Goal: Task Accomplishment & Management: Manage account settings

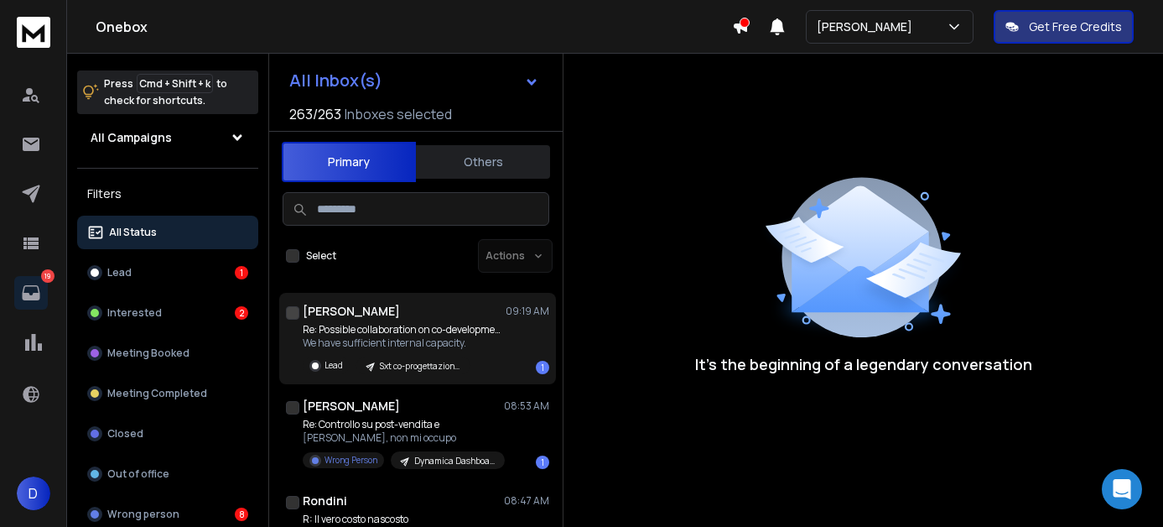
click at [471, 346] on p "We have sufficient internal capacity." at bounding box center [403, 342] width 201 height 13
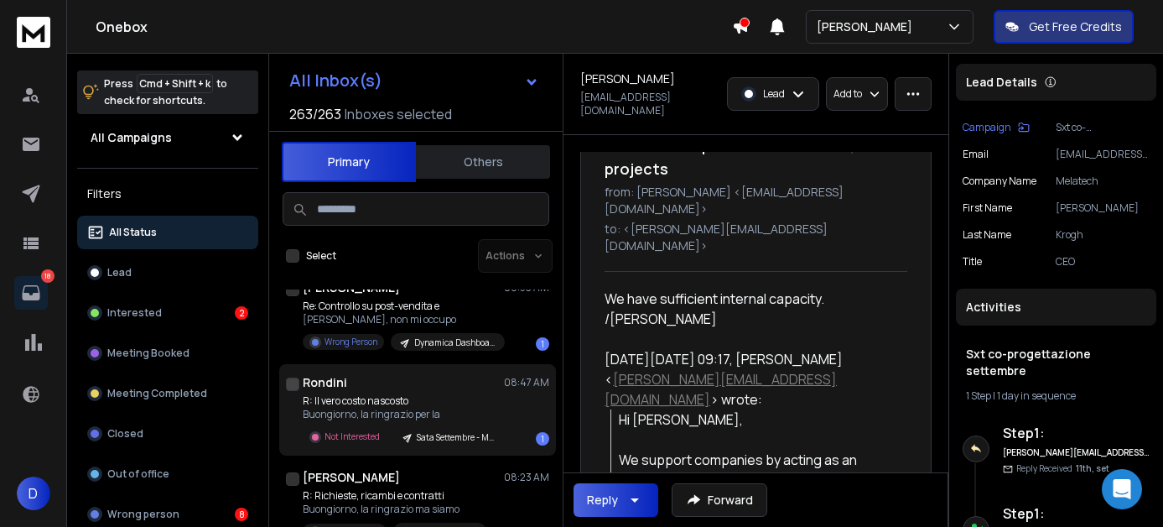
scroll to position [134, 0]
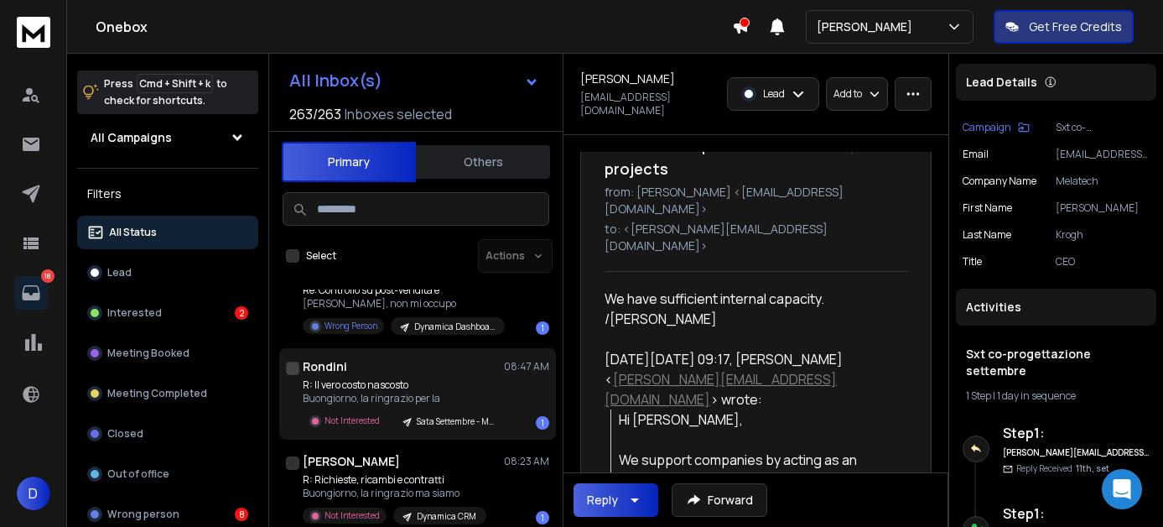
click at [488, 394] on p "Buongiorno, la ringrazio per la" at bounding box center [403, 398] width 201 height 13
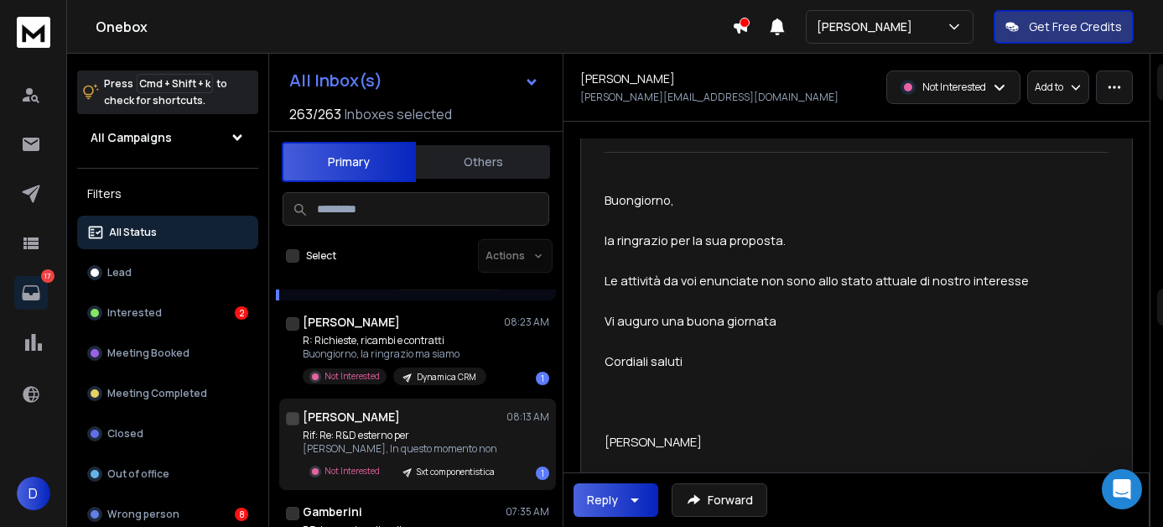
scroll to position [274, 0]
click at [517, 421] on p "08:13 AM" at bounding box center [528, 415] width 43 height 13
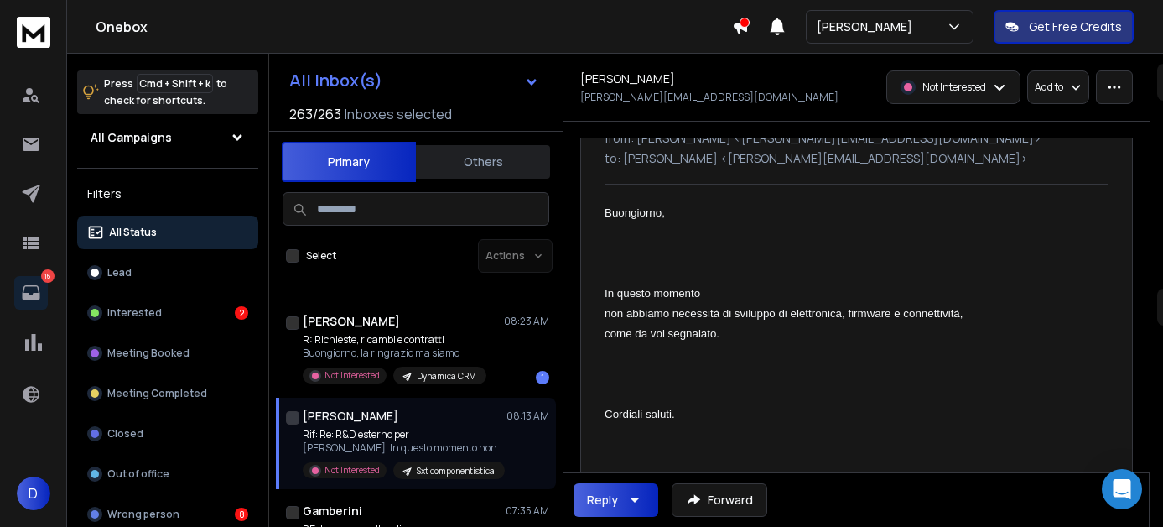
scroll to position [138, 0]
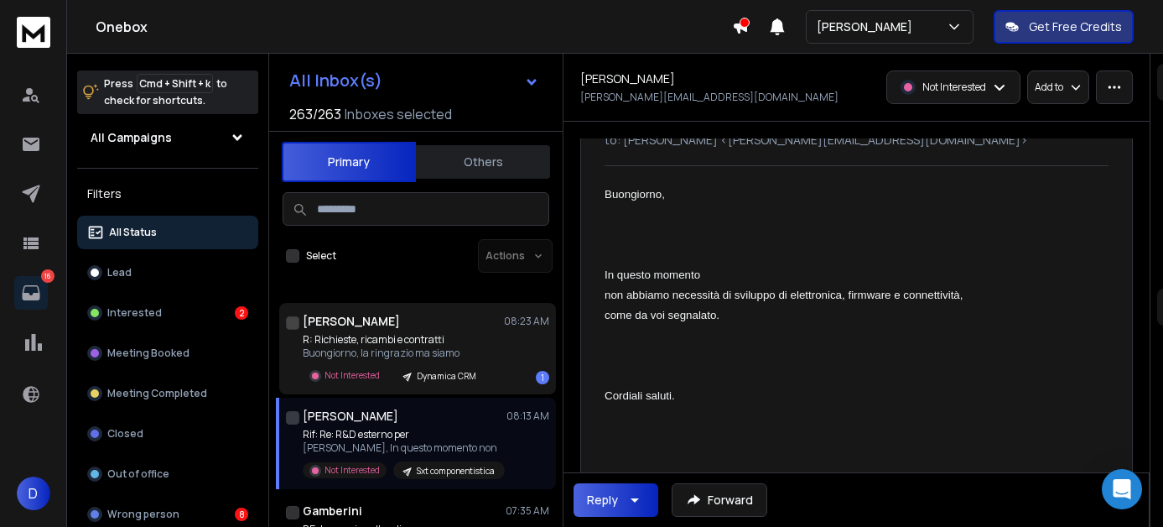
click at [491, 350] on div "R: Richieste, ricambi e contratti Buongiorno, la ringrazio ma siamo Not Interes…" at bounding box center [426, 358] width 247 height 51
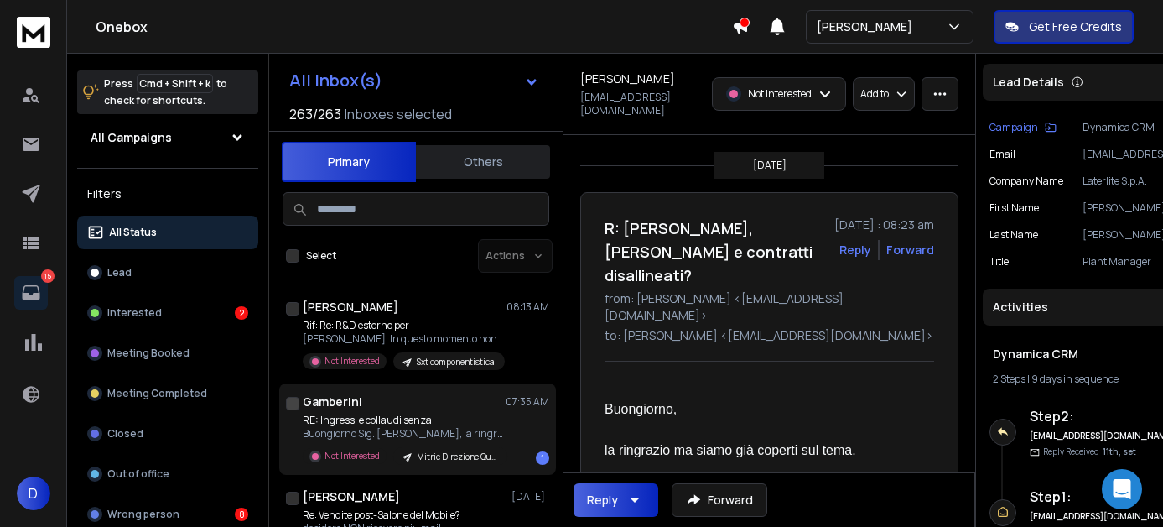
scroll to position [400, 0]
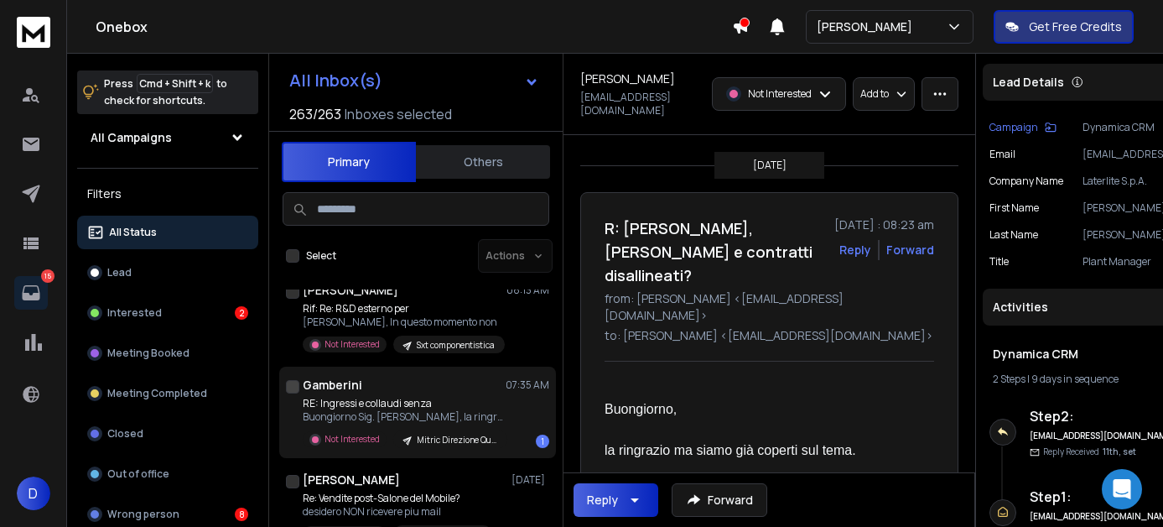
click at [504, 407] on div "RE: Ingressi e collaudi senza Buongiorno Sig. Cappitella, la ringrazio Not Inte…" at bounding box center [405, 422] width 205 height 51
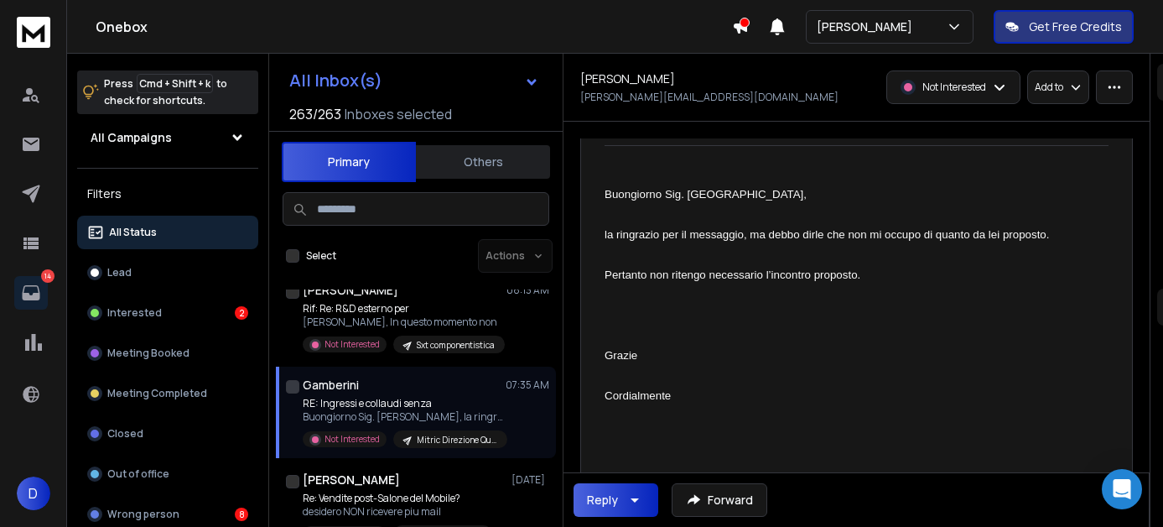
scroll to position [159, 0]
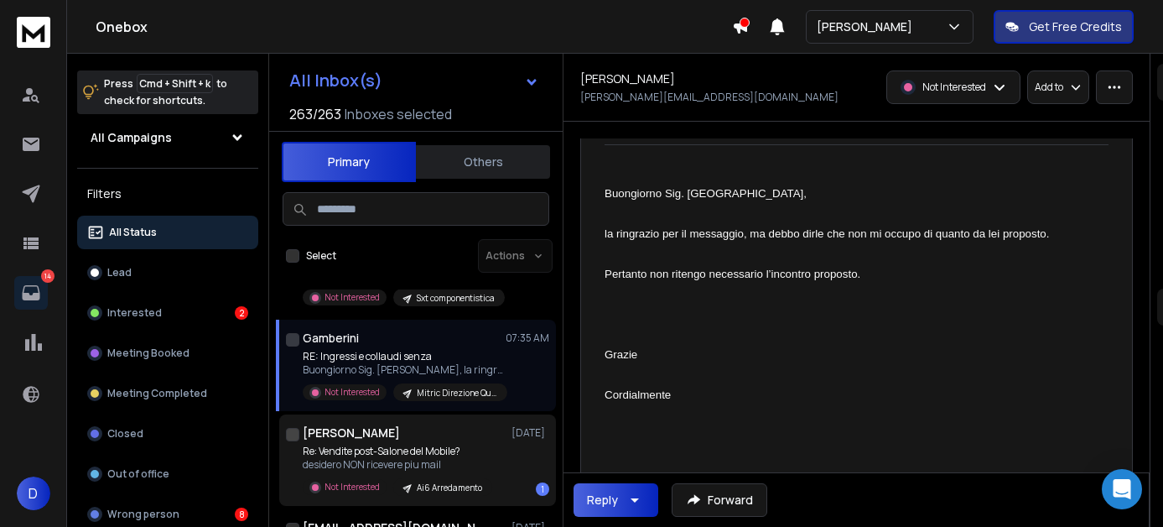
click at [507, 456] on div "Re: Vendite post-Salone del Mobile? desidero NON ricevere piu mail Not Interest…" at bounding box center [426, 470] width 247 height 51
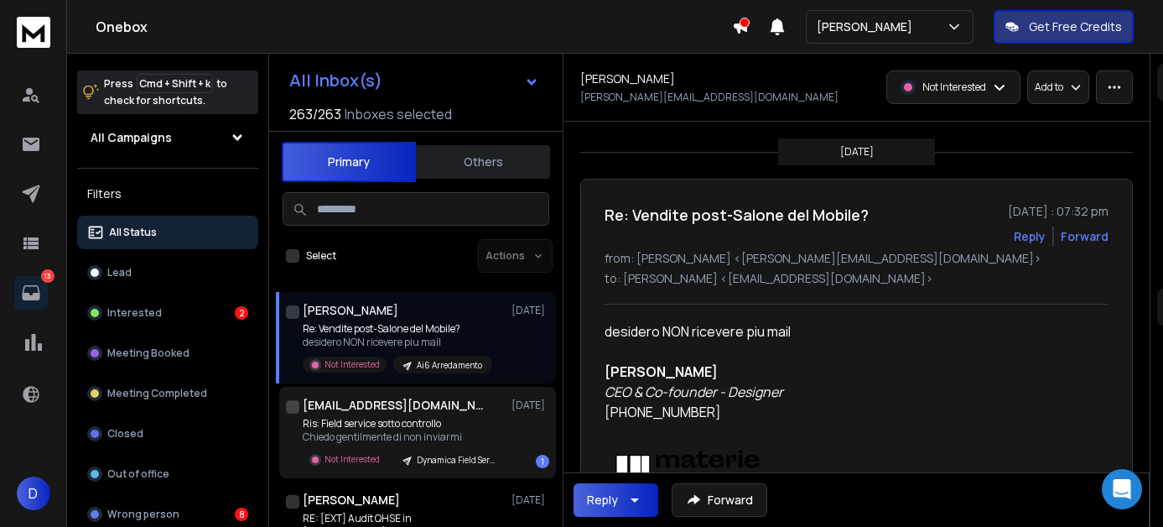
scroll to position [572, 0]
click at [501, 421] on p "Ris: Field service sotto controllo" at bounding box center [403, 420] width 201 height 13
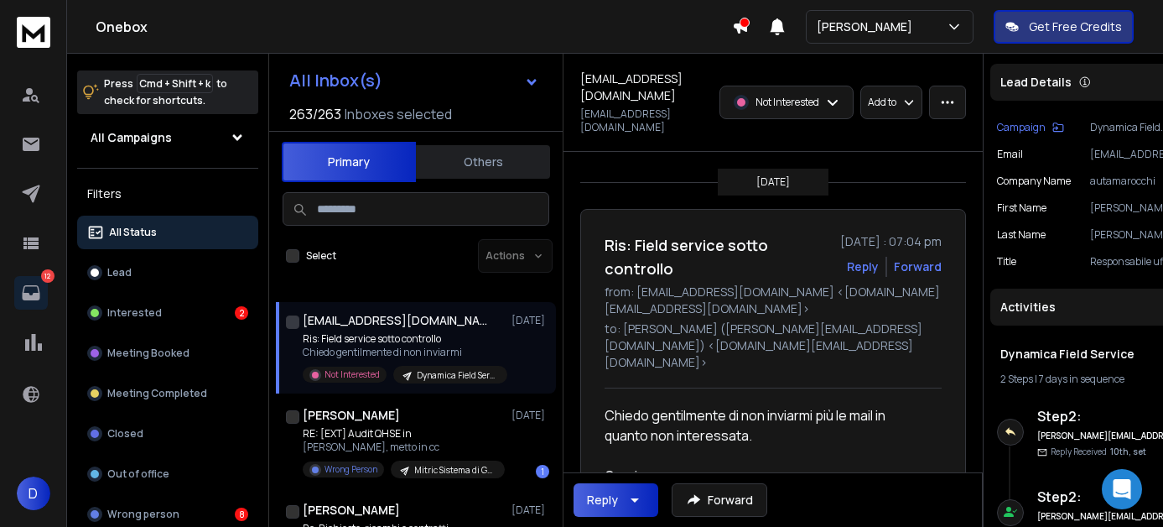
scroll to position [654, 0]
click at [501, 420] on div "Cristian Triulzi 10 Sep" at bounding box center [426, 415] width 247 height 17
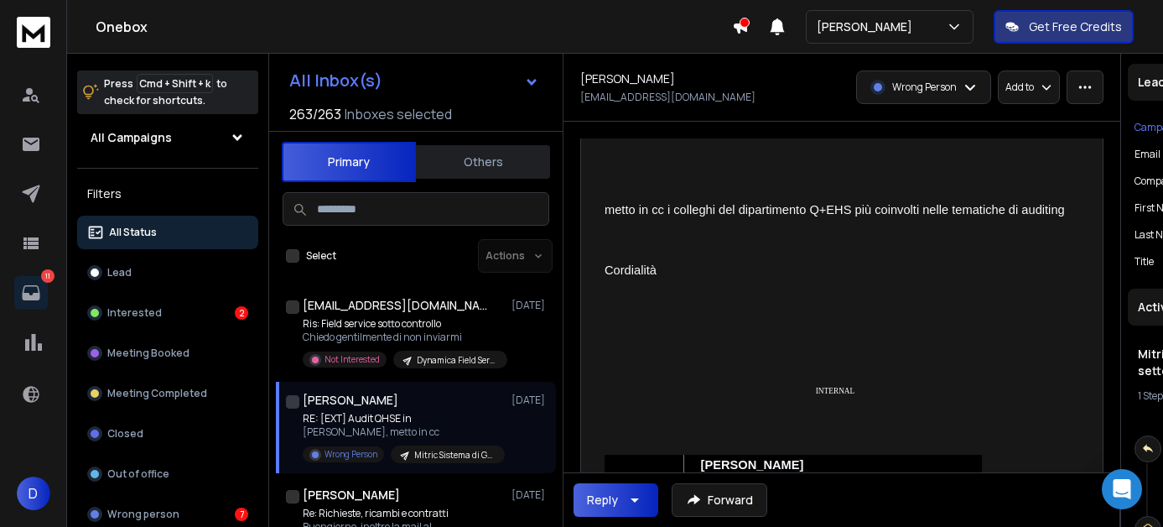
scroll to position [311, 0]
click at [1093, 92] on icon "button" at bounding box center [1085, 87] width 15 height 15
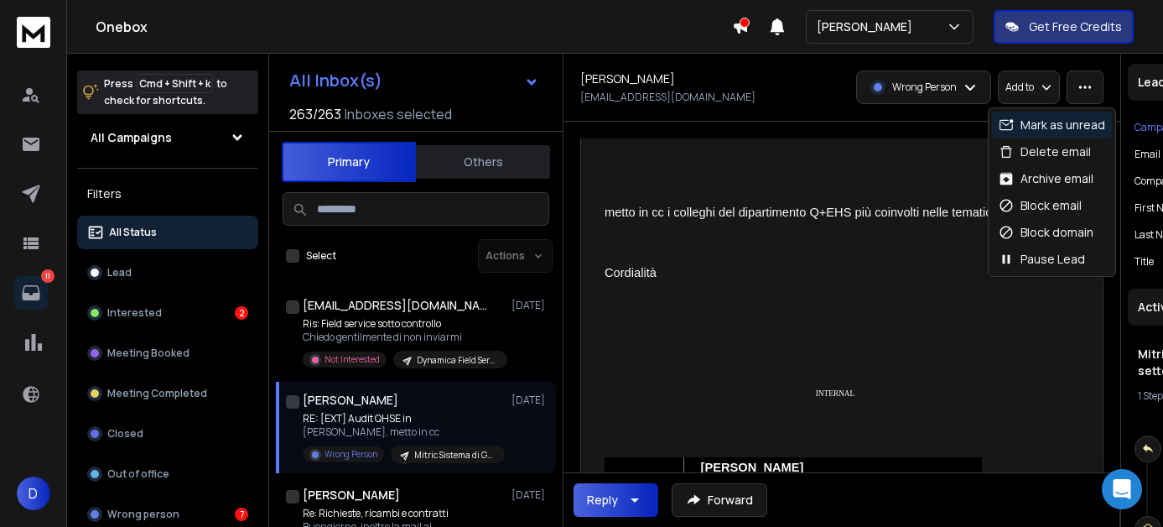
click at [1066, 126] on div "Mark as unread" at bounding box center [1052, 125] width 107 height 17
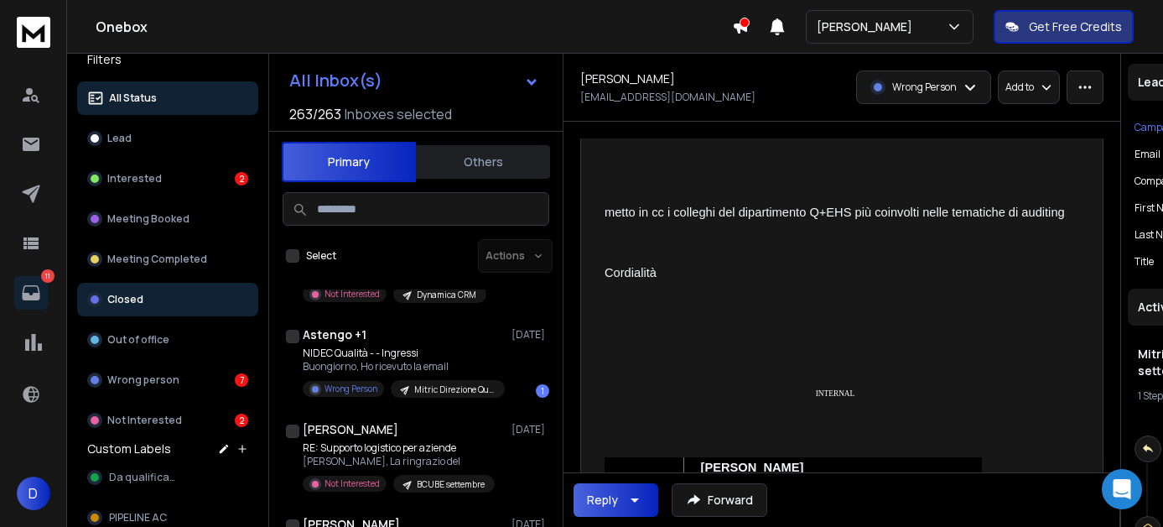
scroll to position [69, 0]
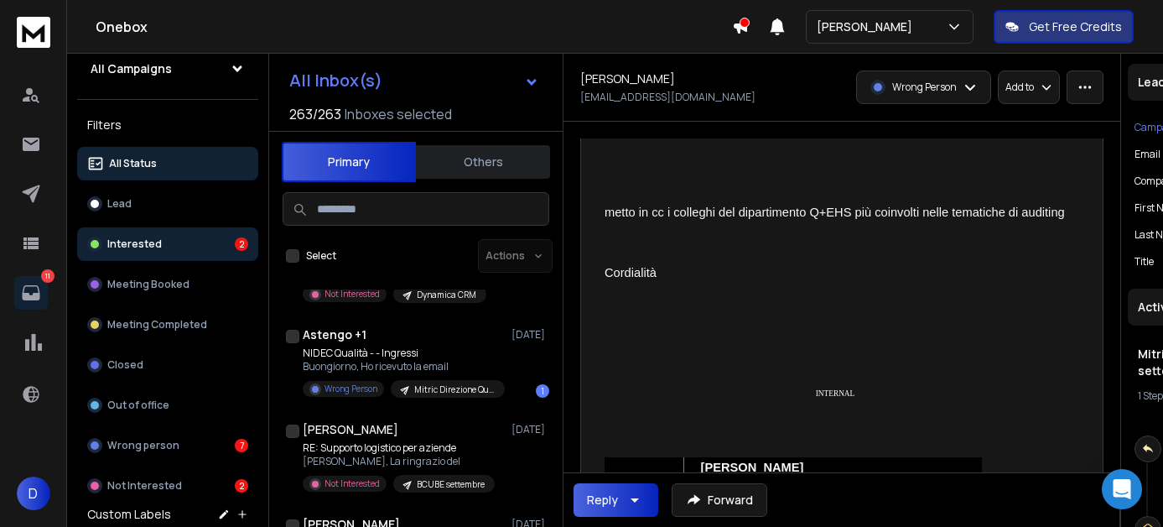
click at [179, 241] on button "Interested 2" at bounding box center [167, 244] width 181 height 34
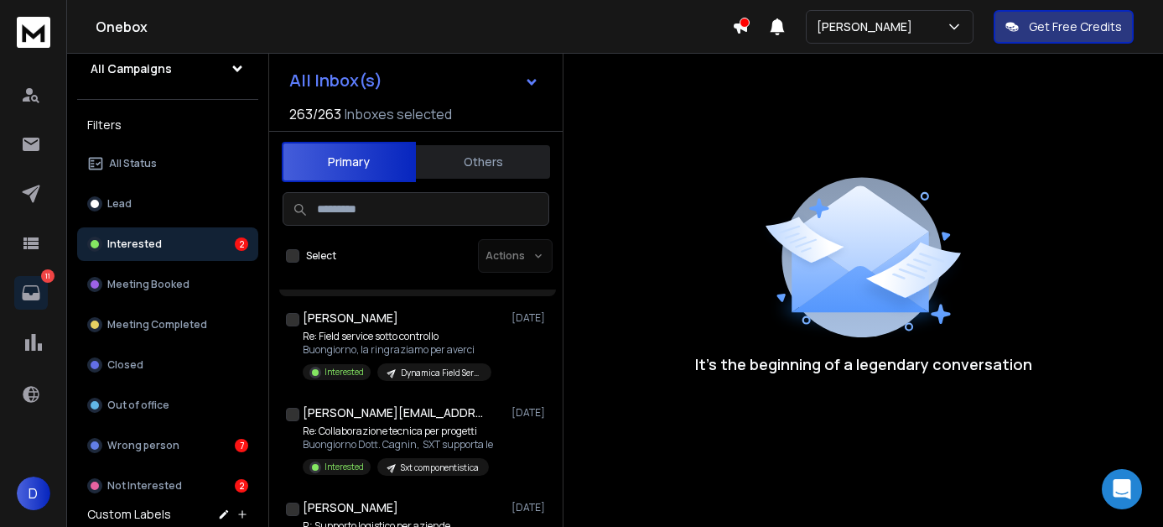
scroll to position [563, 0]
click at [931, 34] on div "[PERSON_NAME]" at bounding box center [890, 26] width 146 height 17
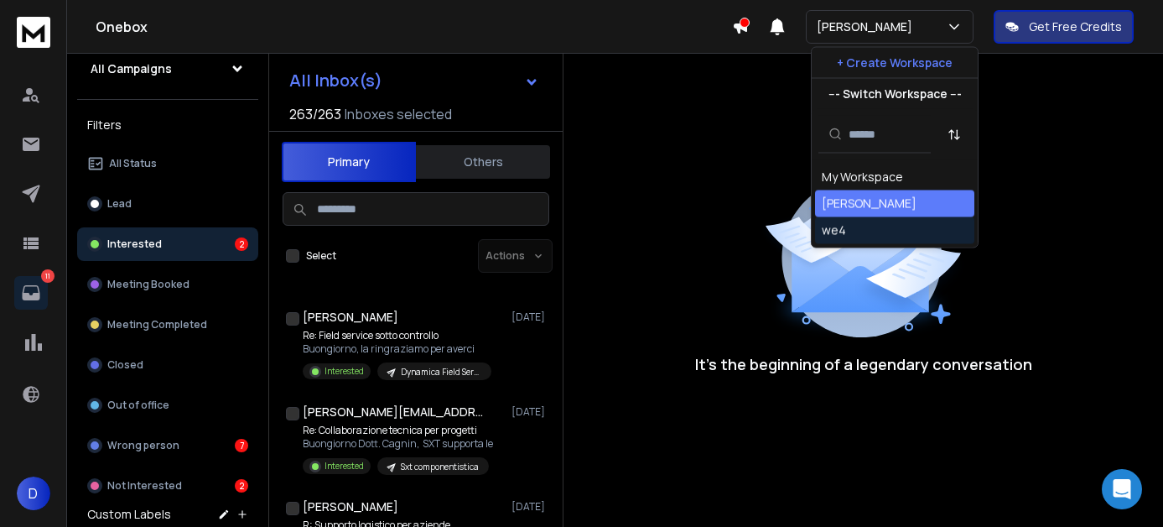
click at [885, 231] on div "we4" at bounding box center [894, 230] width 159 height 27
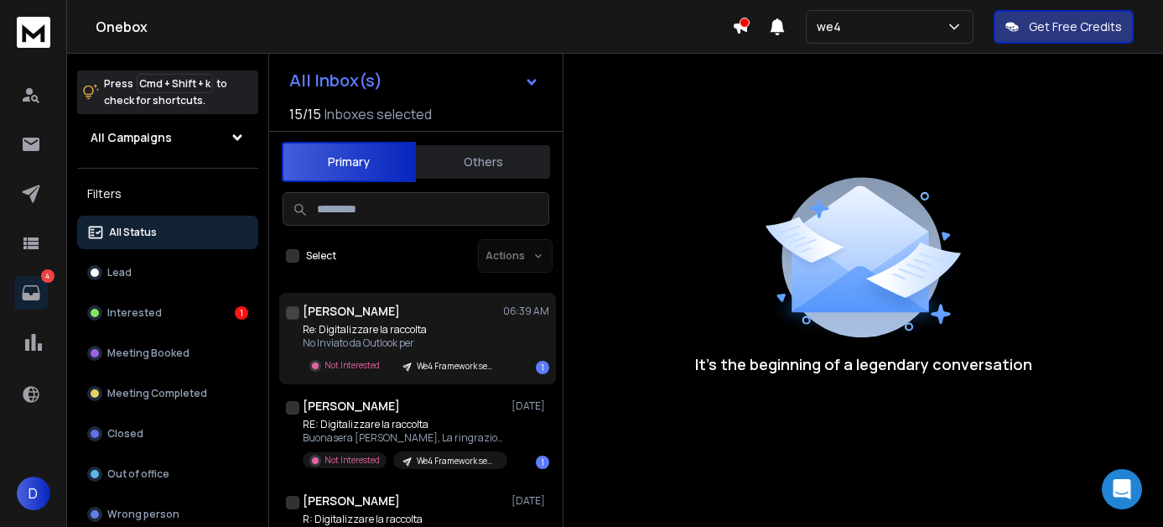
click at [481, 351] on div "Re: Digitalizzare la raccolta No Inviato da Outlook per Not Interested We4 Fram…" at bounding box center [405, 348] width 205 height 51
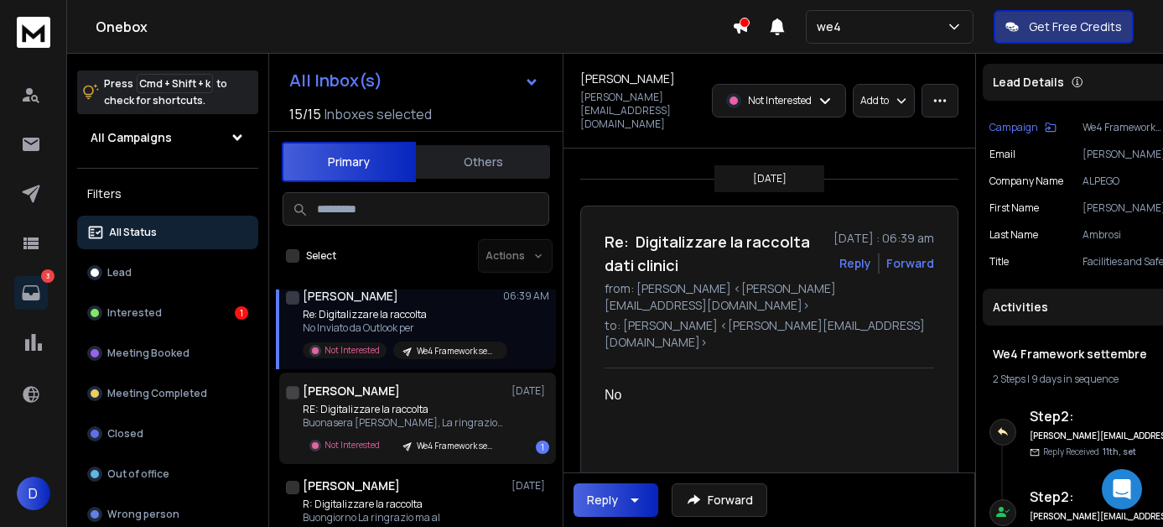
scroll to position [43, 0]
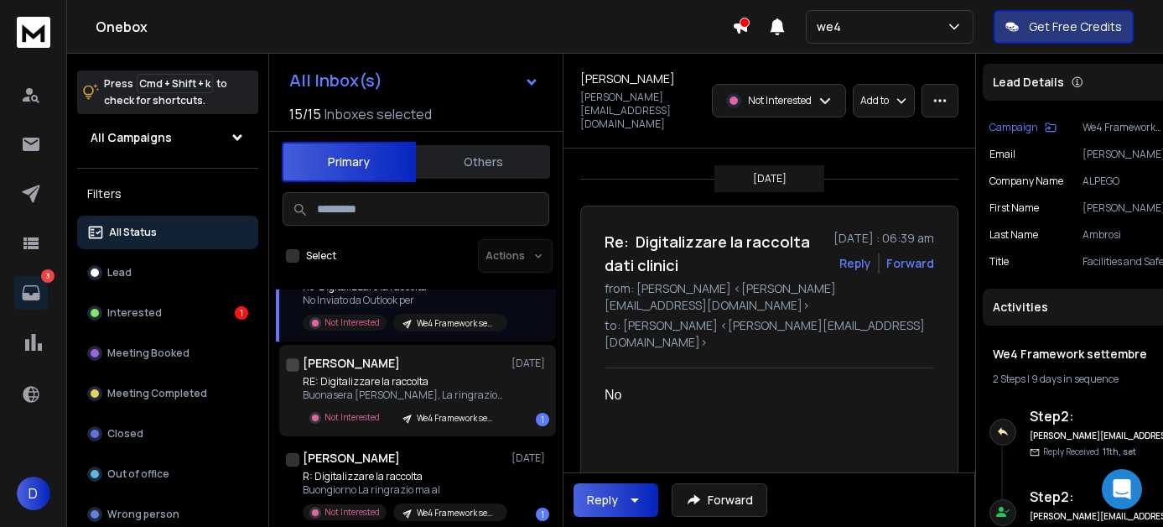
click at [457, 413] on p "We4 Framework settembre" at bounding box center [457, 418] width 81 height 13
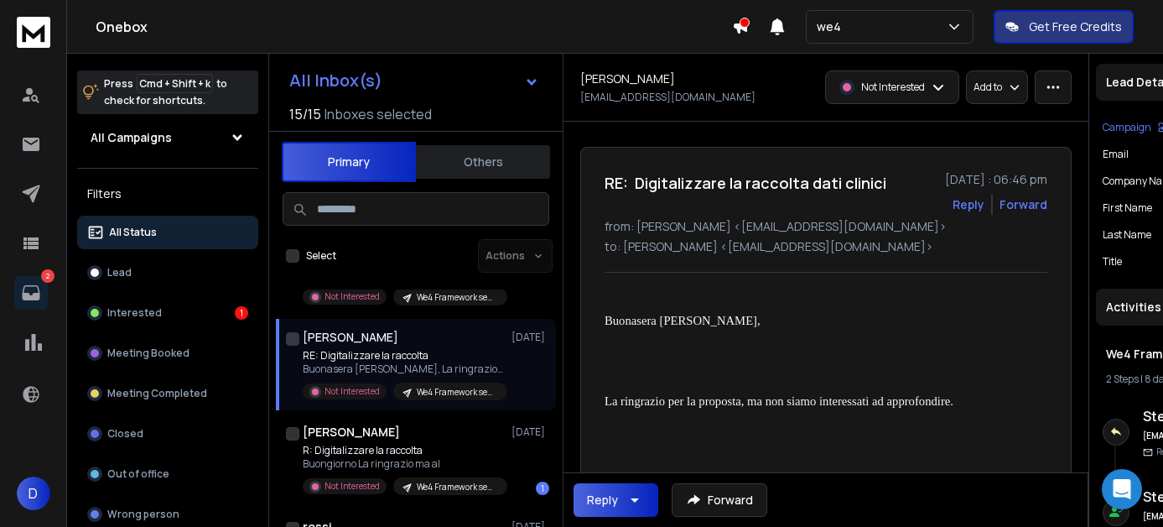
scroll to position [159, 0]
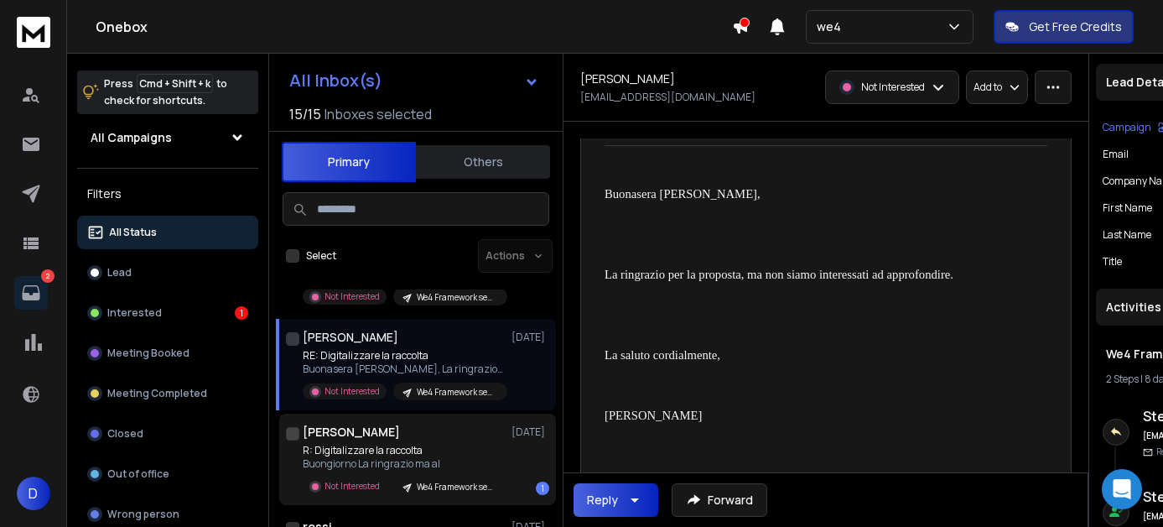
click at [509, 458] on div "R: Digitalizzare la raccolta Buongiorno La ringrazio ma al Not Interested We4 F…" at bounding box center [426, 469] width 247 height 51
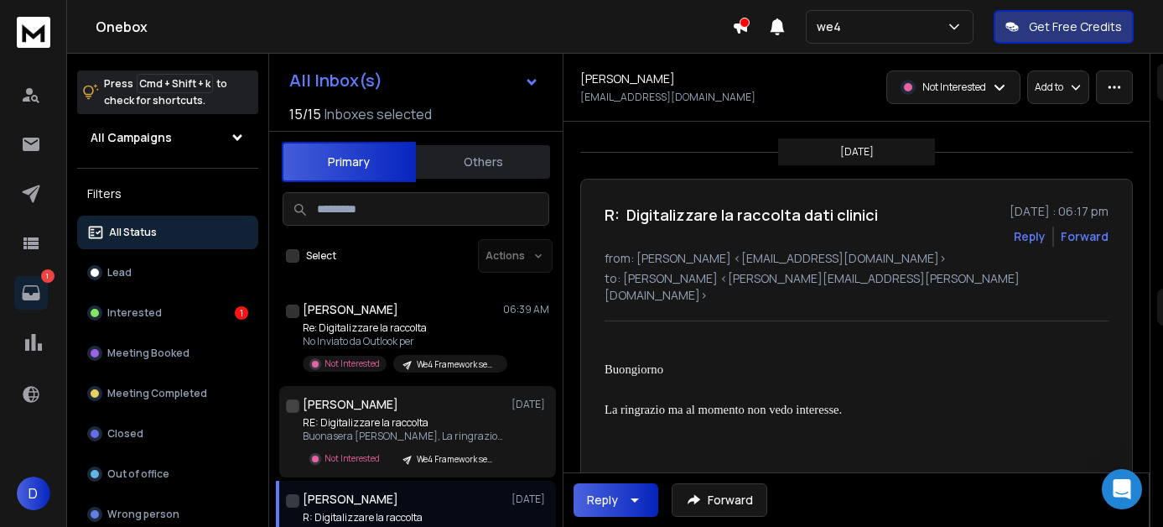
scroll to position [0, 0]
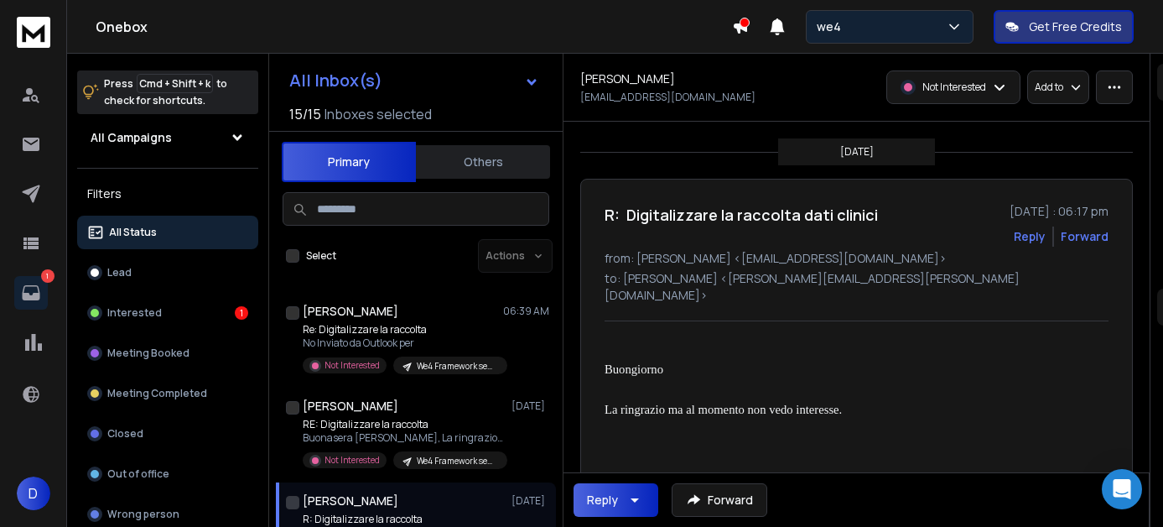
click at [883, 30] on div "we4" at bounding box center [890, 26] width 146 height 17
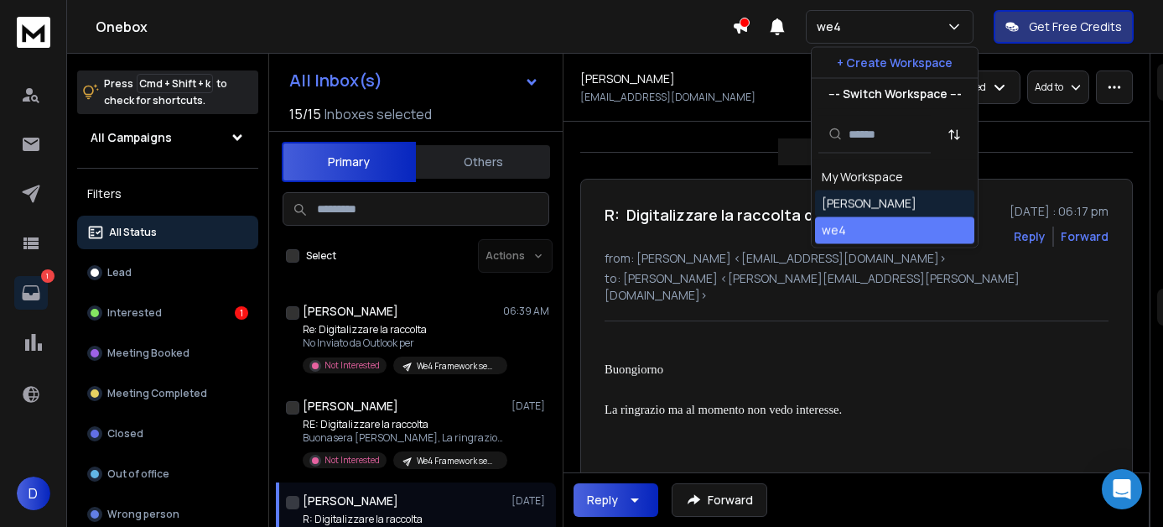
click at [877, 205] on div "[PERSON_NAME]" at bounding box center [869, 203] width 95 height 17
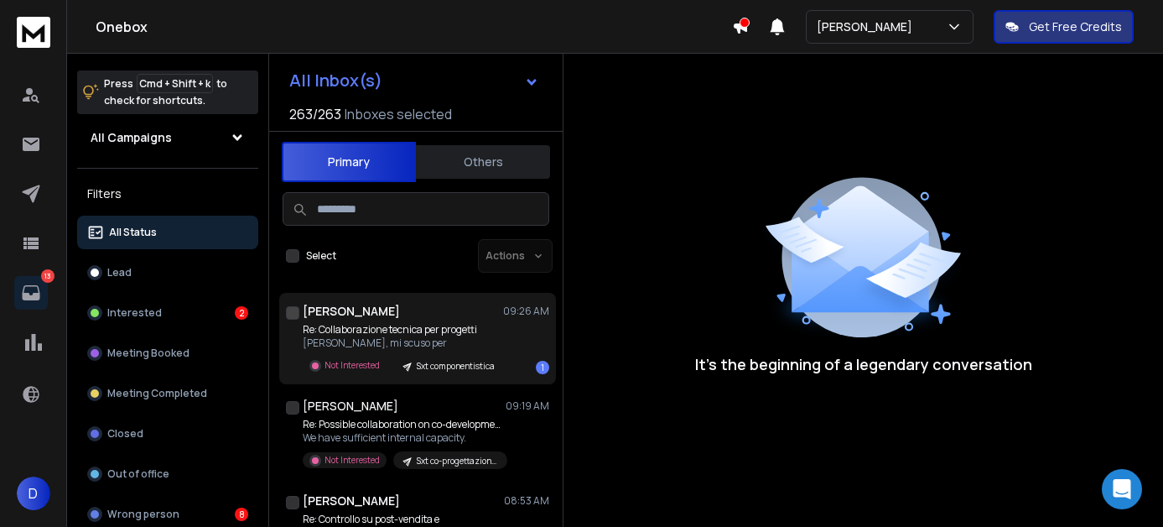
click at [356, 330] on p "Re: Collaborazione tecnica per progetti" at bounding box center [403, 329] width 201 height 13
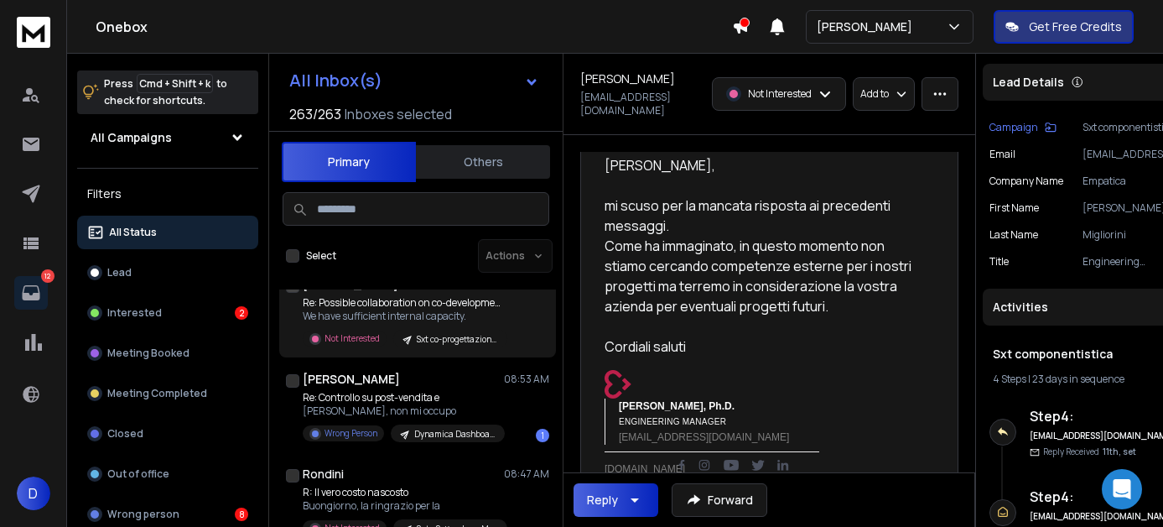
scroll to position [122, 0]
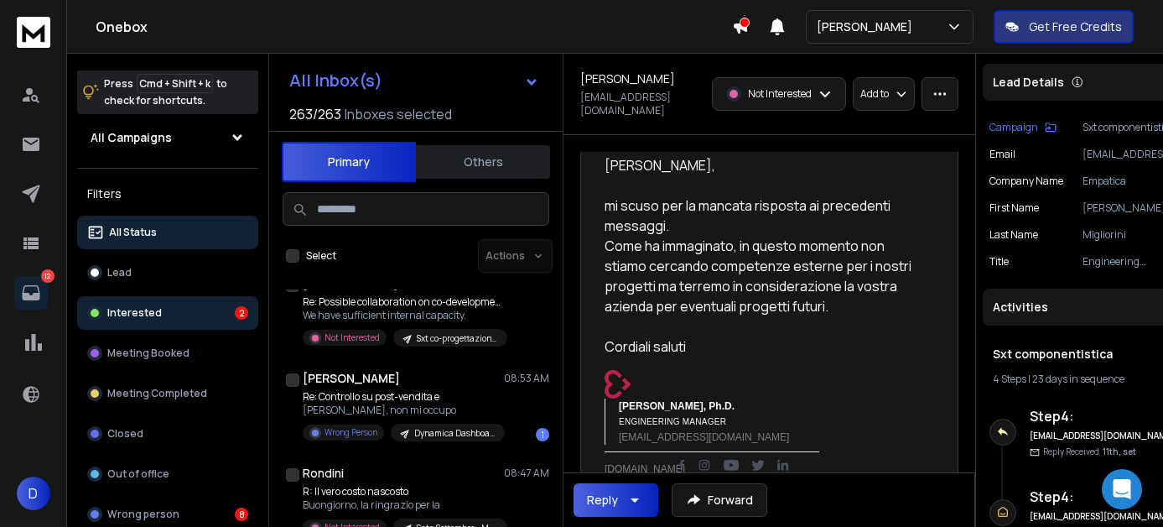
click at [162, 305] on button "Interested 2" at bounding box center [167, 313] width 181 height 34
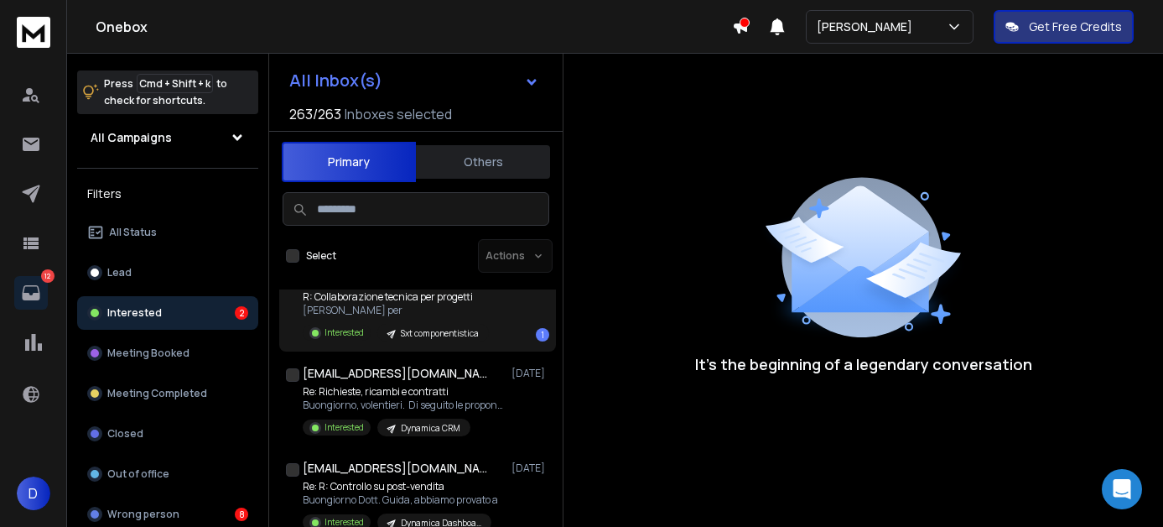
scroll to position [127, 0]
click at [512, 323] on div "R: Collaborazione tecnica per progetti [PERSON_NAME] scuso per Interested Sxt c…" at bounding box center [426, 316] width 247 height 51
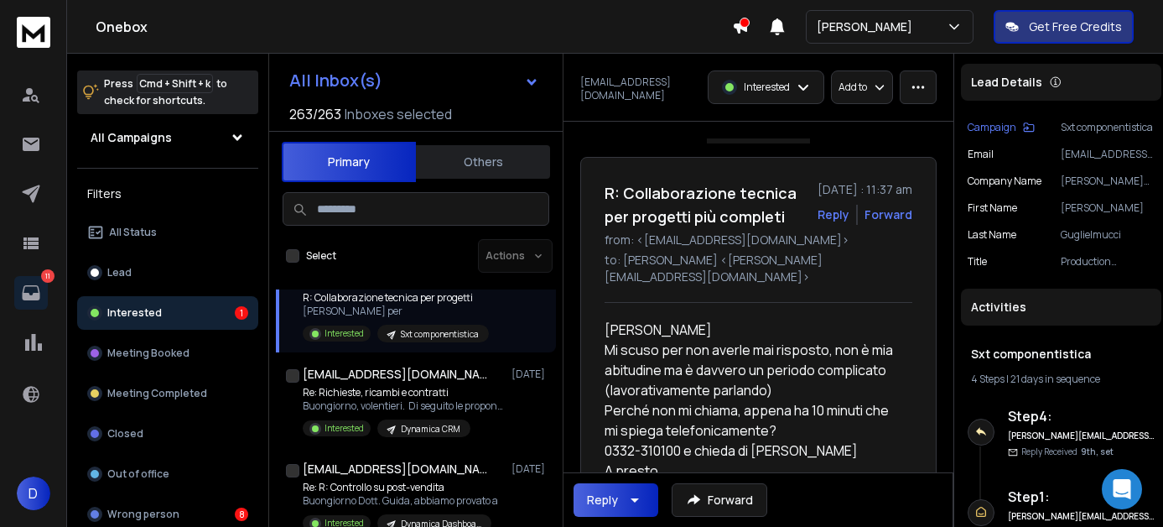
scroll to position [22, 0]
click at [937, 91] on button "button" at bounding box center [918, 87] width 37 height 34
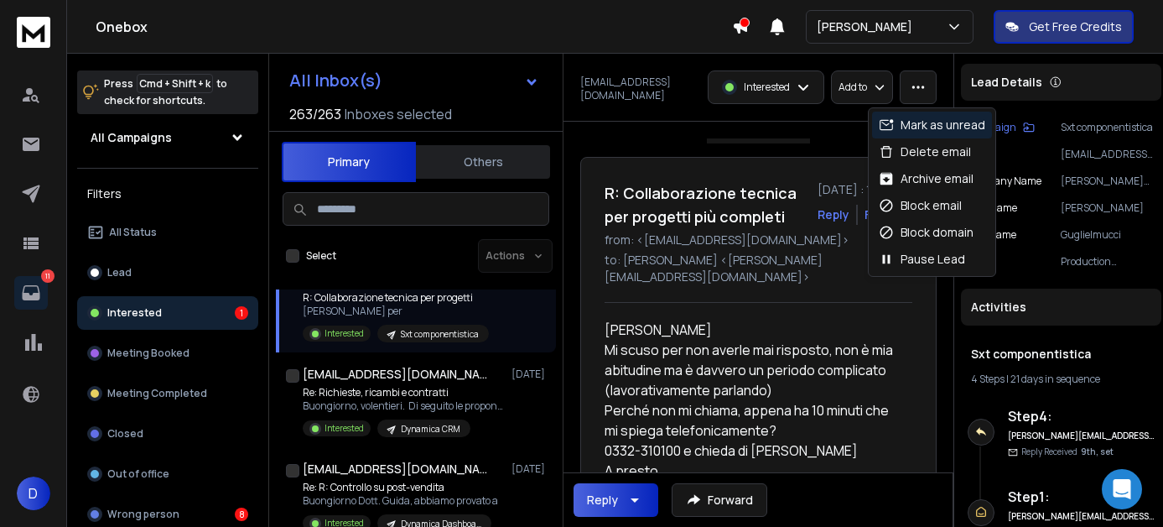
click at [961, 128] on div "Mark as unread" at bounding box center [932, 125] width 107 height 17
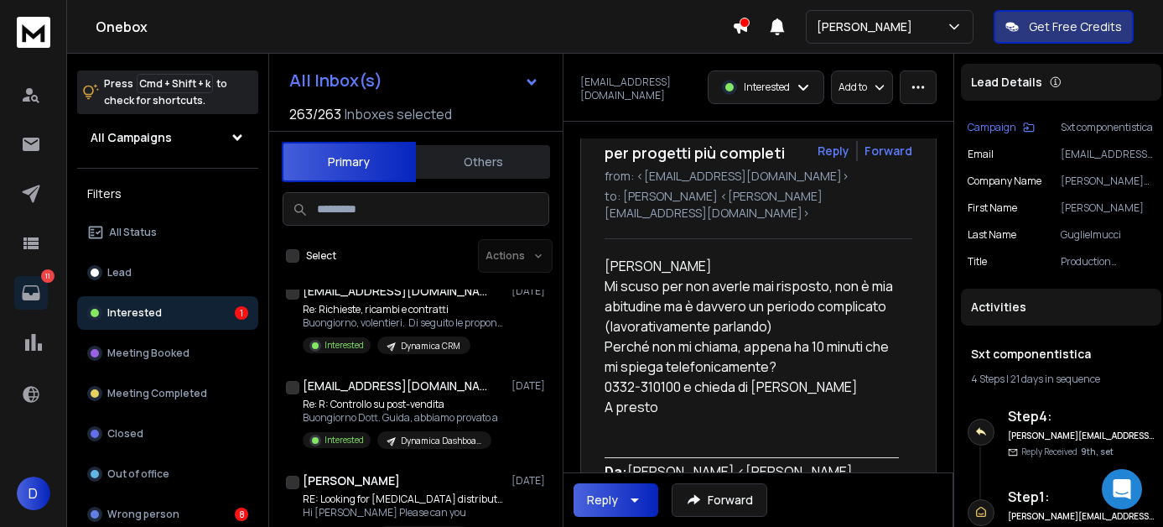
scroll to position [86, 0]
drag, startPoint x: 731, startPoint y: 177, endPoint x: 804, endPoint y: 179, distance: 73.9
click at [804, 179] on p "from: <[EMAIL_ADDRESS][DOMAIN_NAME]>" at bounding box center [759, 175] width 308 height 17
copy p "[DOMAIN_NAME]"
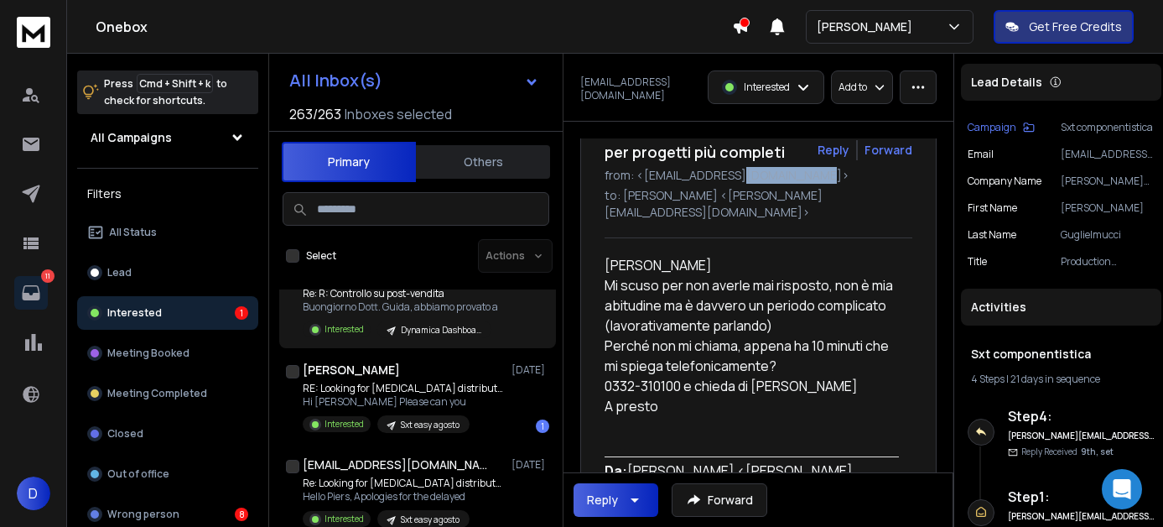
scroll to position [352, 0]
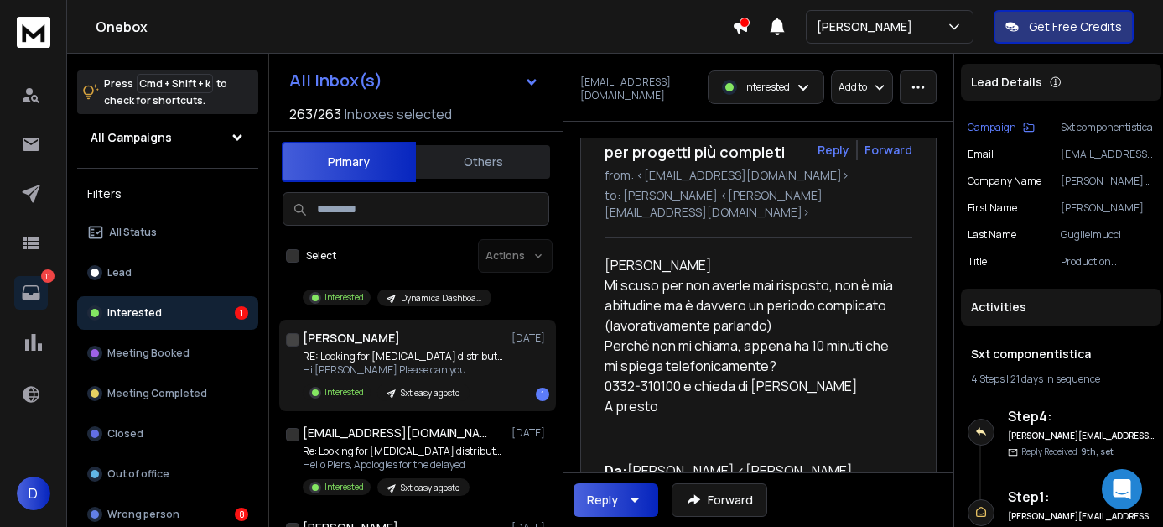
click at [502, 367] on div "RE: Looking for [MEDICAL_DATA] distributors Hi [PERSON_NAME] Please can you Int…" at bounding box center [426, 375] width 247 height 51
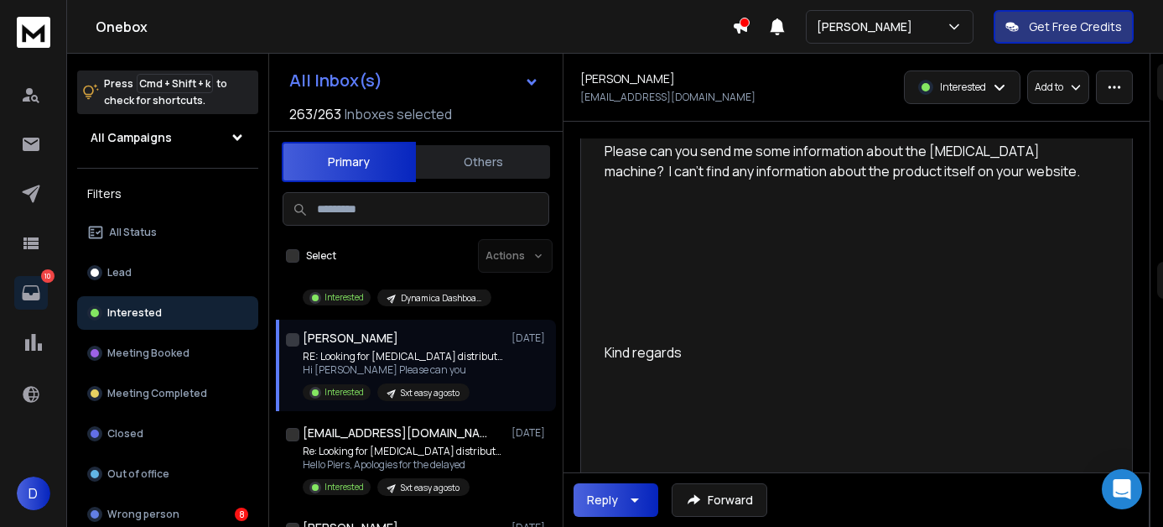
scroll to position [406, 0]
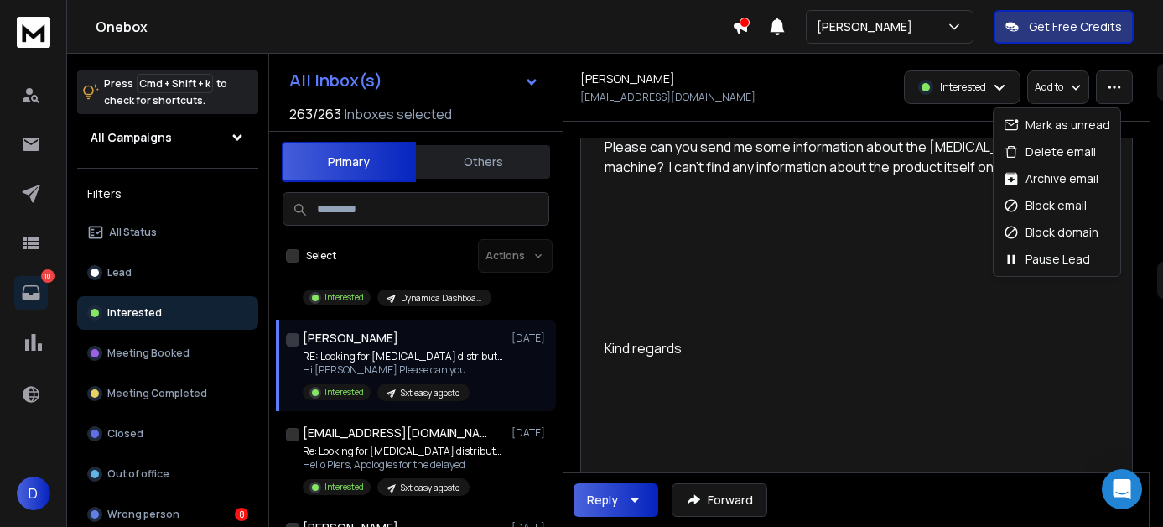
click at [1108, 83] on button "button" at bounding box center [1114, 87] width 37 height 34
click at [1077, 123] on div "Mark as unread" at bounding box center [1057, 125] width 107 height 17
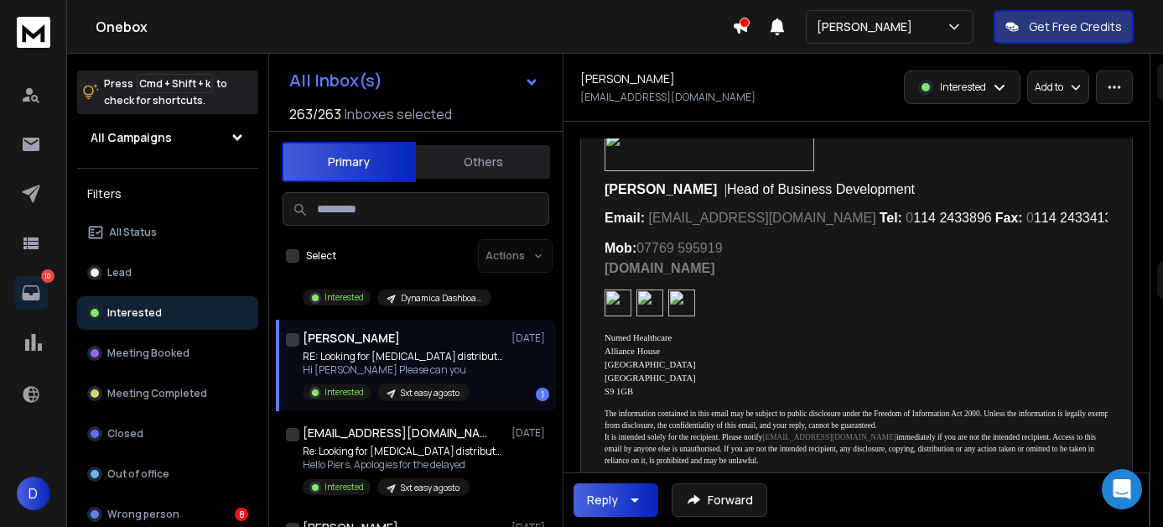
scroll to position [1138, 0]
click at [710, 276] on link "[DOMAIN_NAME]" at bounding box center [660, 269] width 111 height 14
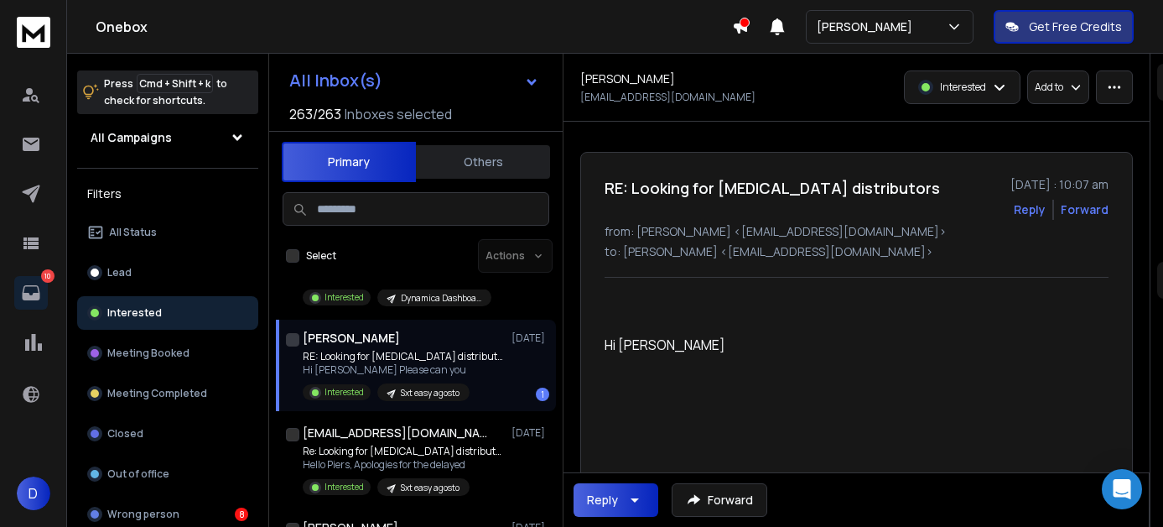
scroll to position [28, 0]
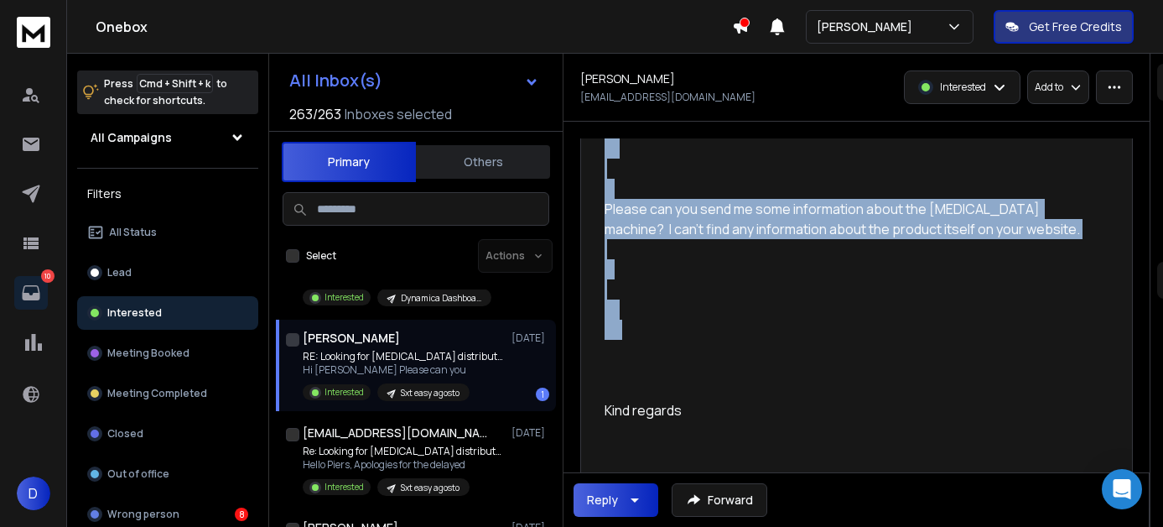
drag, startPoint x: 606, startPoint y: 344, endPoint x: 789, endPoint y: 358, distance: 183.4
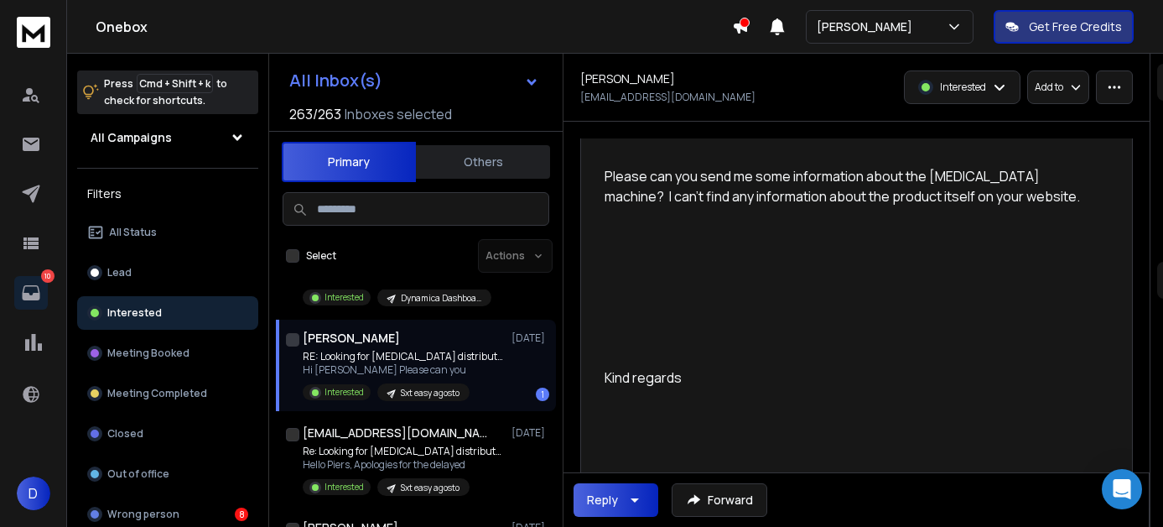
scroll to position [507, 0]
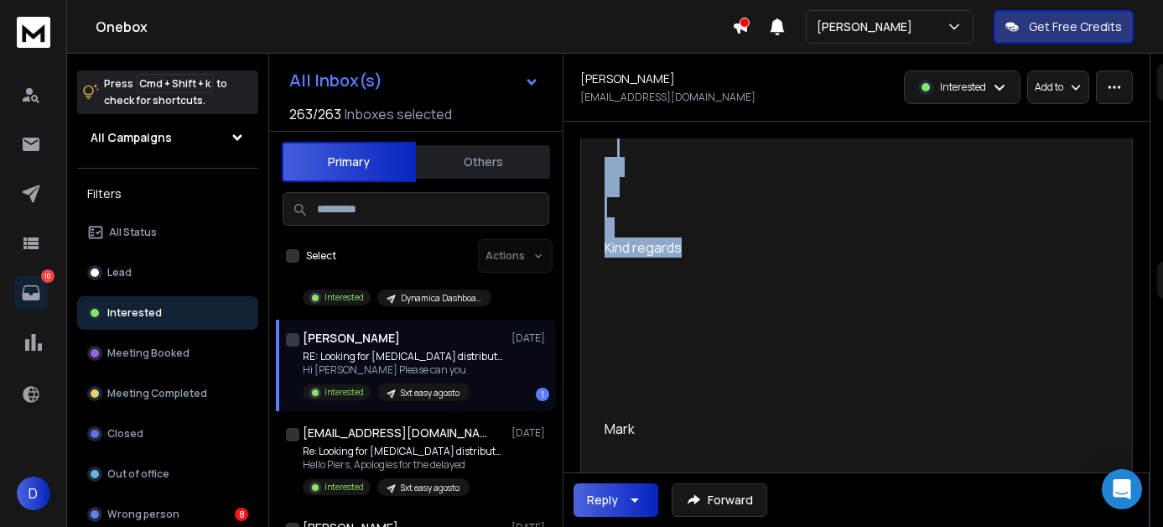
drag, startPoint x: 791, startPoint y: 357, endPoint x: 705, endPoint y: 287, distance: 111.5
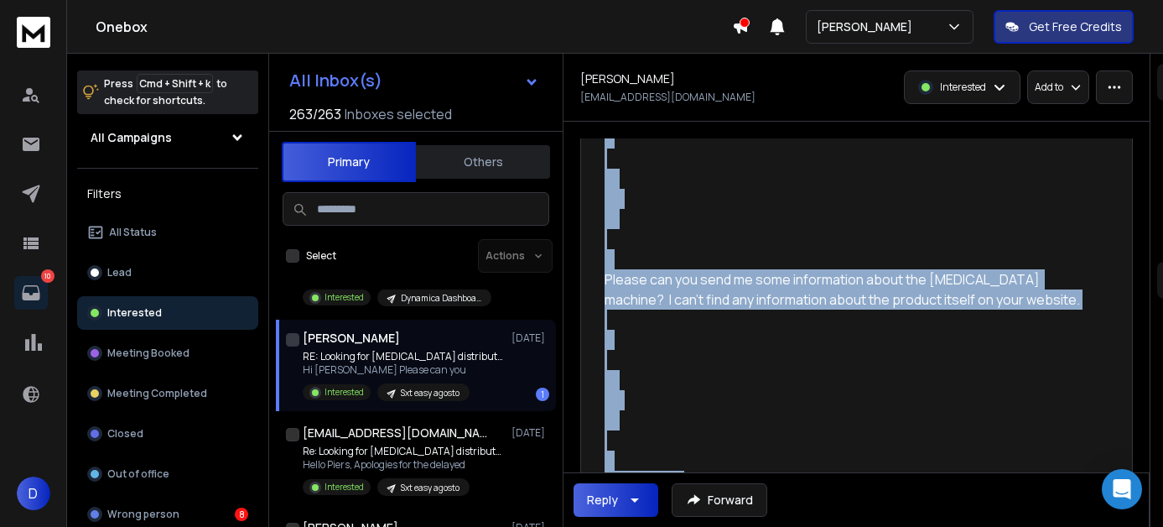
scroll to position [60, 0]
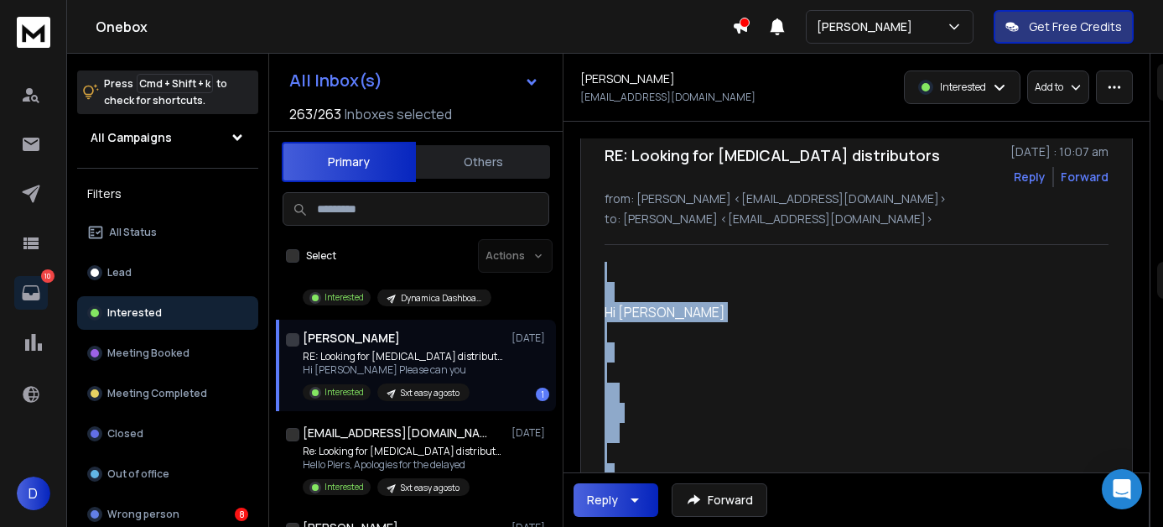
drag, startPoint x: 660, startPoint y: 335, endPoint x: 617, endPoint y: 253, distance: 92.7
copy div "Hi [PERSON_NAME] Please can you send me some information about the [MEDICAL_DAT…"
click at [631, 503] on icon "button" at bounding box center [635, 500] width 20 height 20
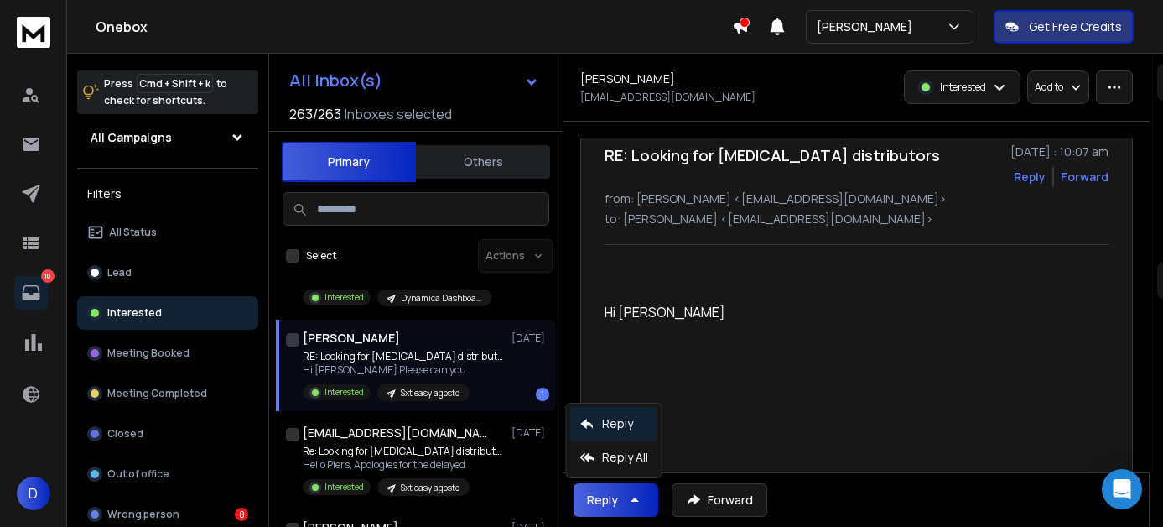
click at [629, 420] on p "Reply" at bounding box center [617, 423] width 31 height 17
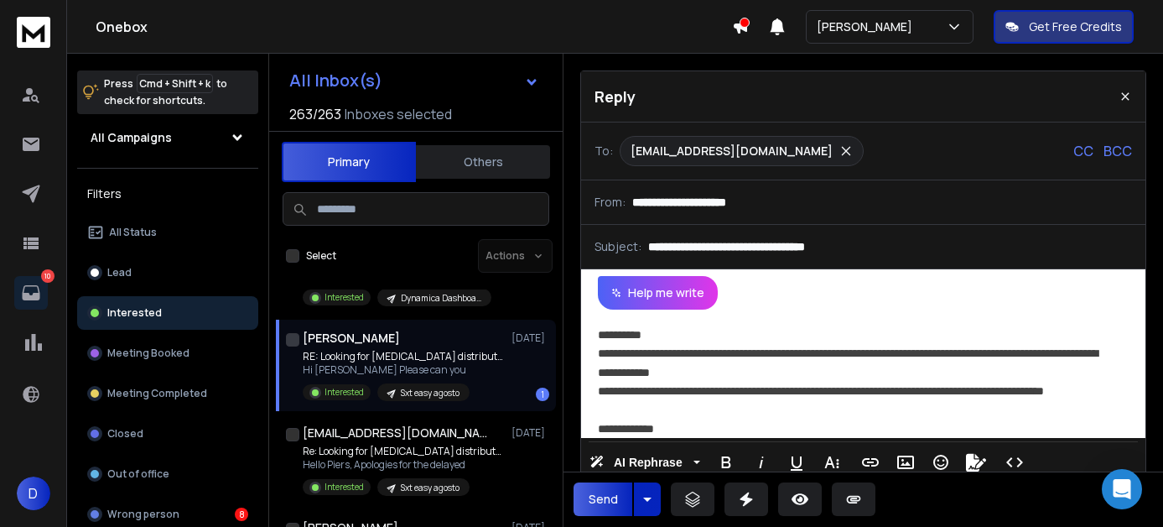
scroll to position [0, 0]
click at [613, 336] on p "**********" at bounding box center [854, 335] width 513 height 18
click at [879, 373] on p "**********" at bounding box center [854, 364] width 513 height 38
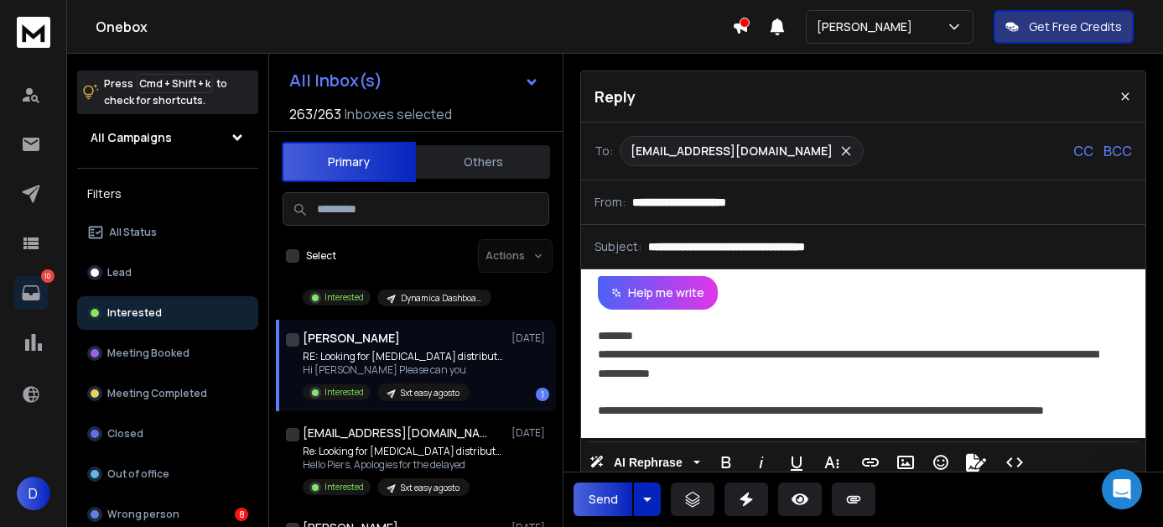
click at [709, 373] on p "**********" at bounding box center [854, 373] width 513 height 56
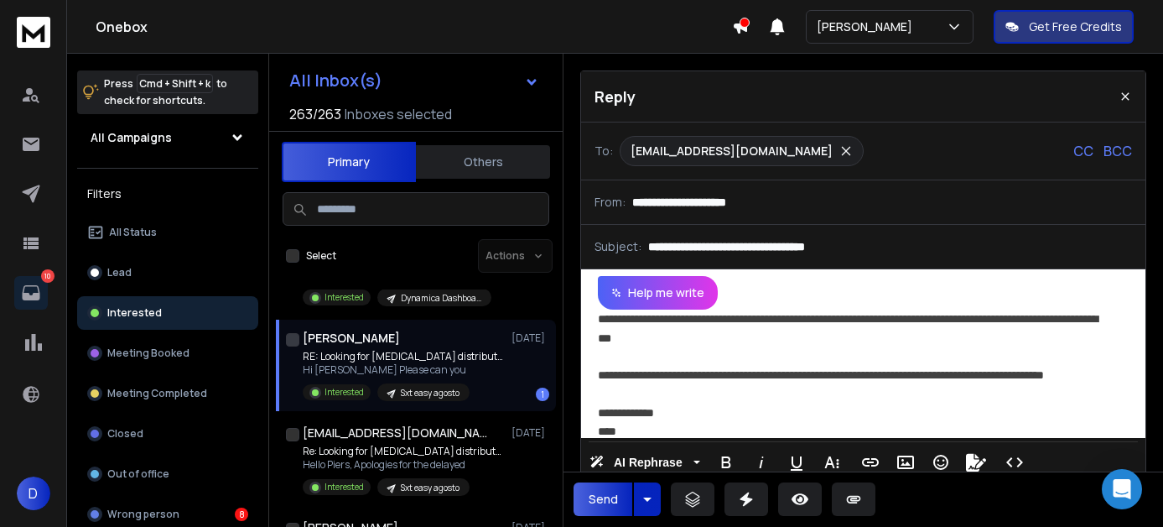
scroll to position [38, 0]
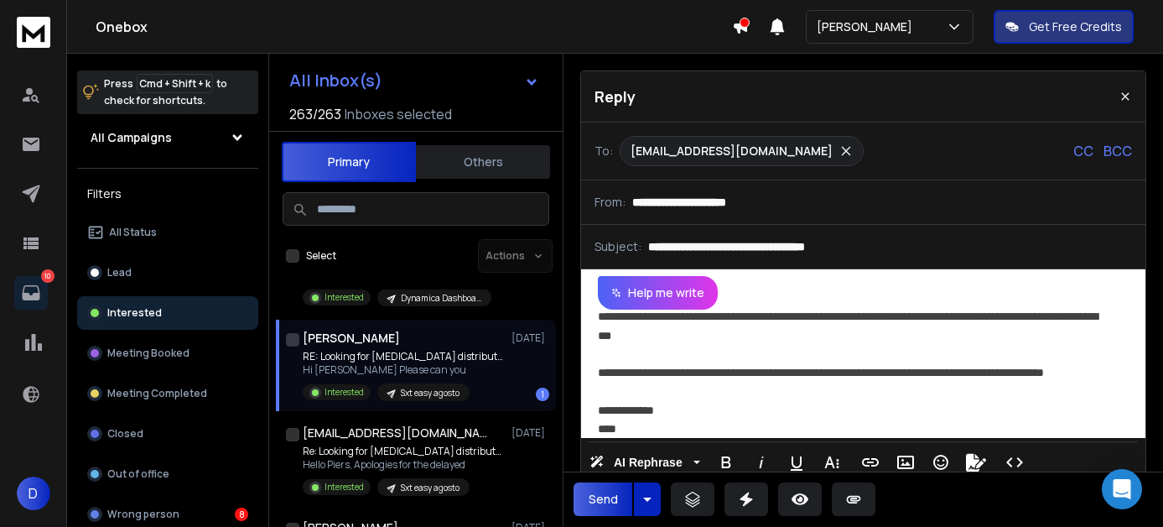
click at [722, 387] on p "**********" at bounding box center [854, 382] width 513 height 38
click at [932, 377] on p "**********" at bounding box center [854, 382] width 513 height 38
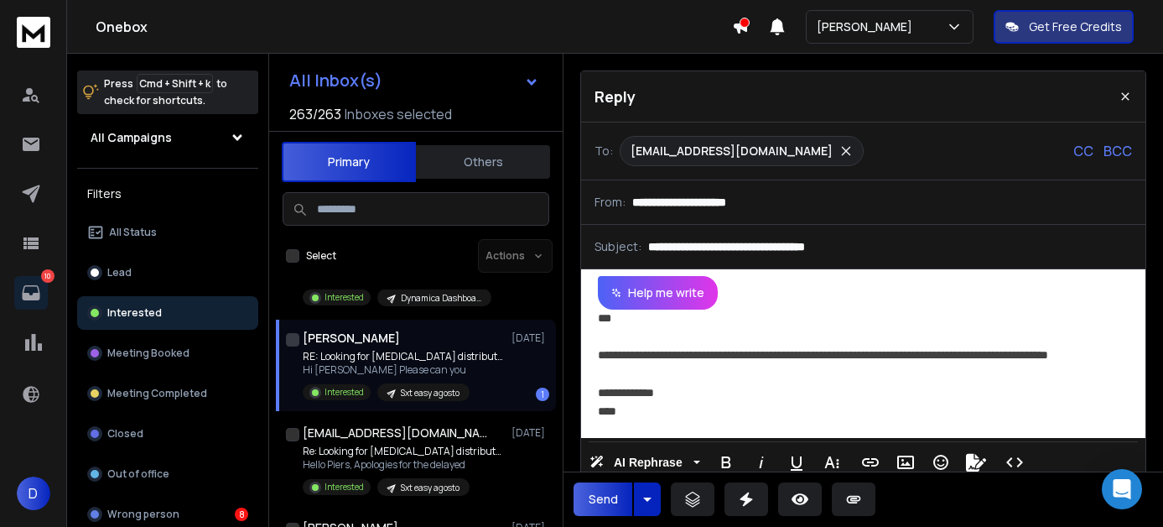
scroll to position [74, 0]
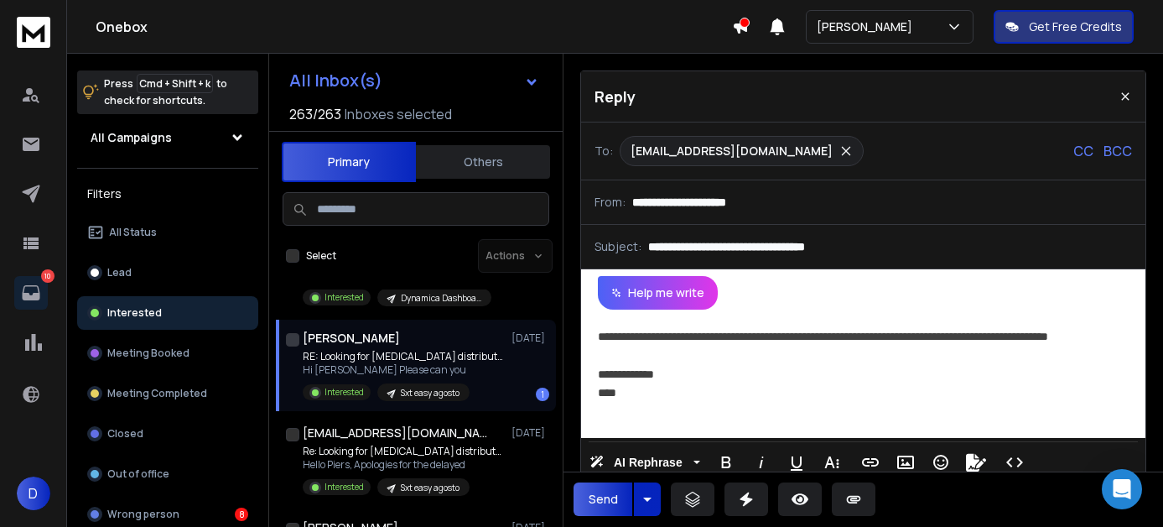
click at [665, 361] on p "**********" at bounding box center [854, 346] width 513 height 38
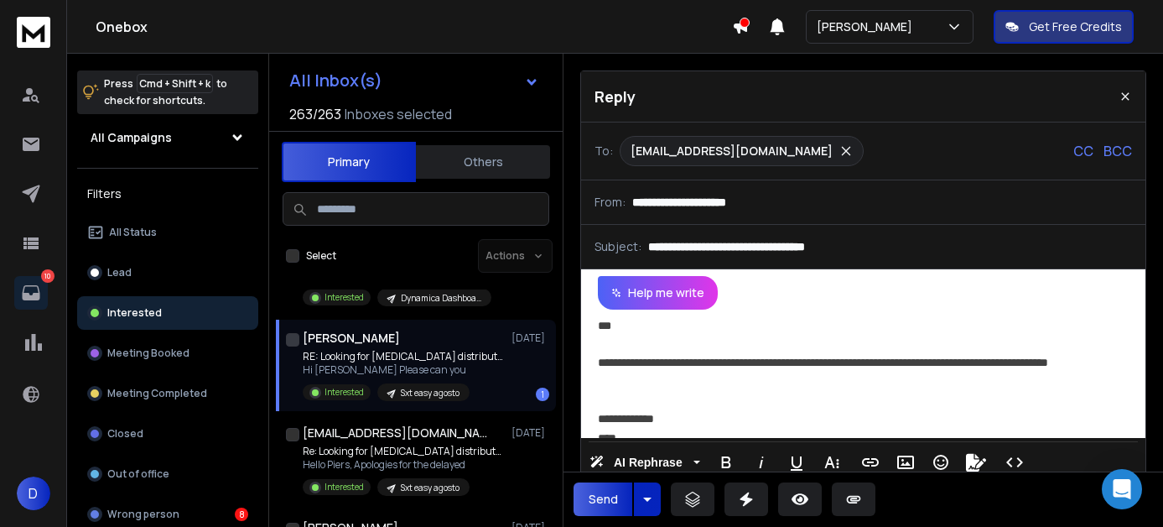
scroll to position [0, 0]
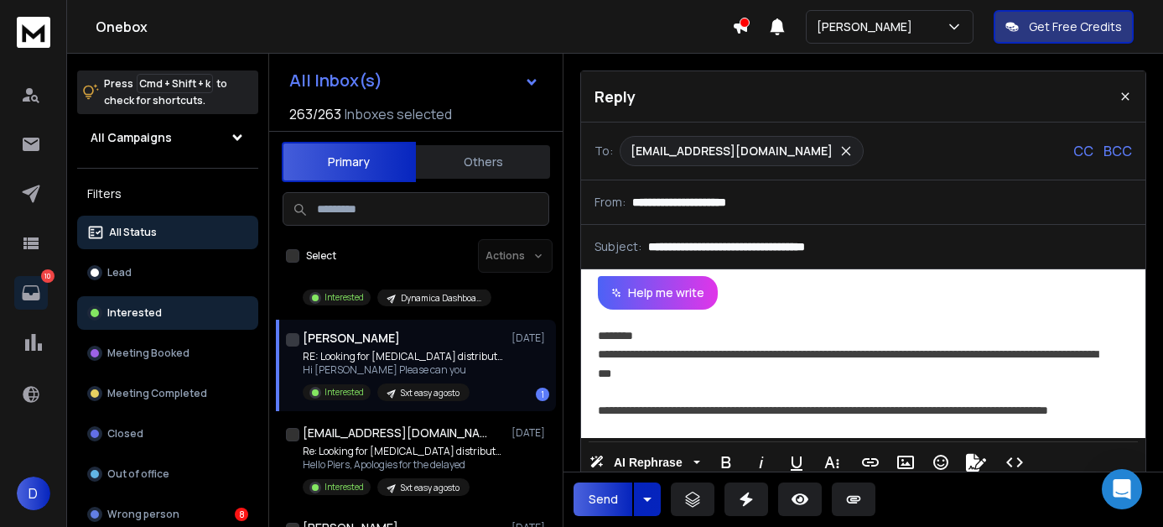
click at [179, 230] on button "All Status" at bounding box center [167, 233] width 181 height 34
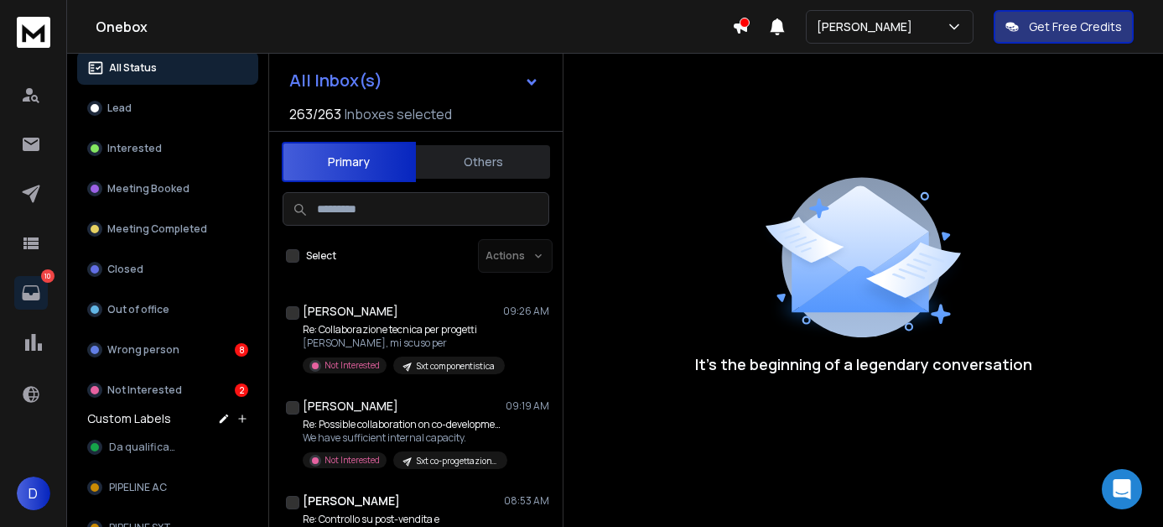
scroll to position [175, 0]
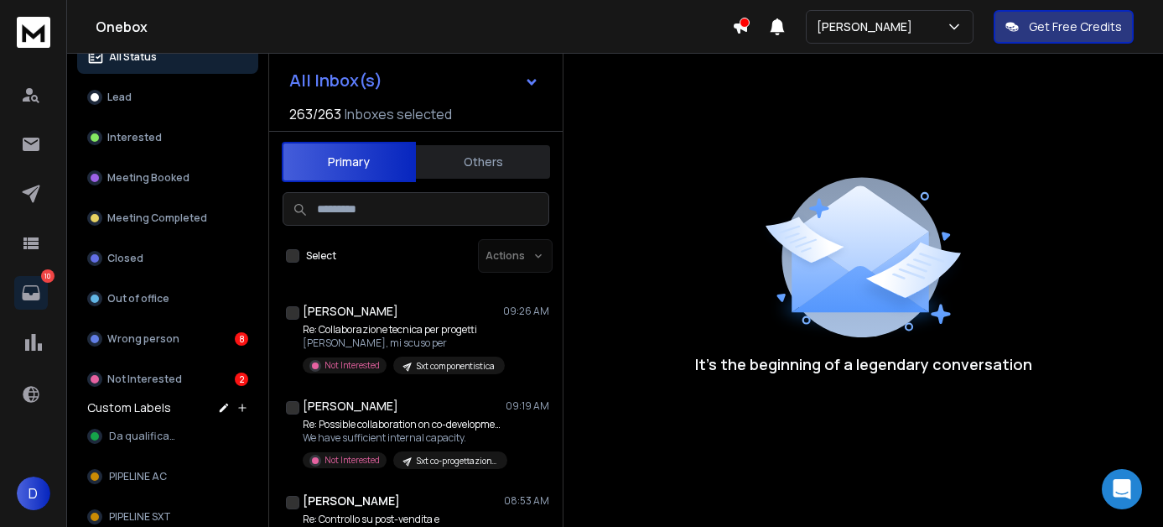
click at [153, 450] on button "Da qualificare" at bounding box center [167, 436] width 181 height 34
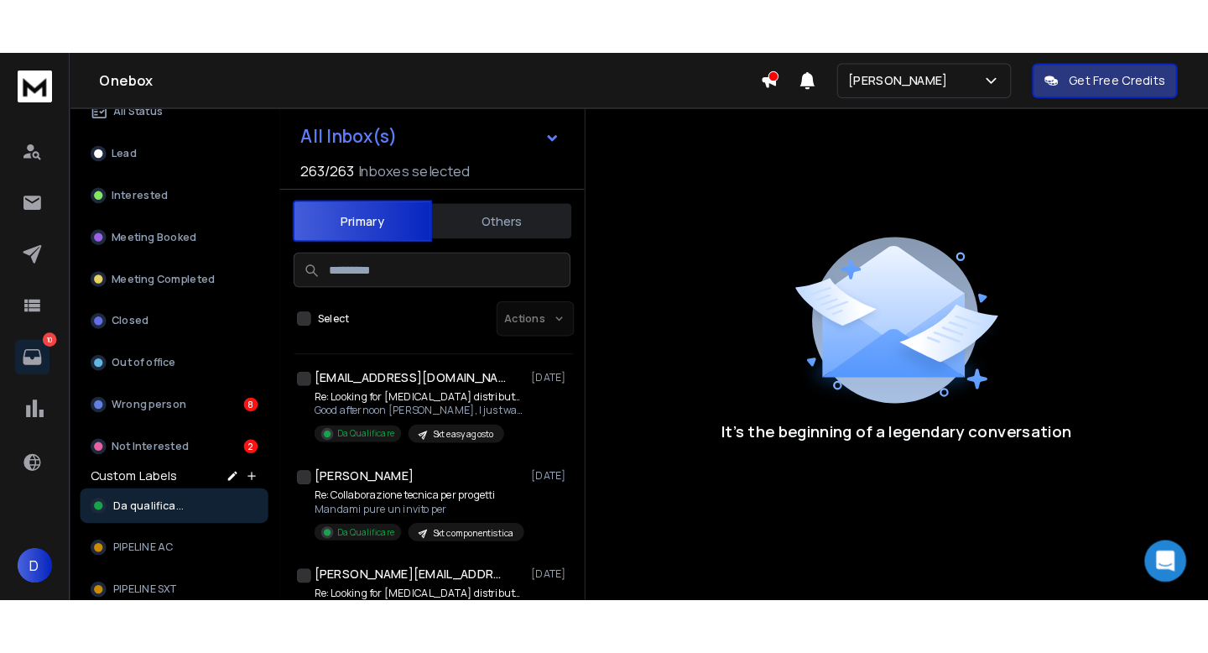
scroll to position [206, 0]
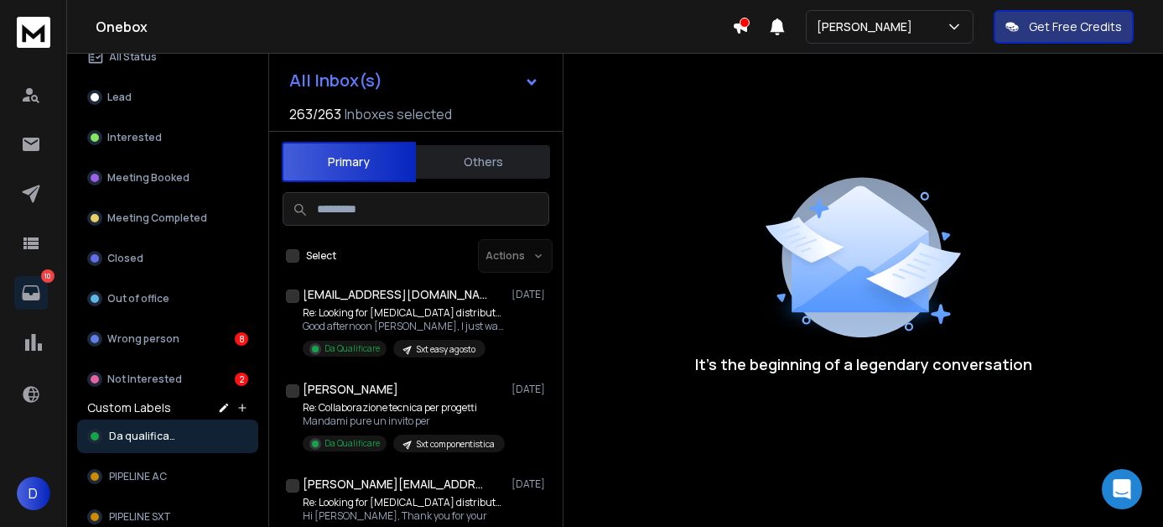
click at [488, 414] on p "Mandami pure un invito per" at bounding box center [403, 420] width 201 height 13
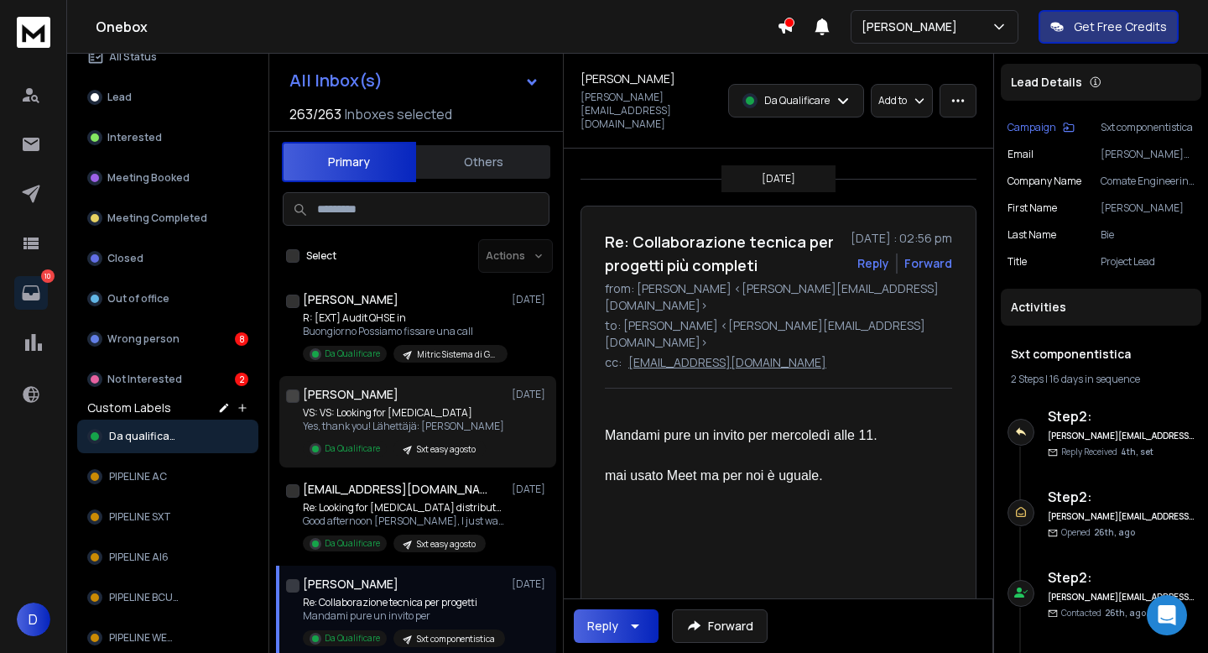
scroll to position [11, 0]
click at [480, 420] on p "Yes, thank you! Lähettäjä: [PERSON_NAME]" at bounding box center [403, 426] width 201 height 13
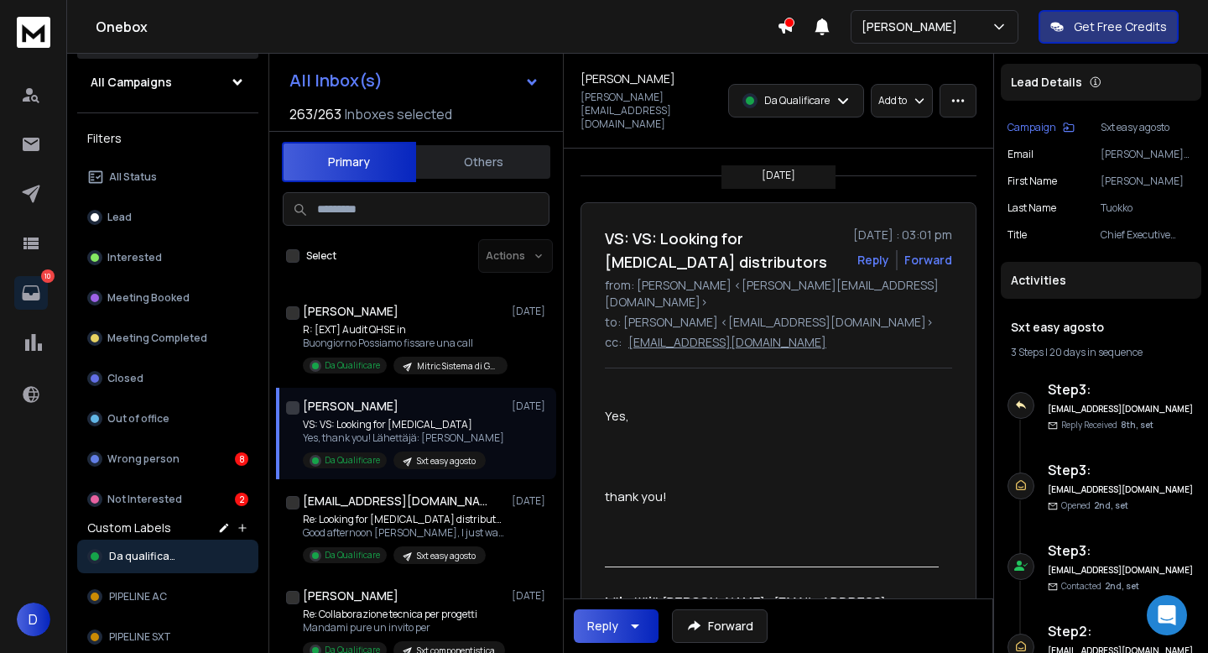
scroll to position [0, 0]
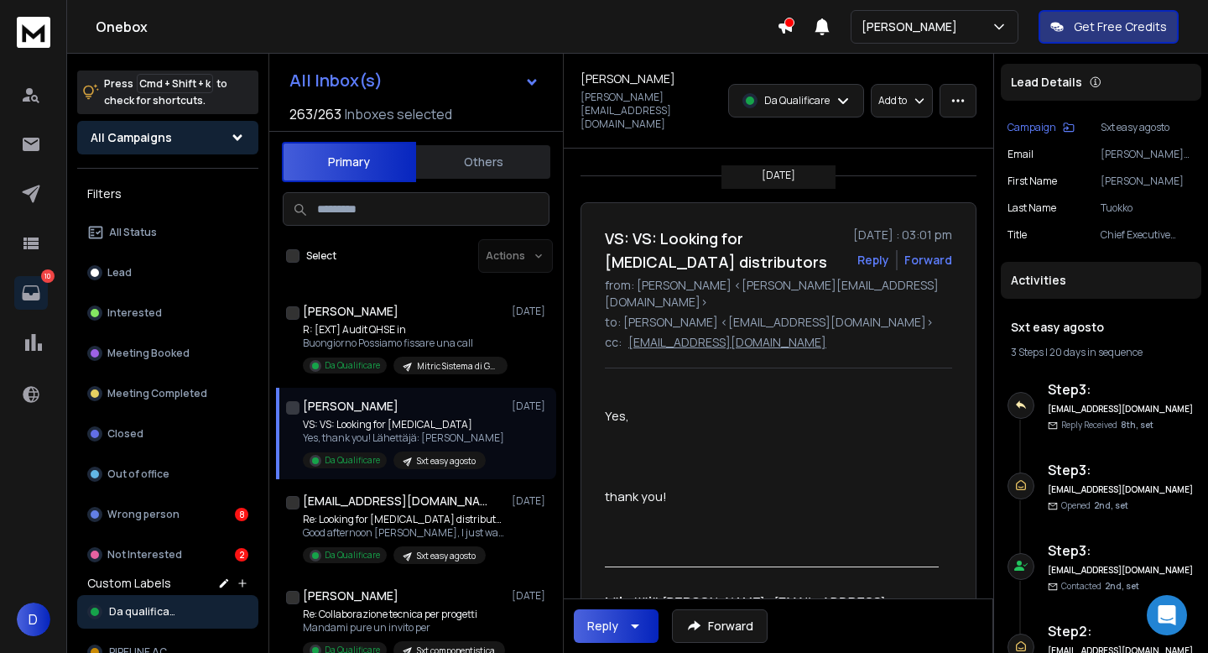
click at [199, 143] on button "All Campaigns" at bounding box center [167, 138] width 181 height 34
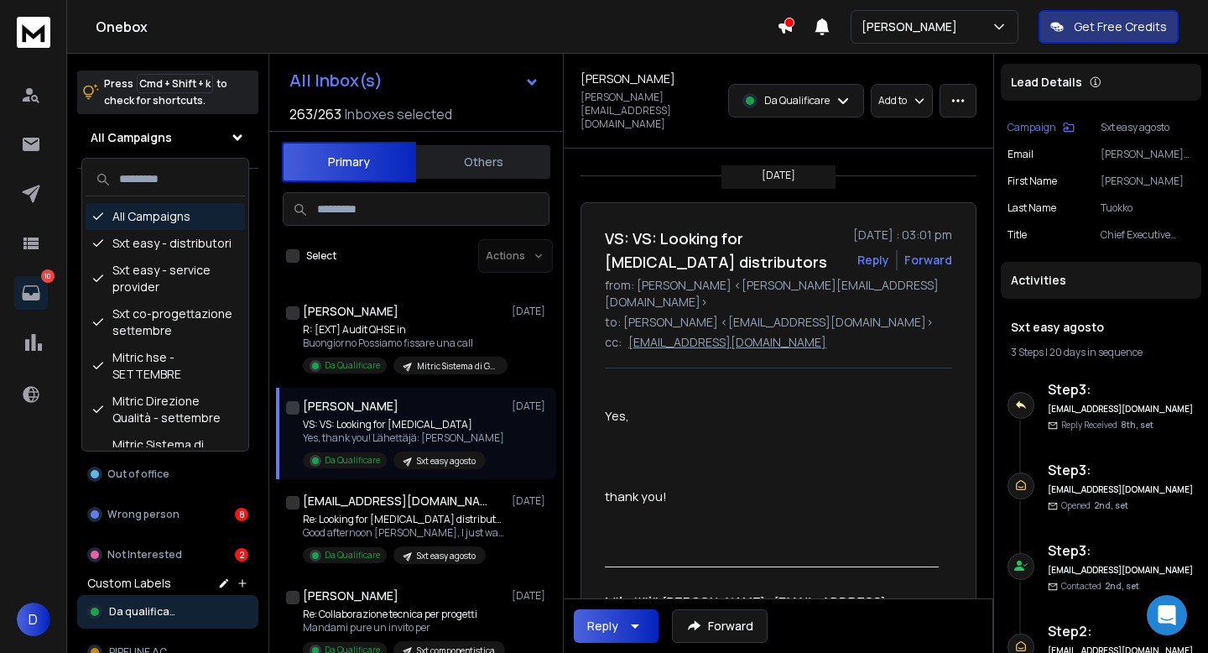
click at [190, 219] on div "All Campaigns" at bounding box center [165, 216] width 159 height 27
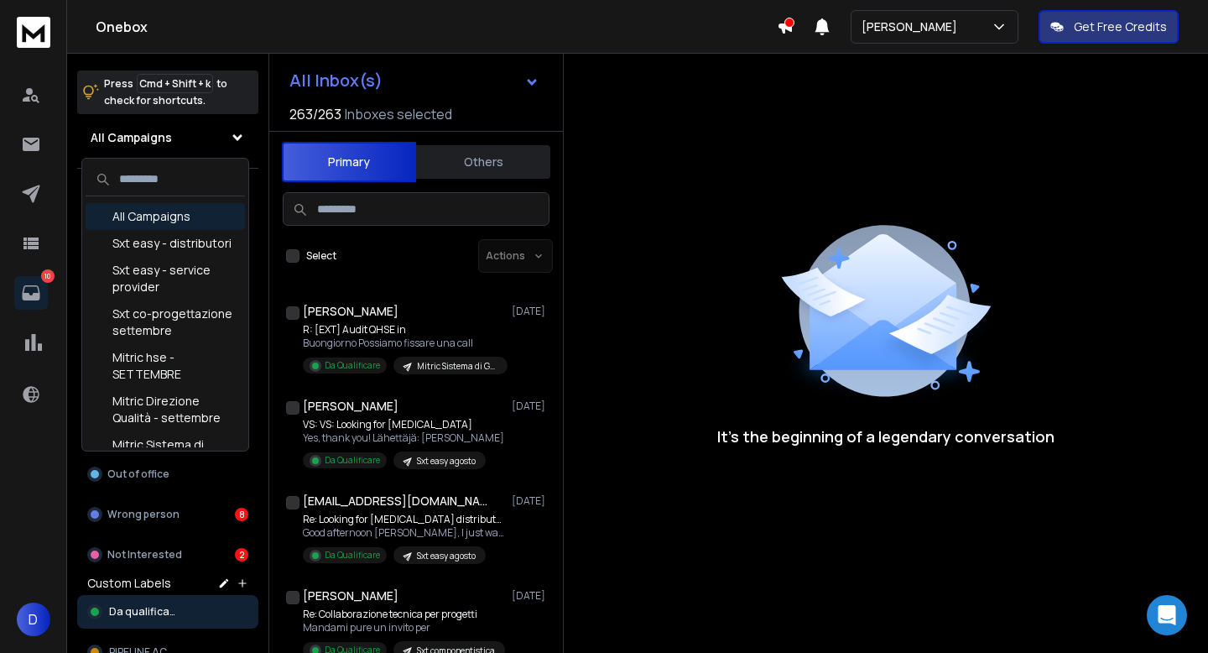
click at [190, 219] on div "All Campaigns" at bounding box center [165, 216] width 159 height 27
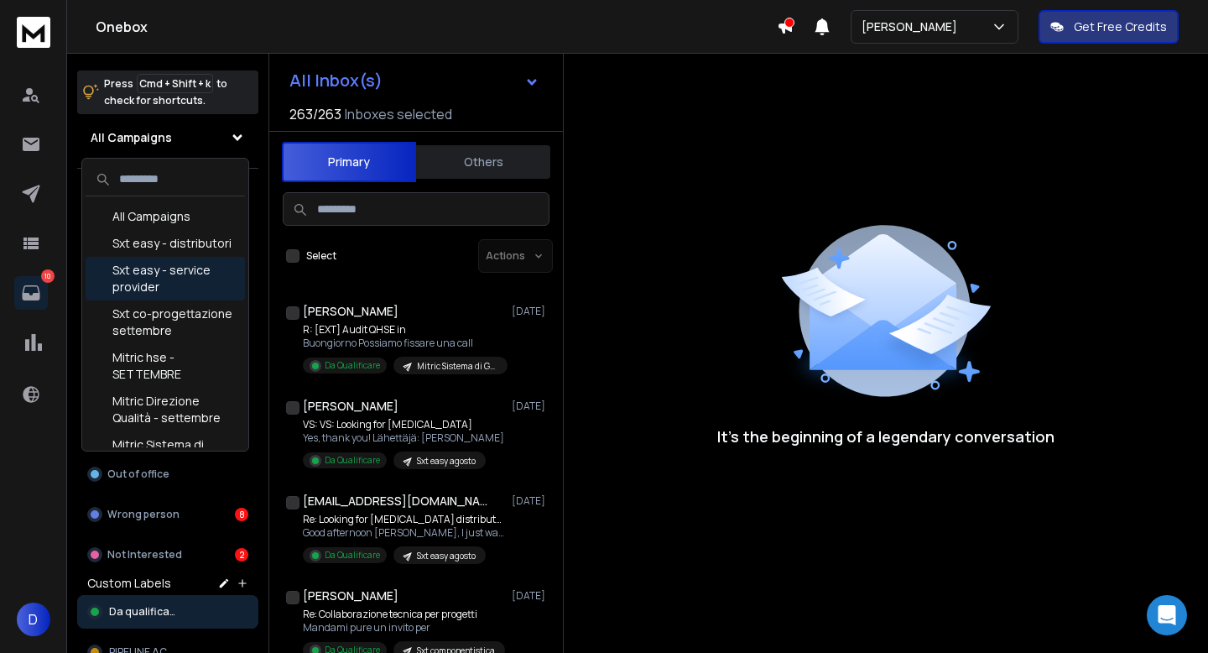
click at [192, 282] on div "Sxt easy - service provider" at bounding box center [165, 279] width 159 height 44
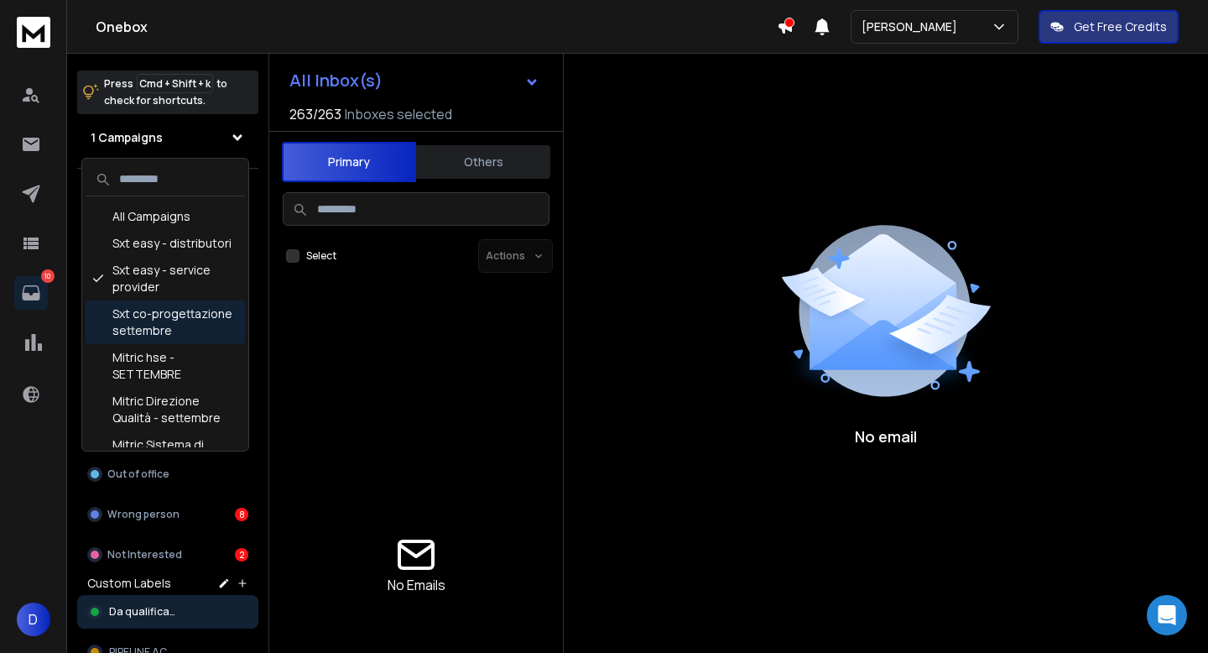
click at [188, 321] on div "Sxt co-progettazione settembre" at bounding box center [165, 322] width 159 height 44
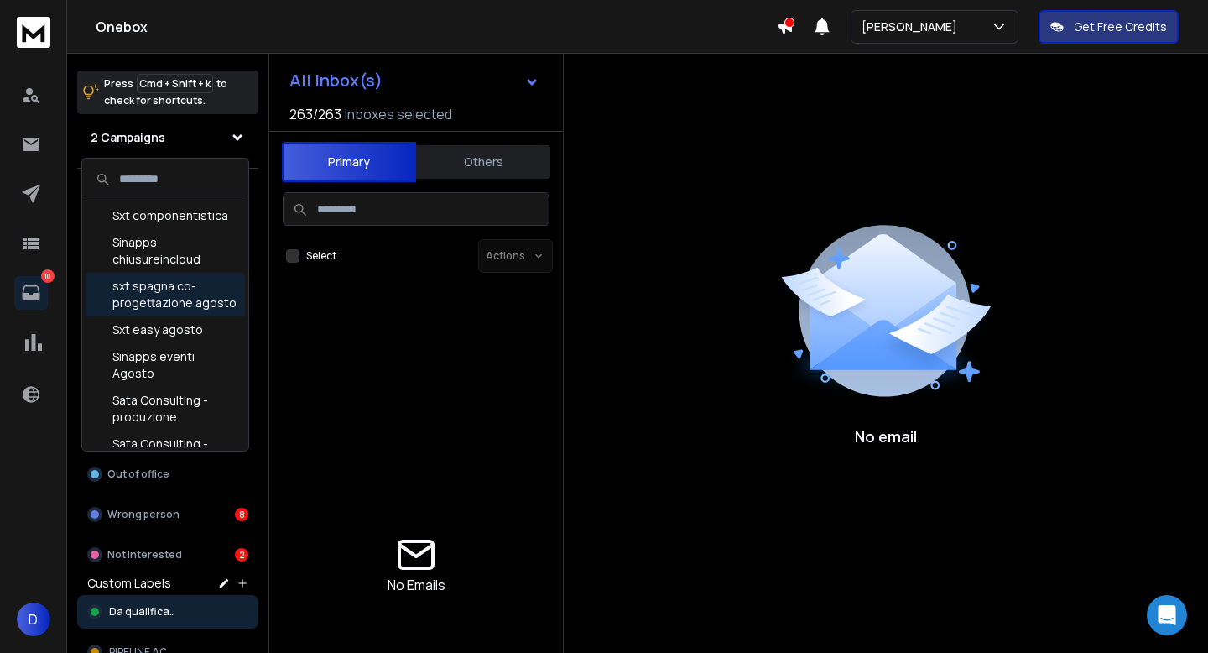
scroll to position [565, 0]
click at [171, 315] on div "sxt spagna co-progettazione agosto" at bounding box center [165, 294] width 159 height 44
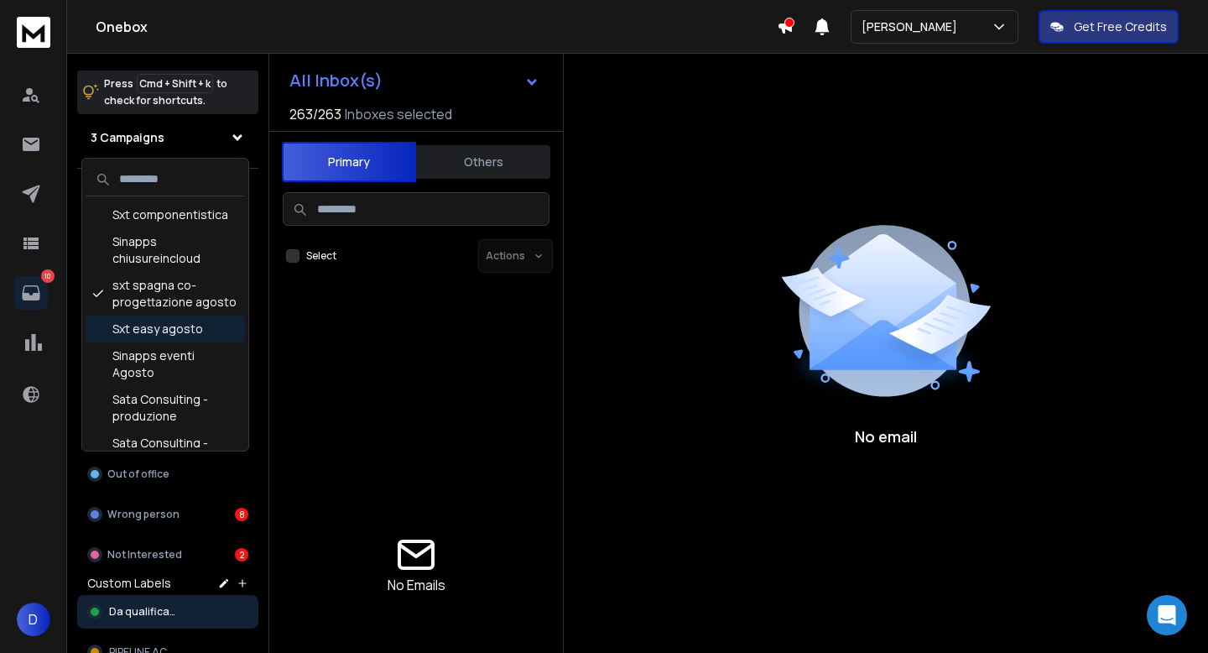
click at [169, 342] on div "Sxt easy agosto" at bounding box center [165, 328] width 159 height 27
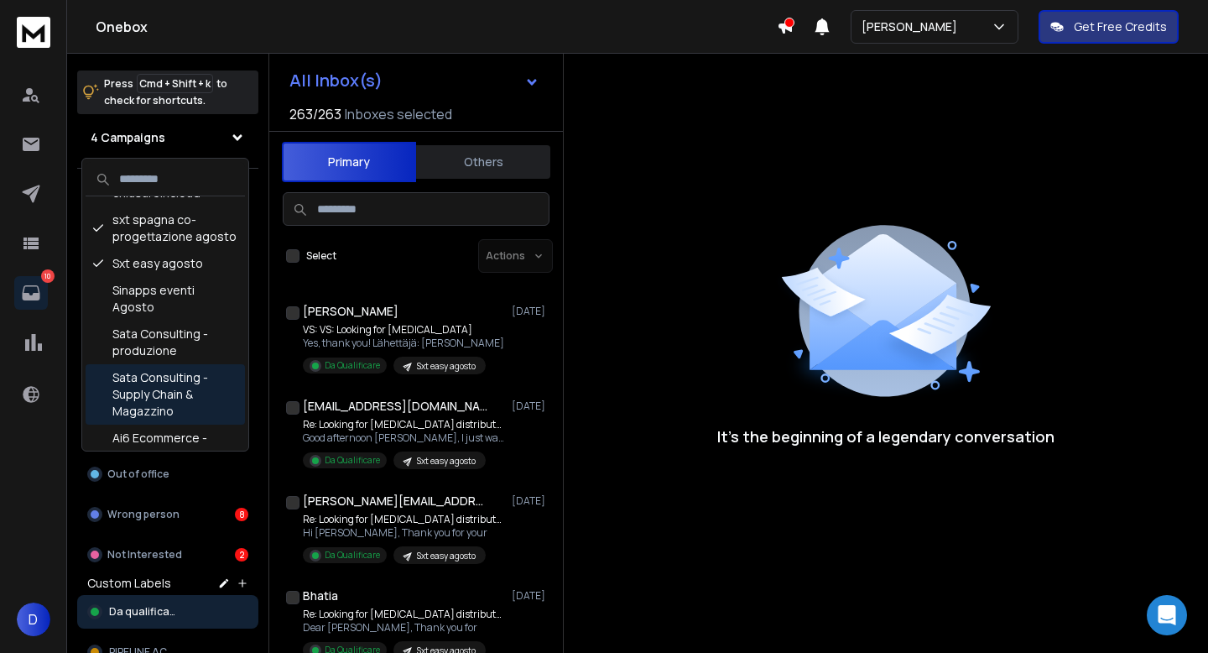
scroll to position [749, 0]
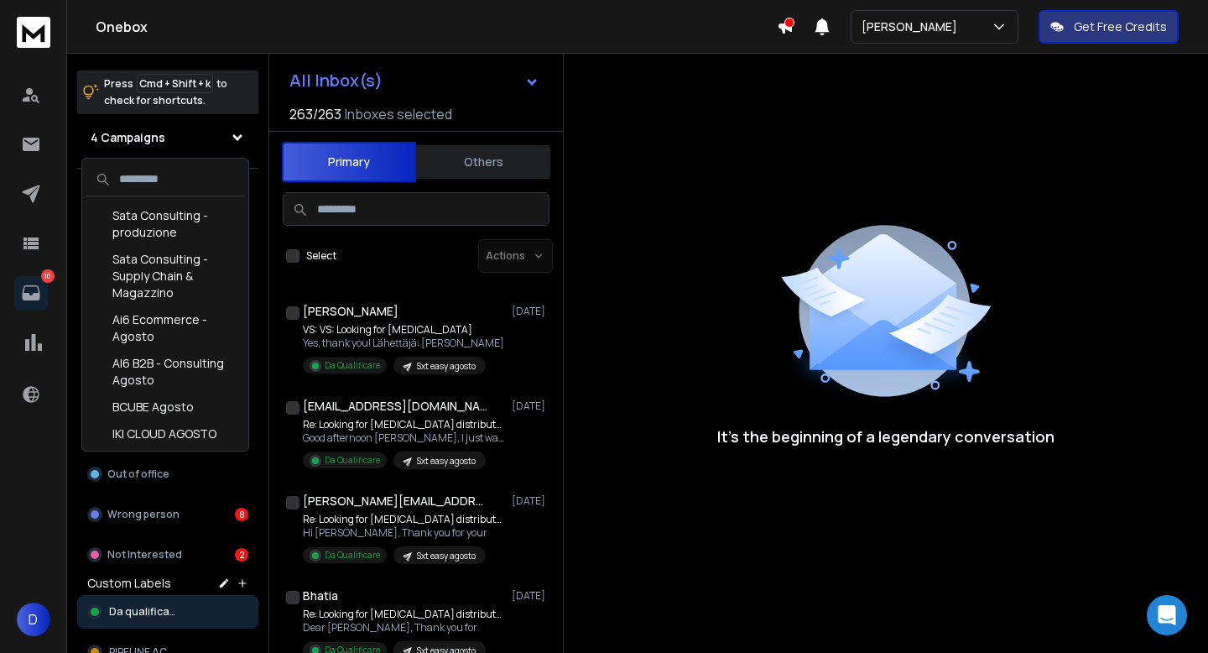
click at [735, 526] on div "It’s the beginning of a legendary conversation" at bounding box center [886, 380] width 644 height 653
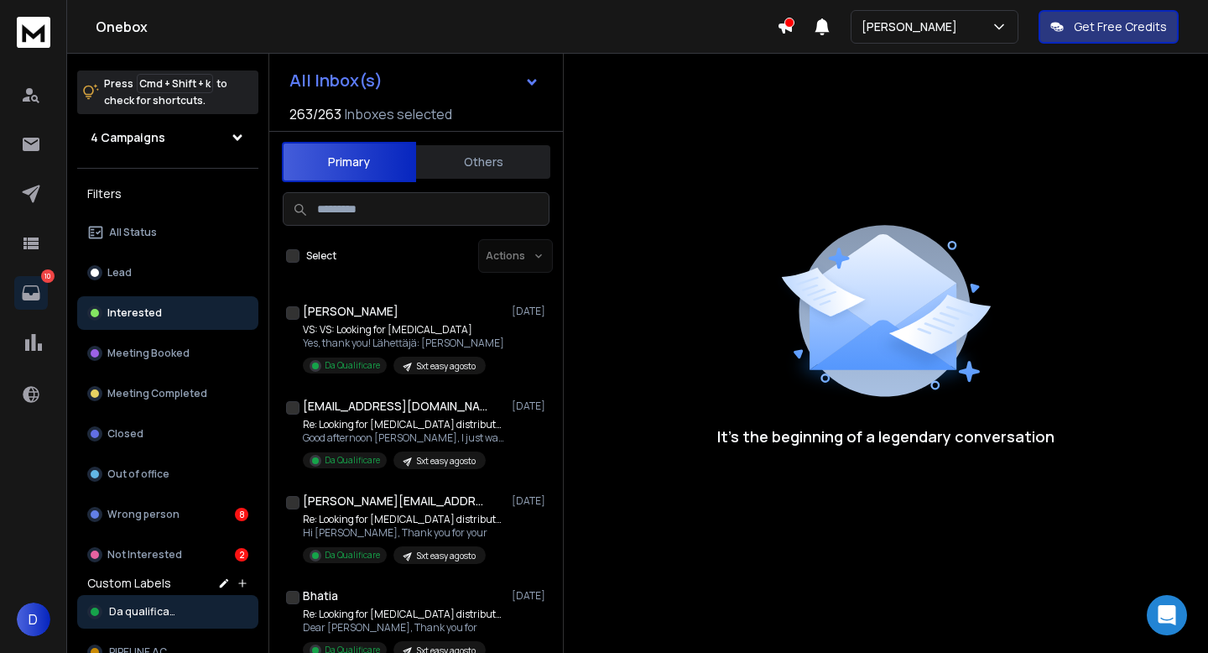
click at [169, 321] on button "Interested" at bounding box center [167, 313] width 181 height 34
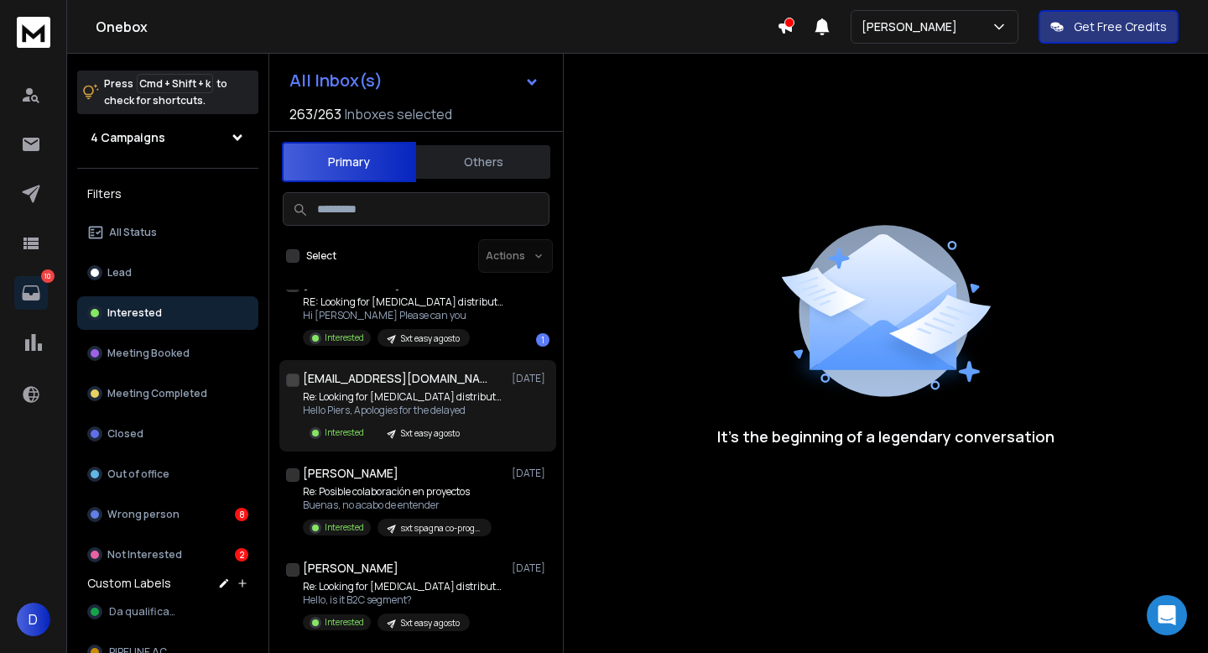
scroll to position [55, 0]
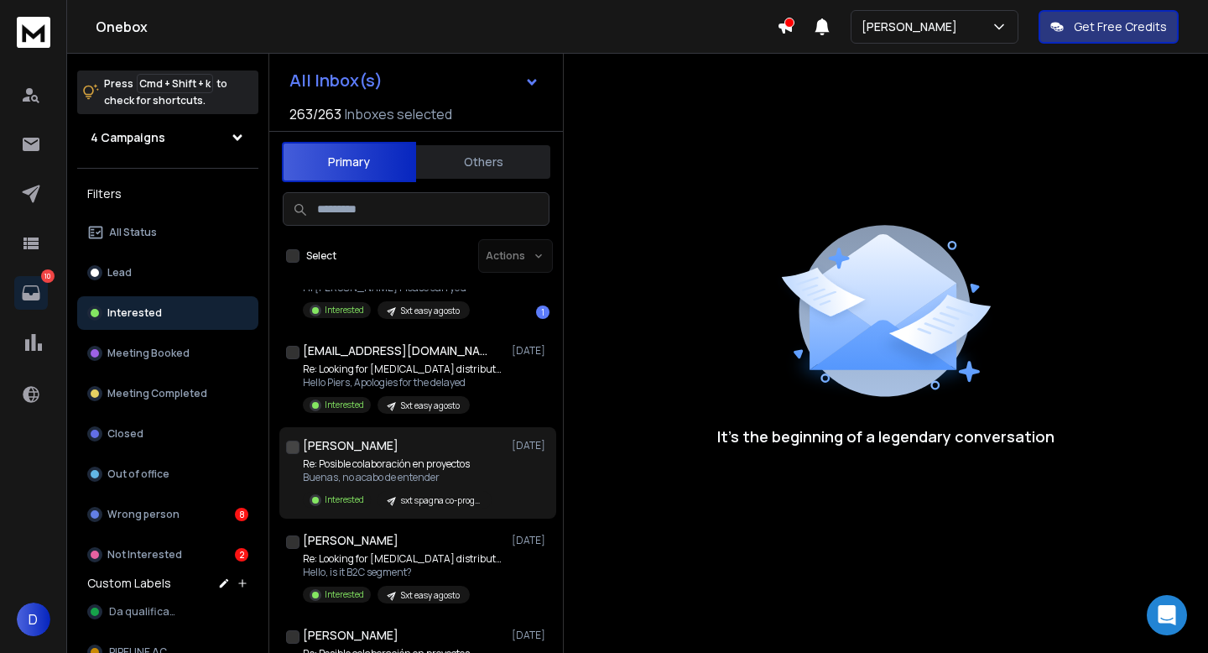
click at [429, 446] on div "[PERSON_NAME] [DATE]" at bounding box center [426, 445] width 247 height 17
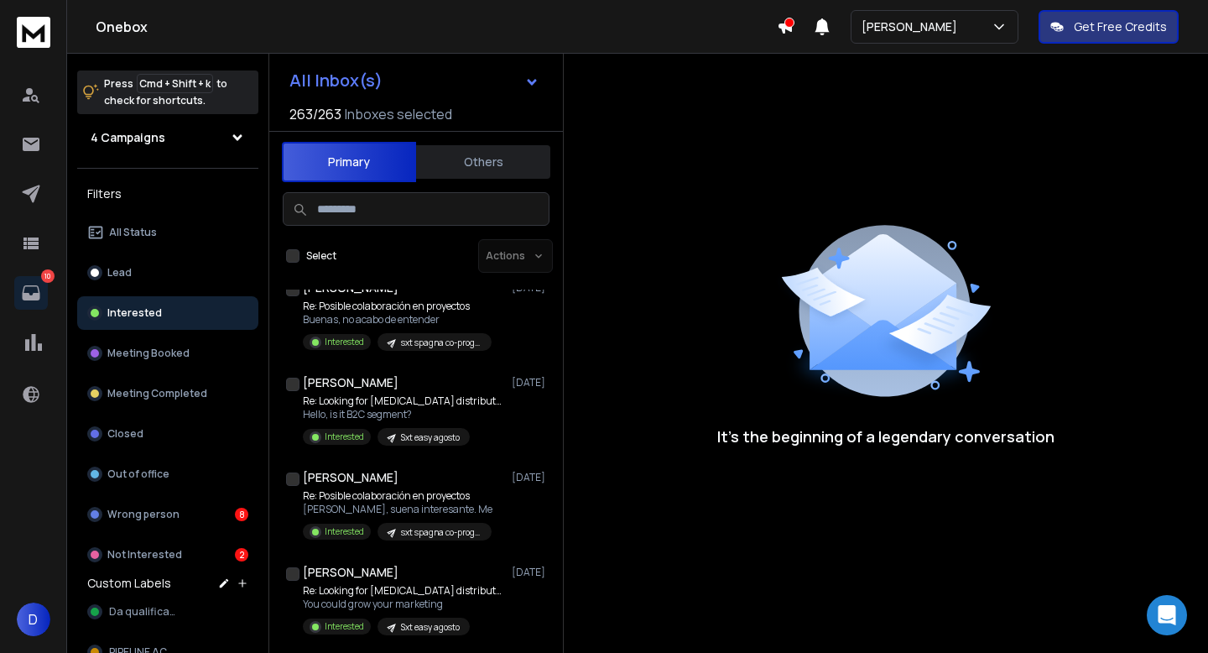
scroll to position [196, 0]
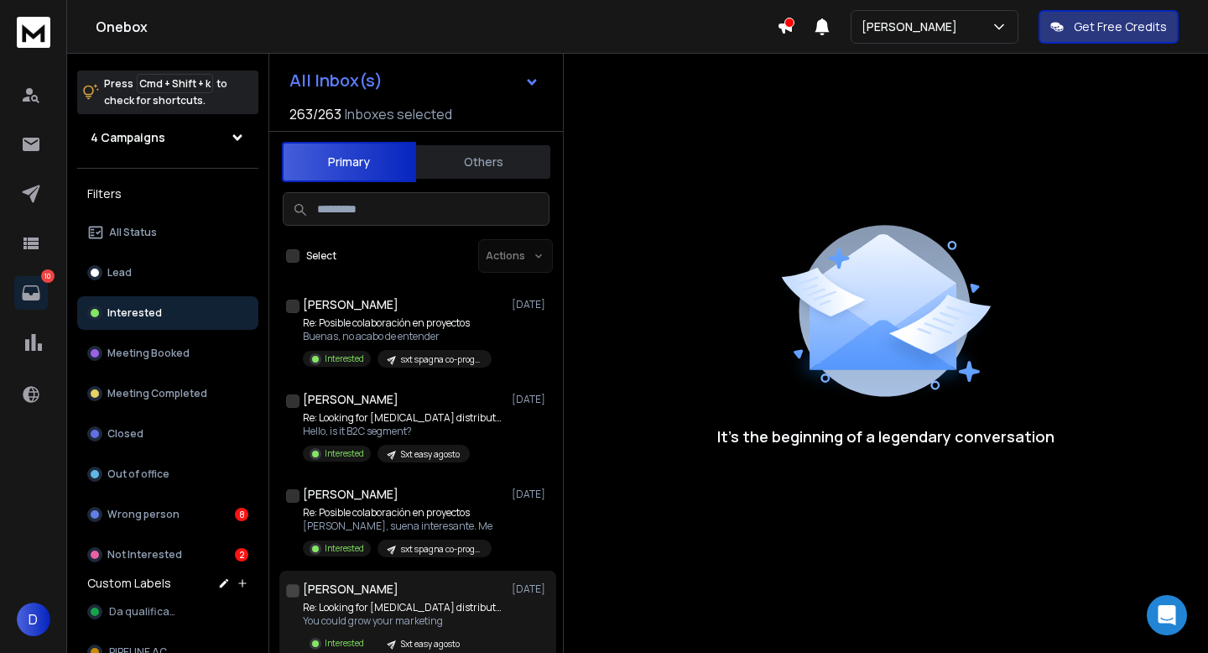
click at [437, 526] on p "Re: Looking for [MEDICAL_DATA] distributors" at bounding box center [403, 607] width 201 height 13
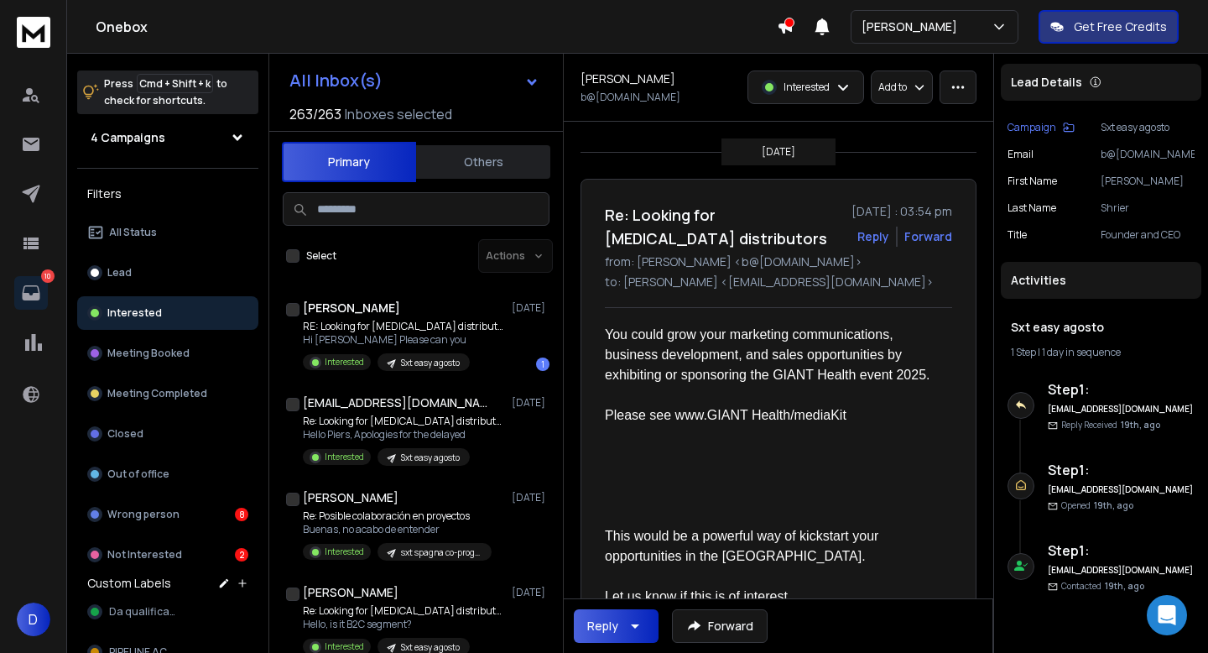
scroll to position [0, 0]
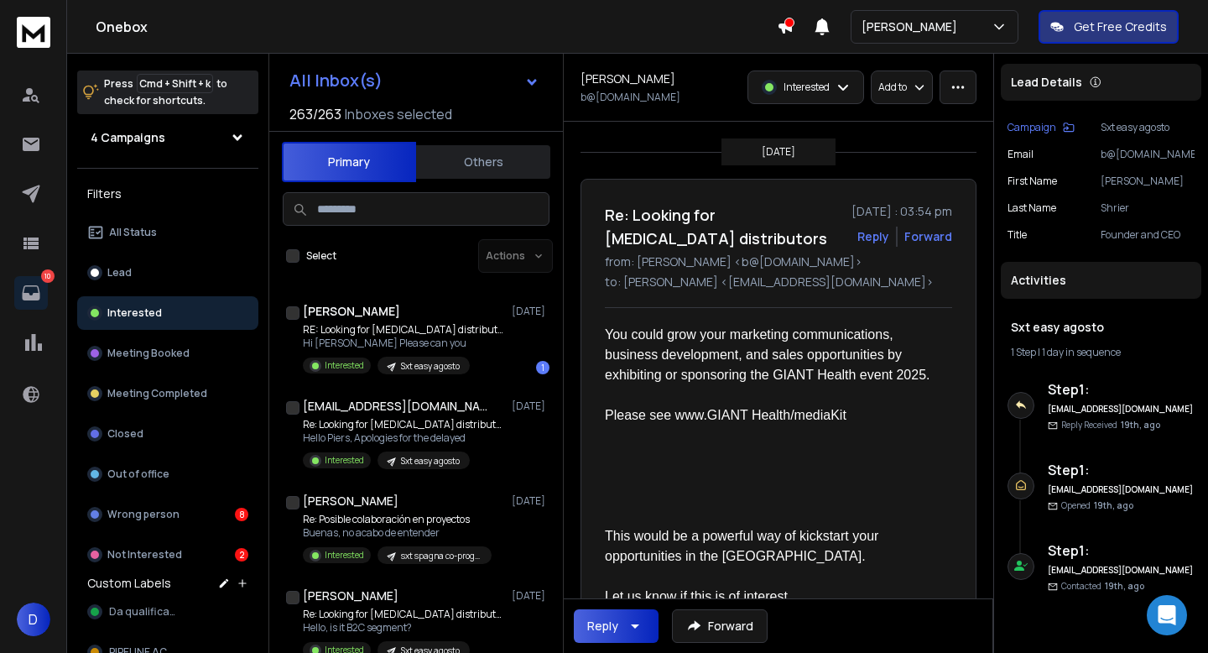
click at [176, 226] on button "All Status" at bounding box center [167, 233] width 181 height 34
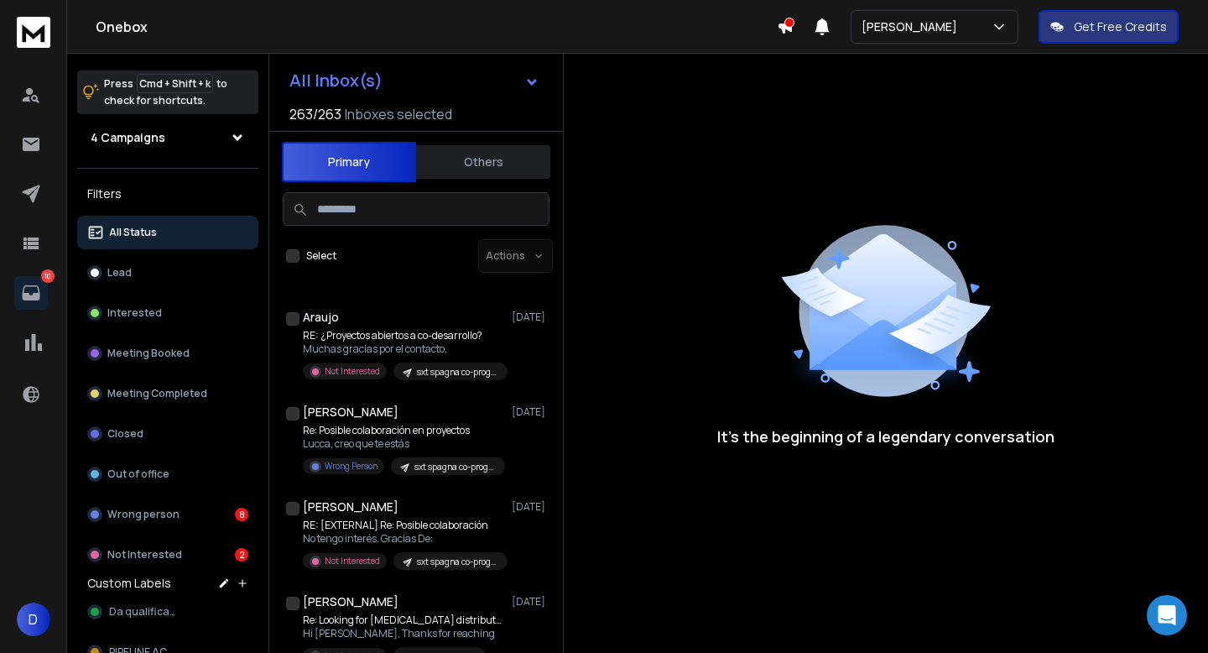
scroll to position [1315, 0]
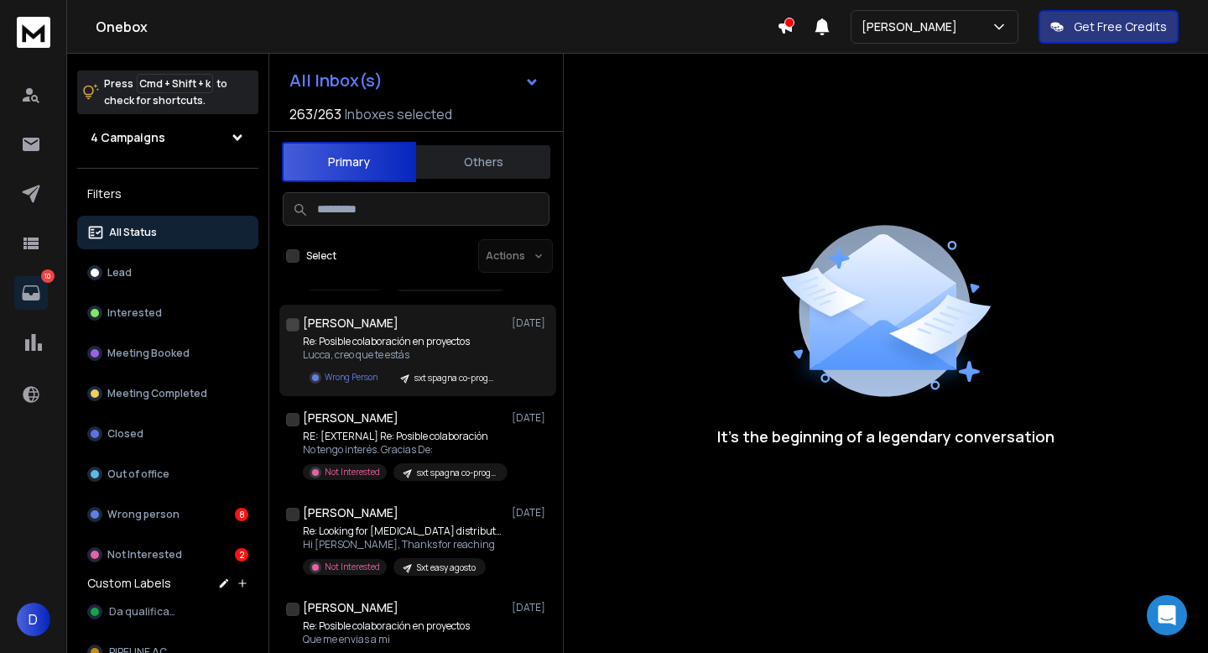
click at [507, 352] on div "Re: Posible colaboración en proyectos Lucca, creo que te estás Wrong Person sxt…" at bounding box center [426, 360] width 247 height 51
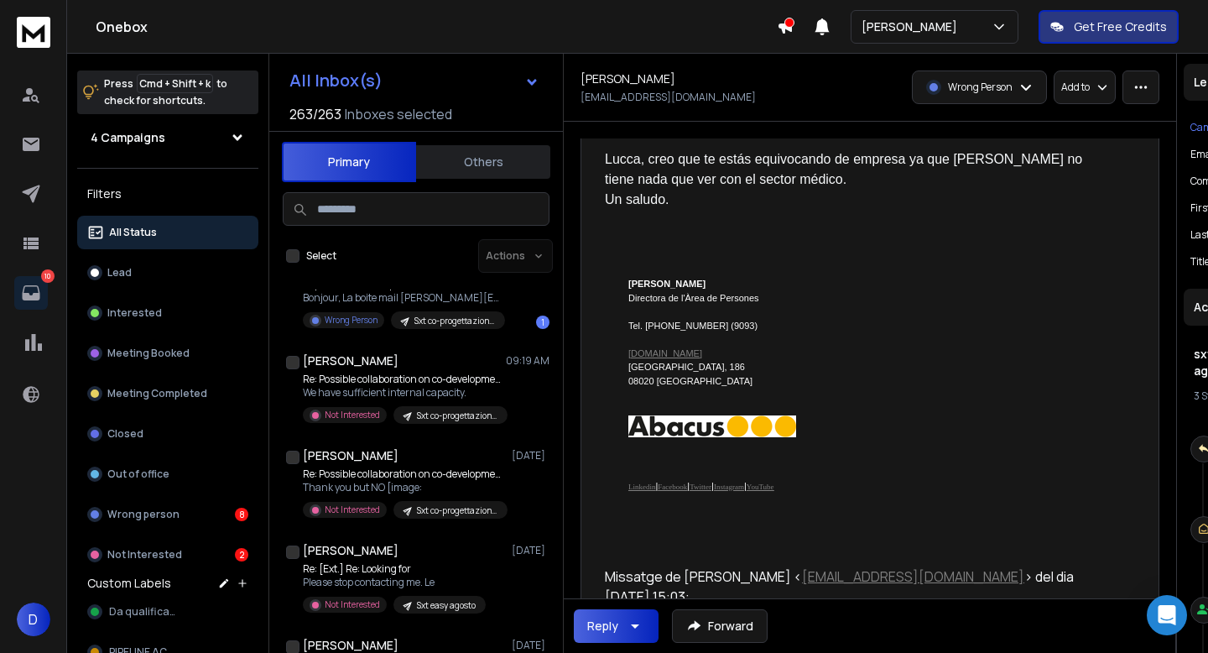
scroll to position [0, 0]
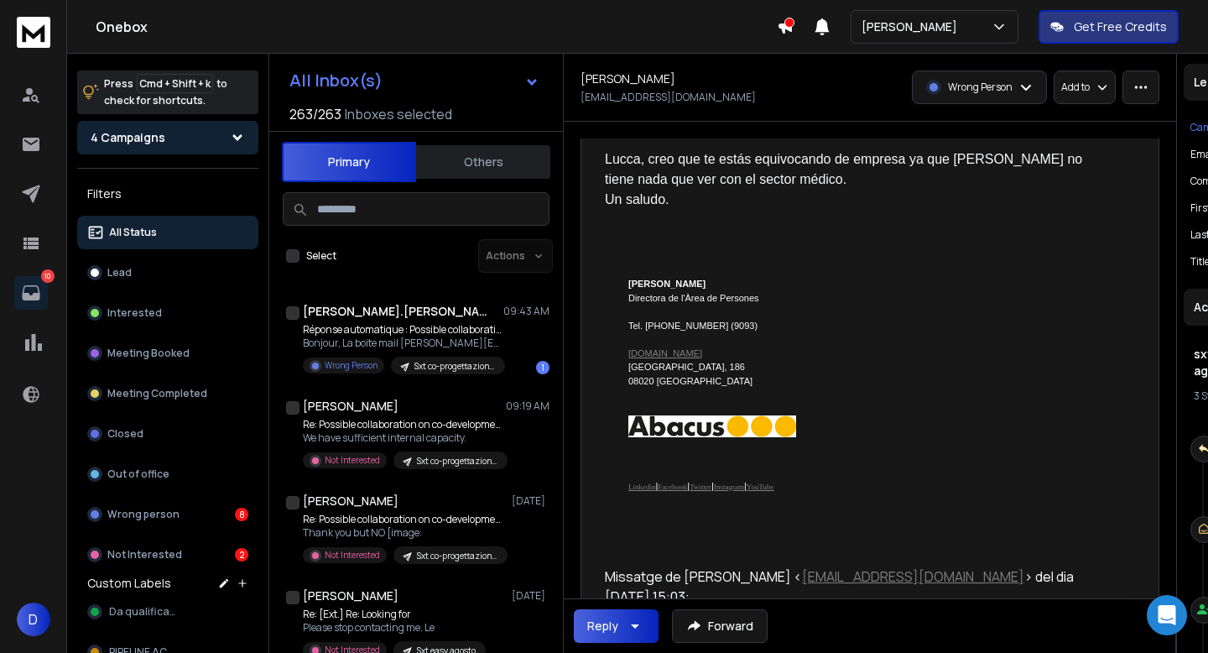
click at [200, 124] on button "4 Campaigns" at bounding box center [167, 138] width 181 height 34
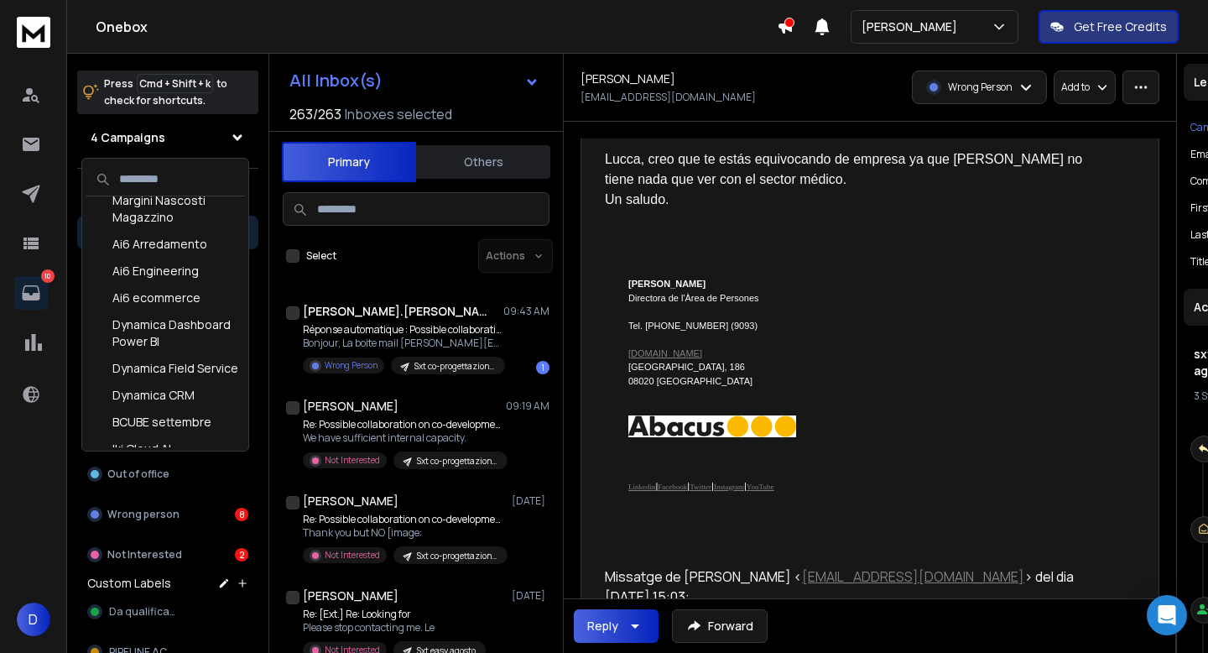
scroll to position [322, 0]
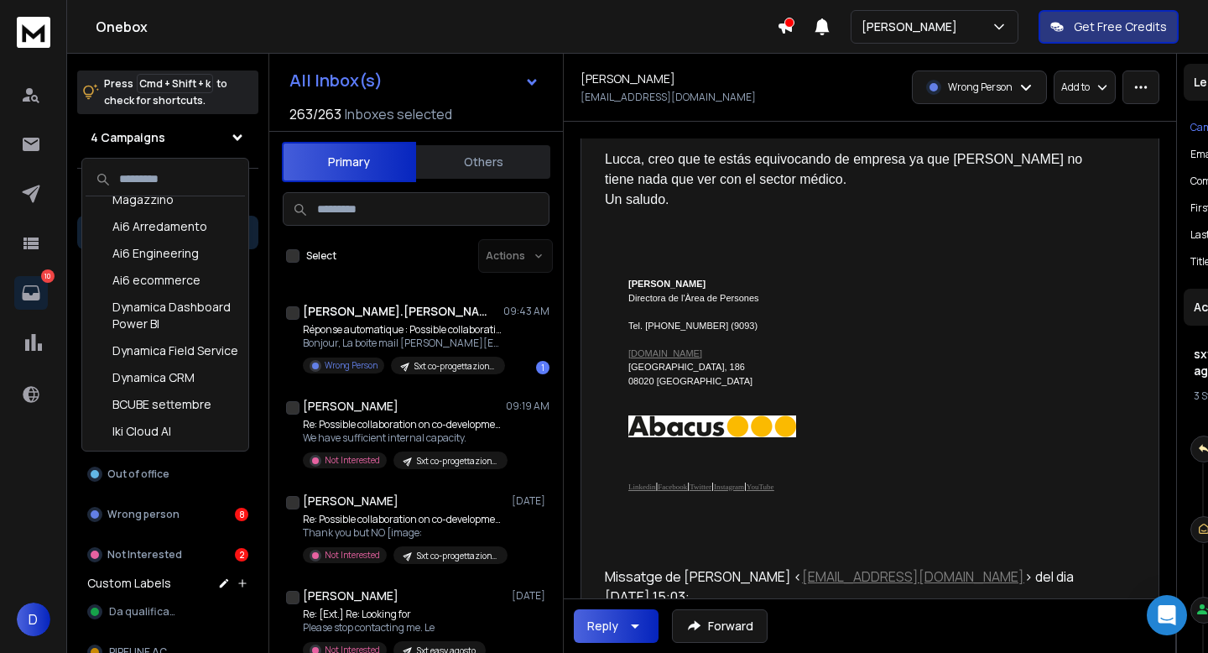
click at [632, 305] on div "[PERSON_NAME] Directora de l'Àrea de Persones Tel. [PHONE_NUMBER] (9093) [DOMAI…" at bounding box center [898, 395] width 587 height 237
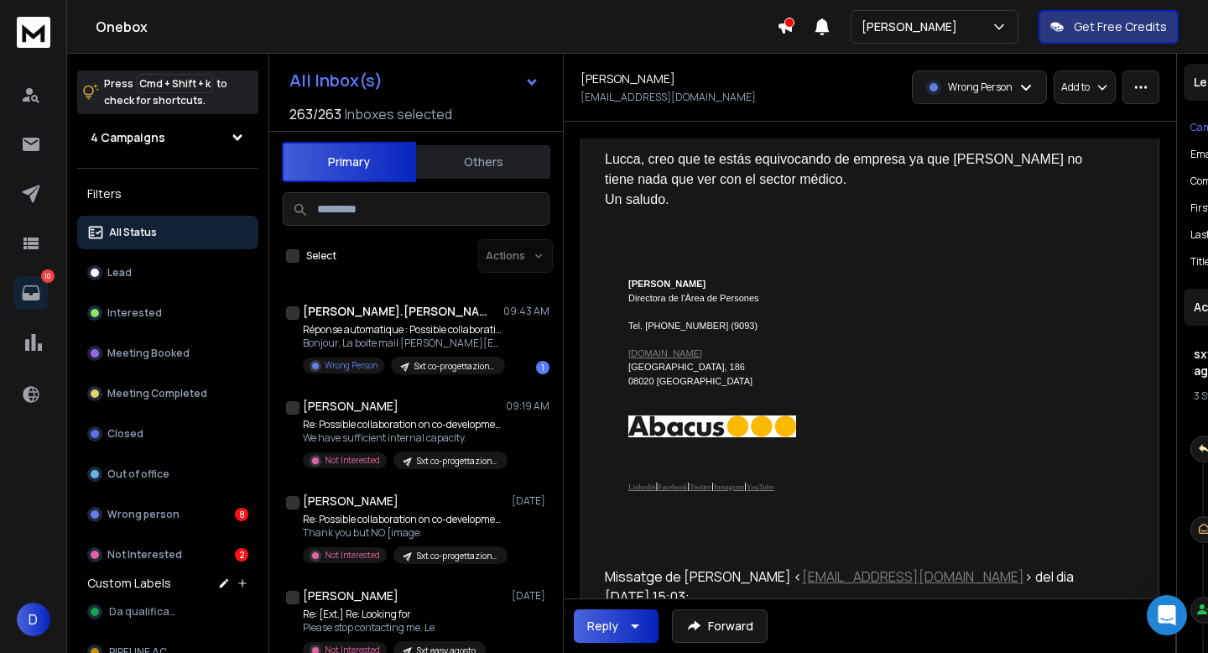
click at [116, 320] on div "Interested" at bounding box center [124, 312] width 75 height 15
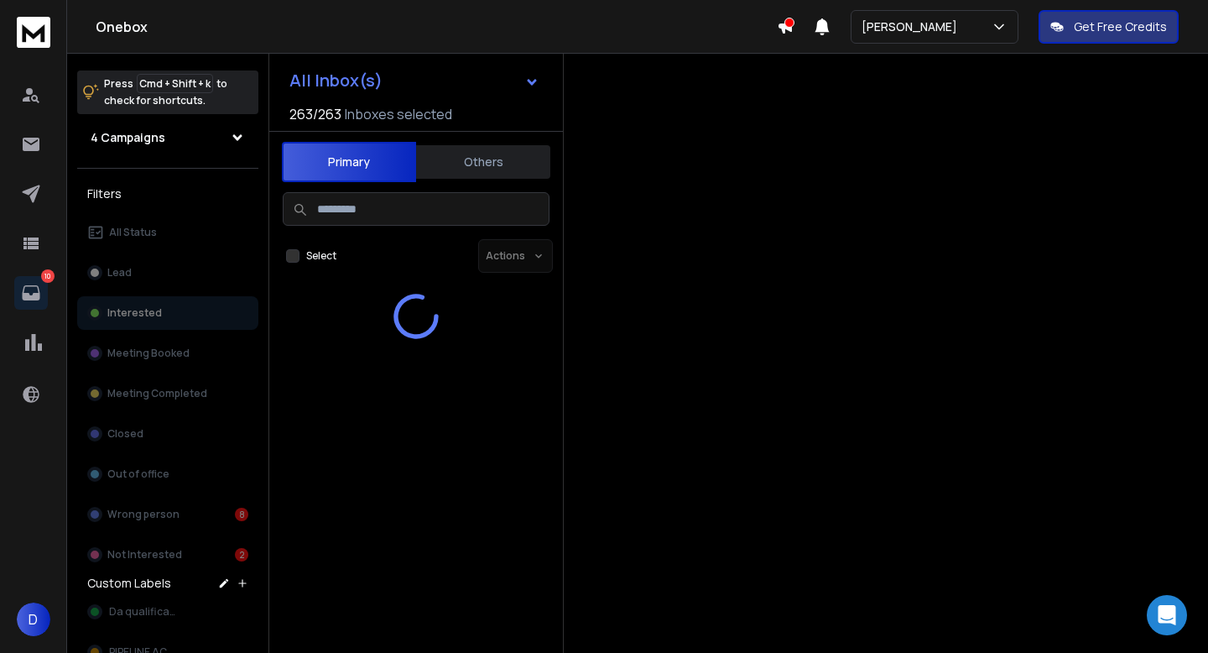
scroll to position [0, 0]
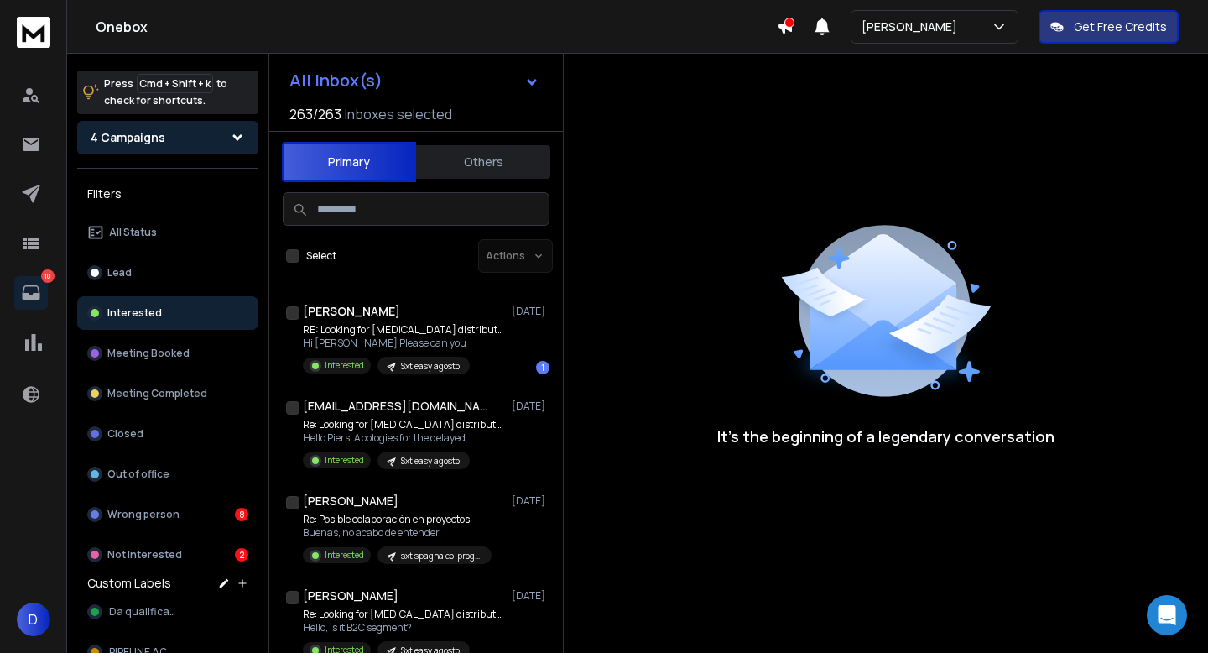
click at [161, 143] on h1 "4 Campaigns" at bounding box center [128, 137] width 75 height 17
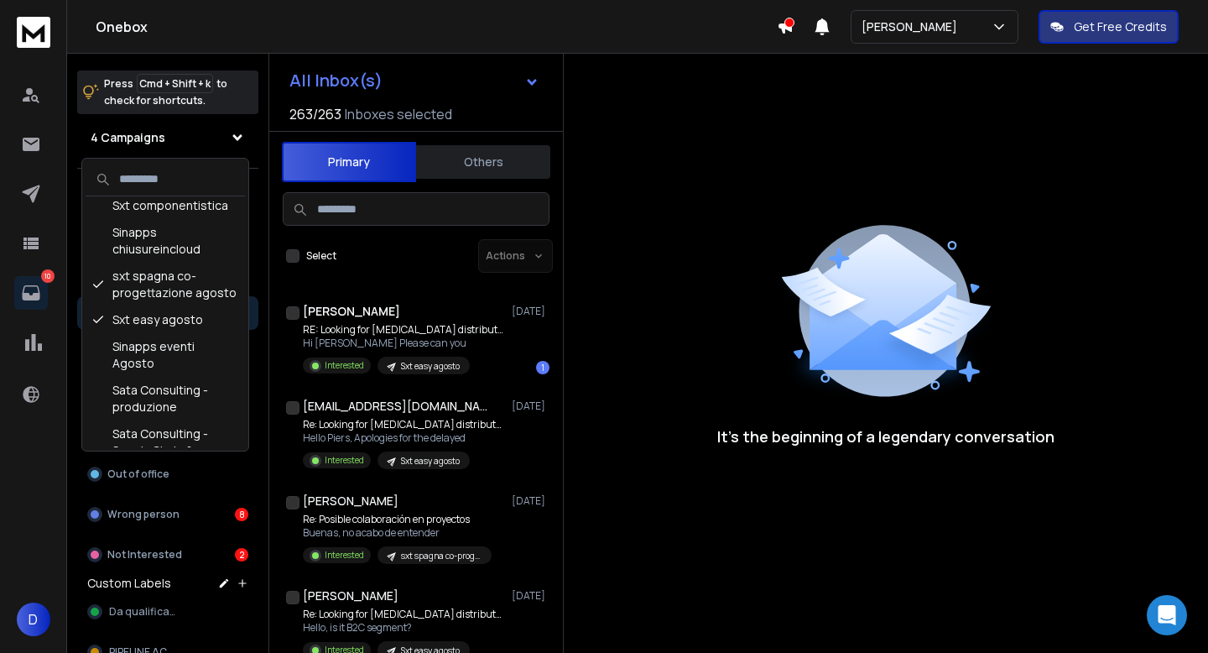
scroll to position [633, 0]
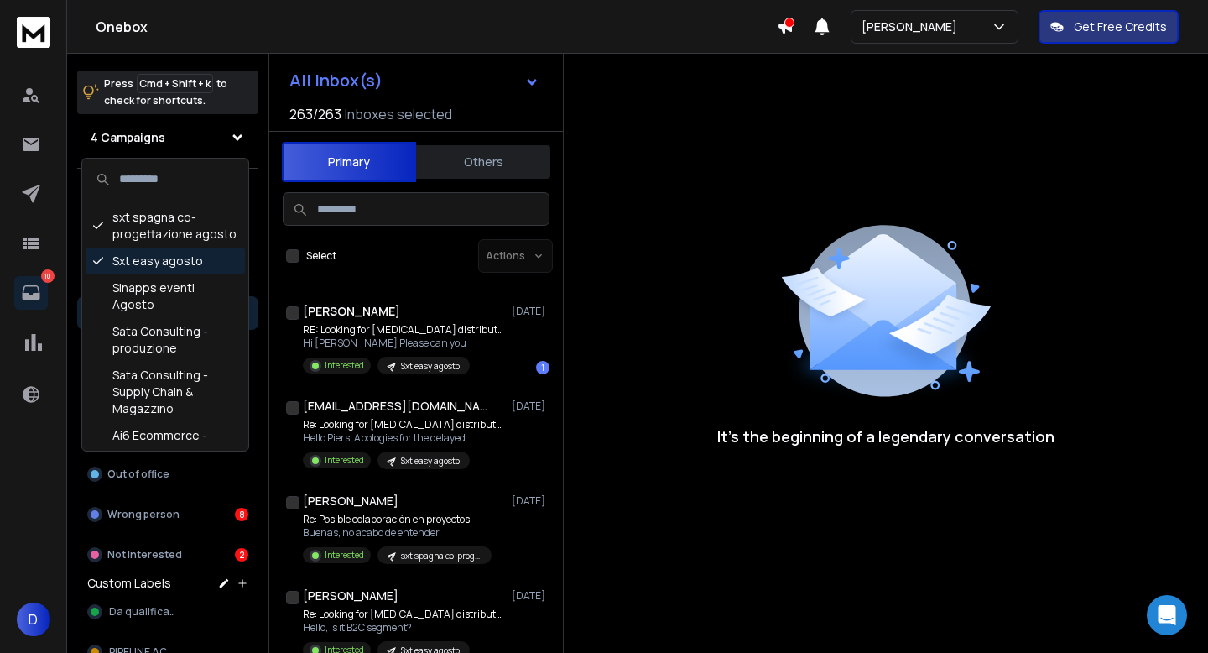
click at [164, 274] on div "Sxt easy agosto" at bounding box center [165, 260] width 159 height 27
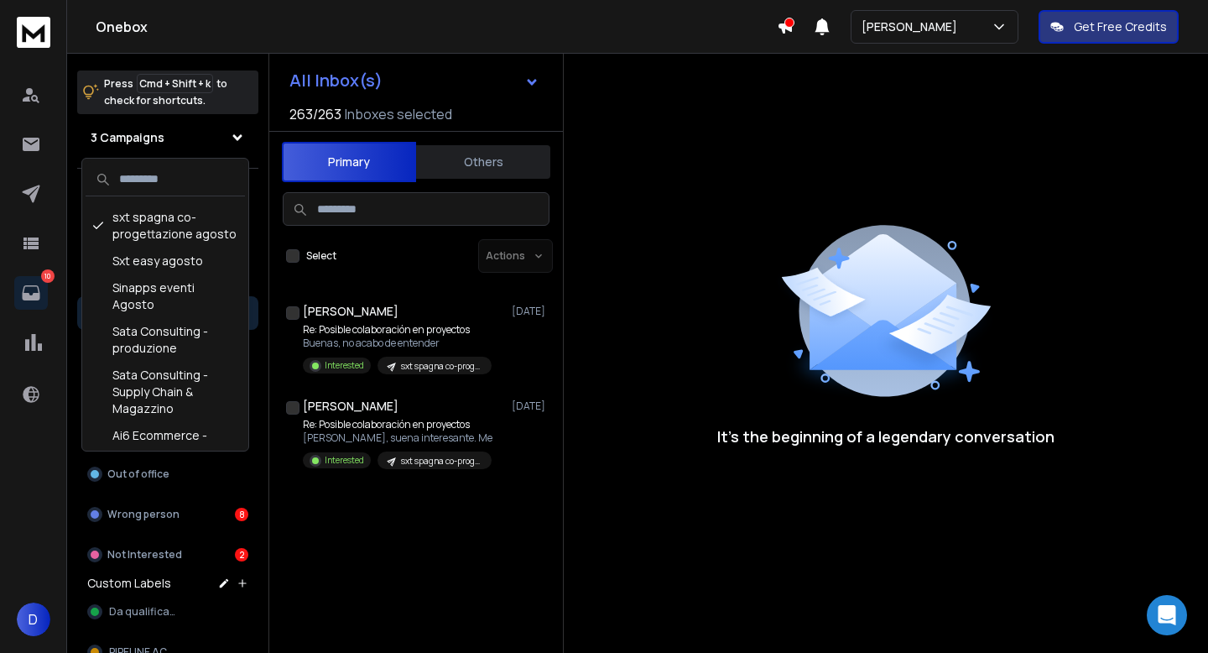
click at [408, 526] on div "[PERSON_NAME] [DATE] Re: Posible colaboración en proyectos Buenas, no acabo de …" at bounding box center [416, 439] width 294 height 300
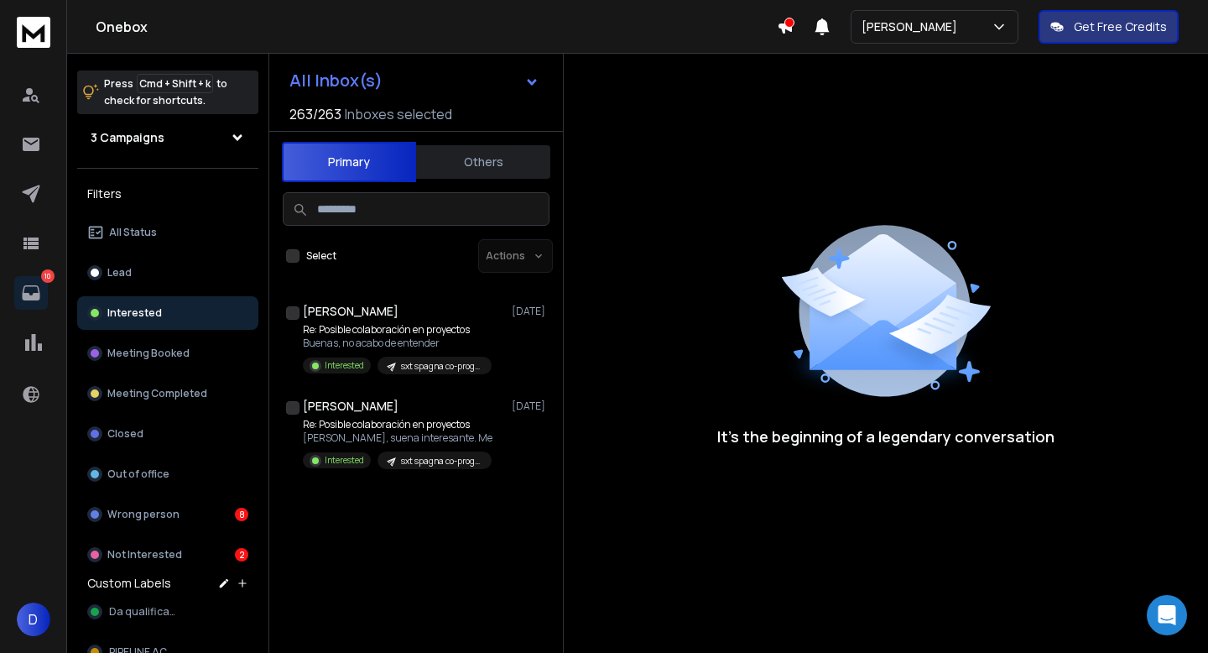
scroll to position [28, 0]
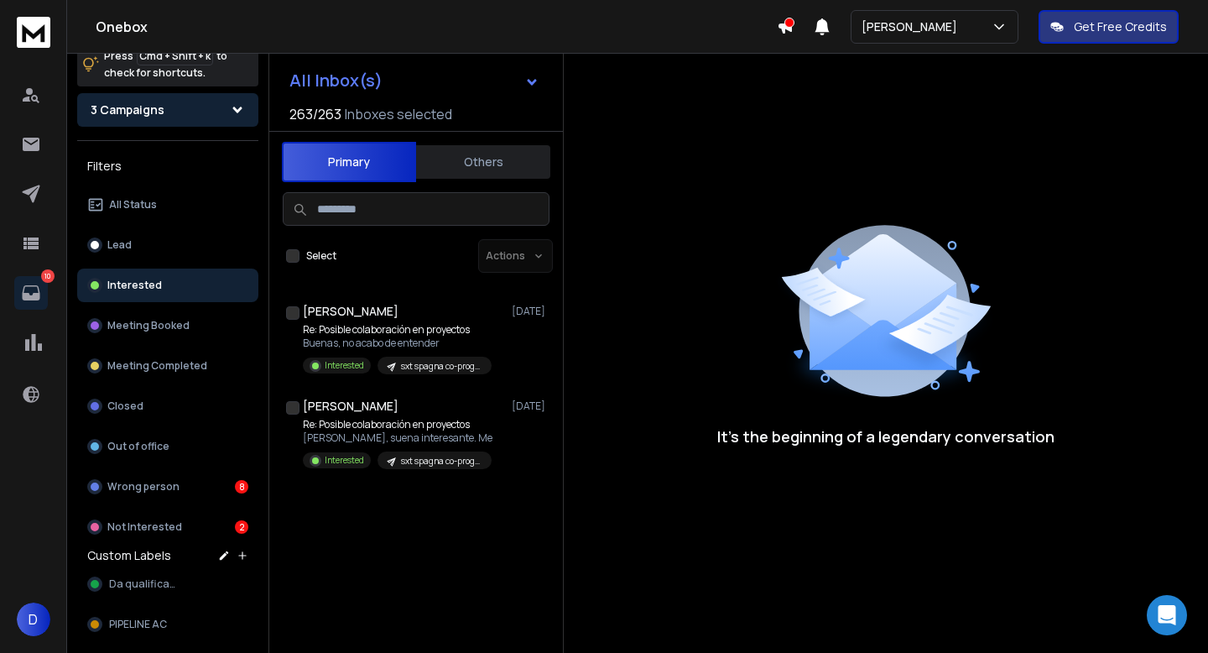
click at [114, 113] on h1 "3 Campaigns" at bounding box center [128, 109] width 74 height 17
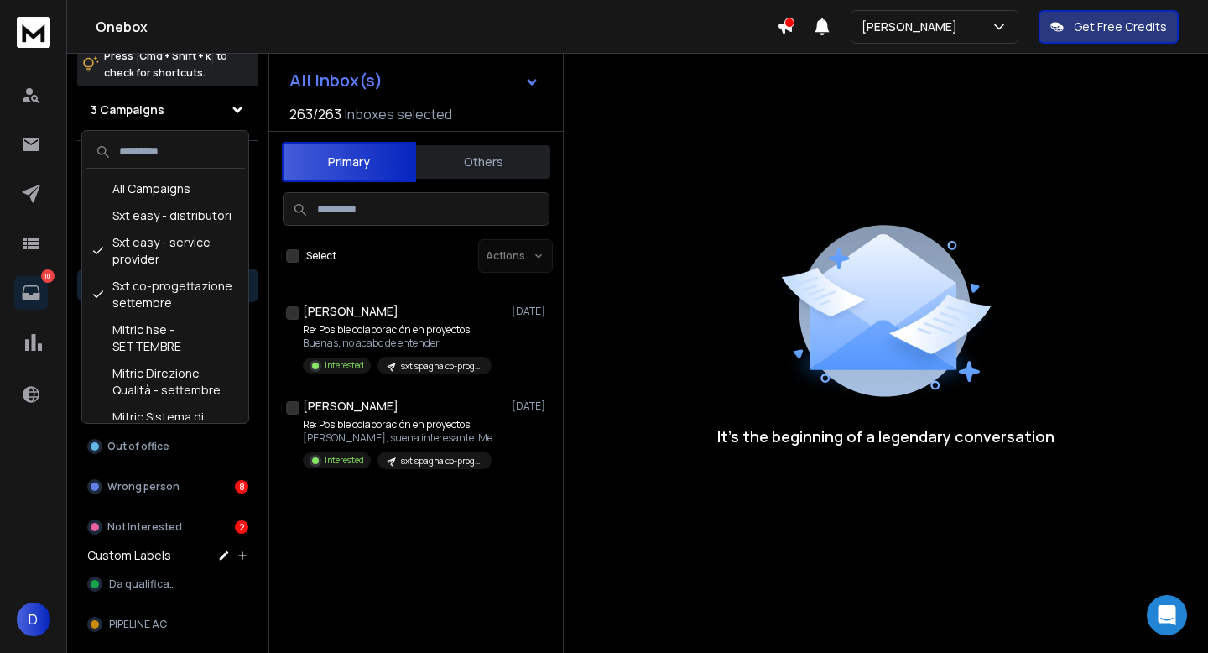
click at [164, 185] on div "All Campaigns" at bounding box center [165, 188] width 159 height 27
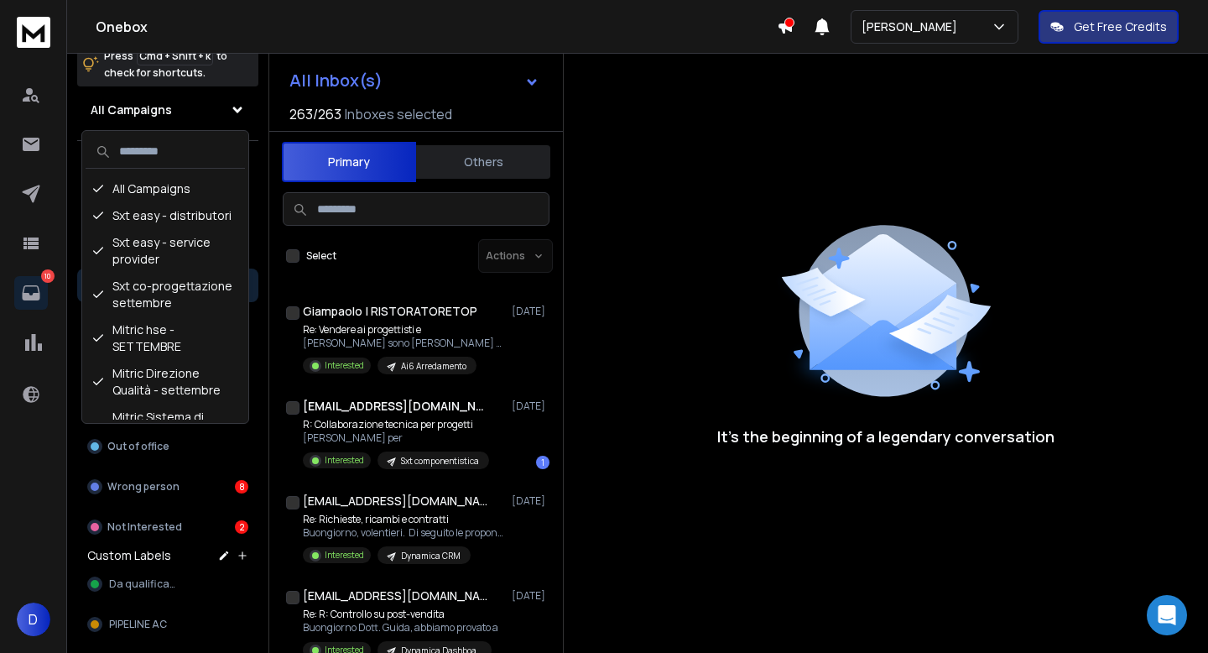
click at [684, 385] on div "It’s the beginning of a legendary conversation" at bounding box center [886, 331] width 644 height 554
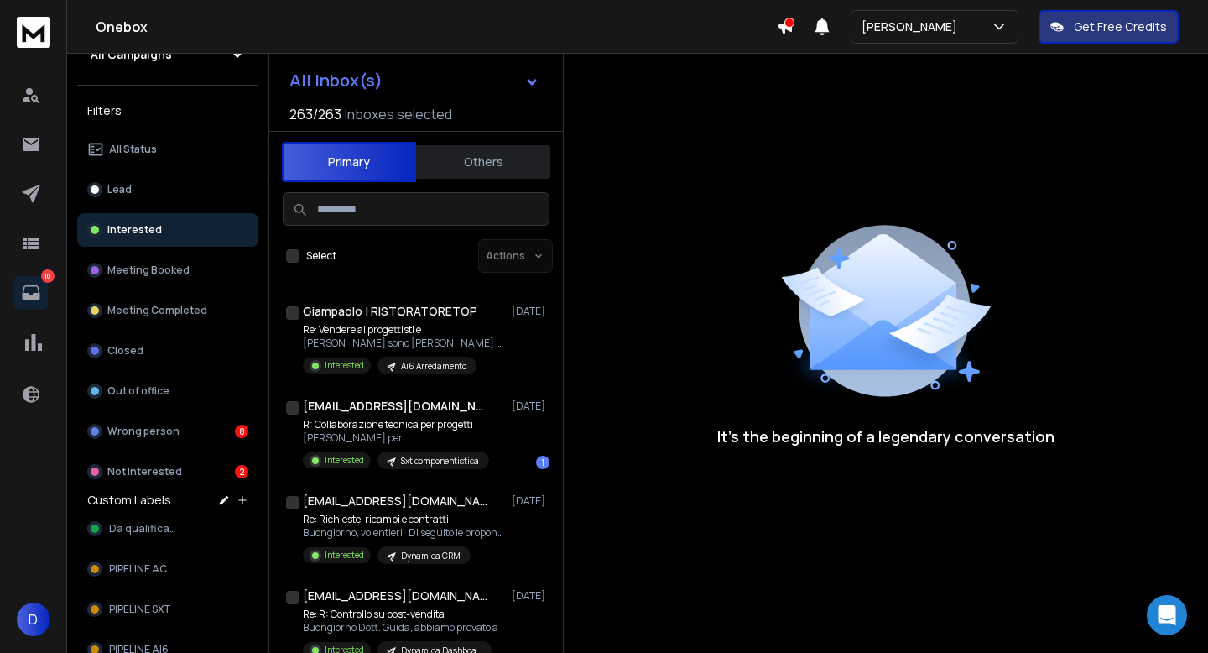
scroll to position [170, 0]
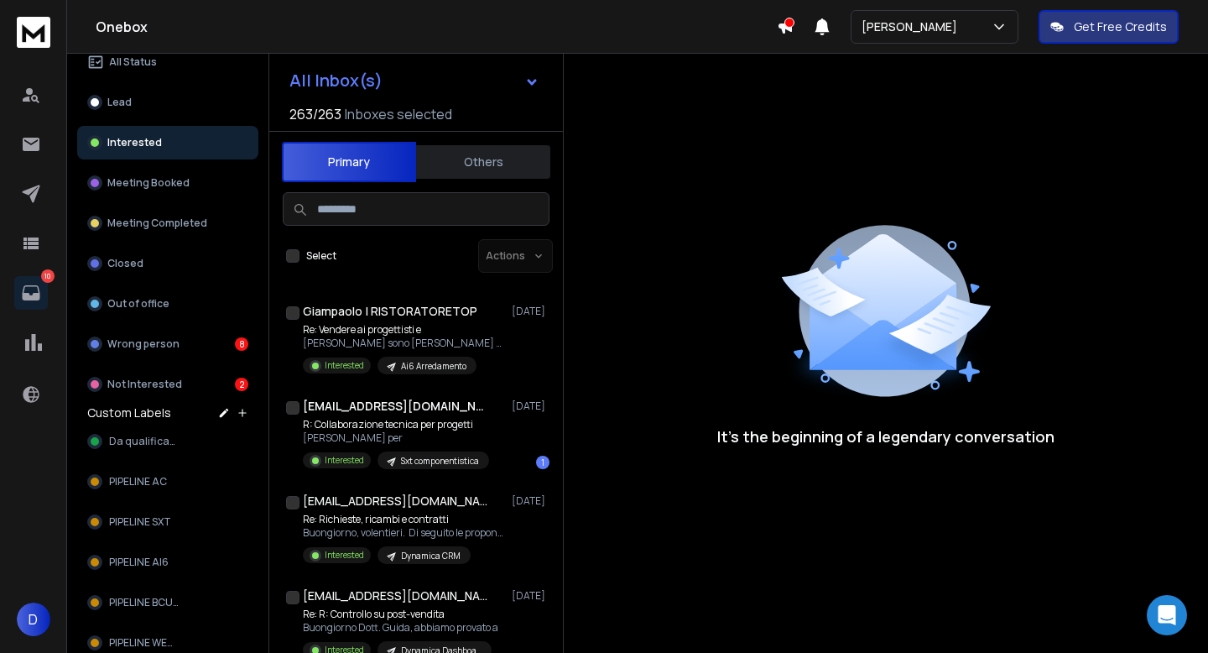
click at [149, 429] on button "Da qualificare" at bounding box center [167, 441] width 181 height 34
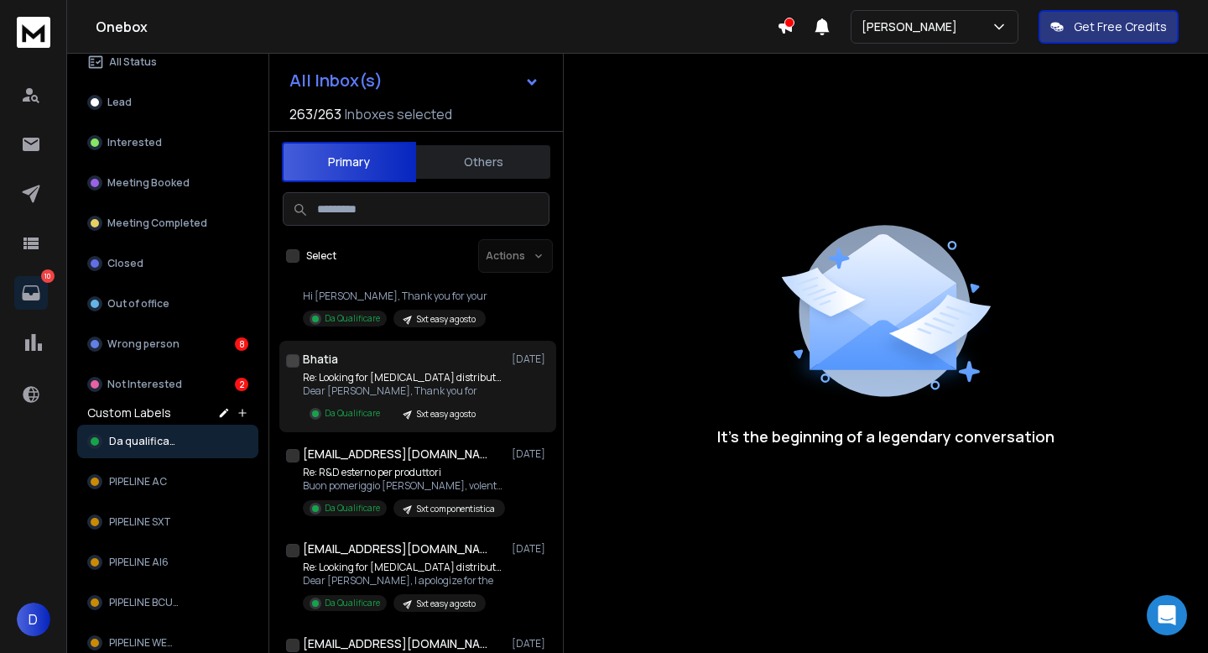
scroll to position [428, 0]
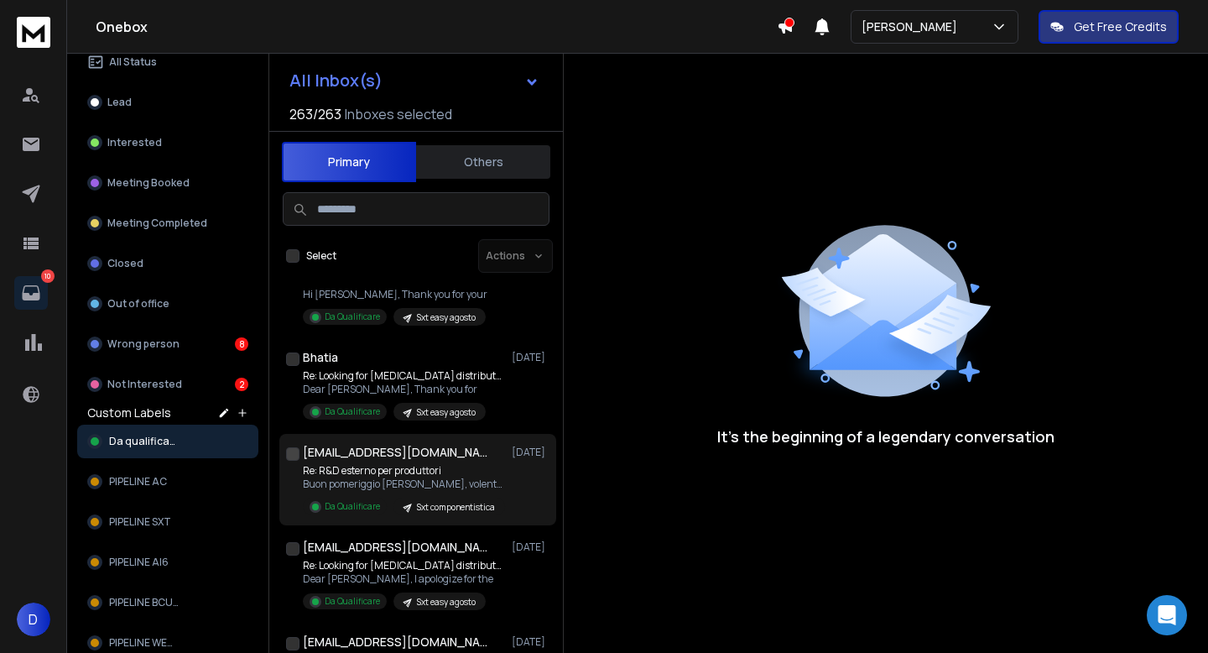
click at [462, 470] on p "Re: R&D esterno per produttori" at bounding box center [403, 470] width 201 height 13
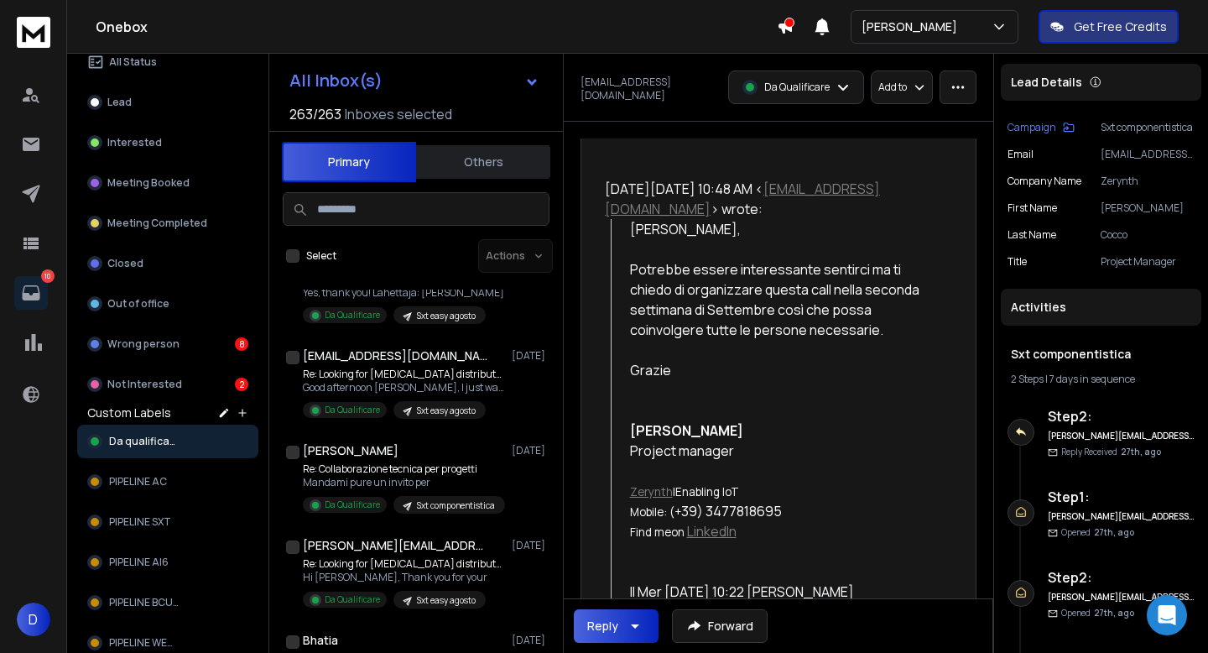
scroll to position [0, 0]
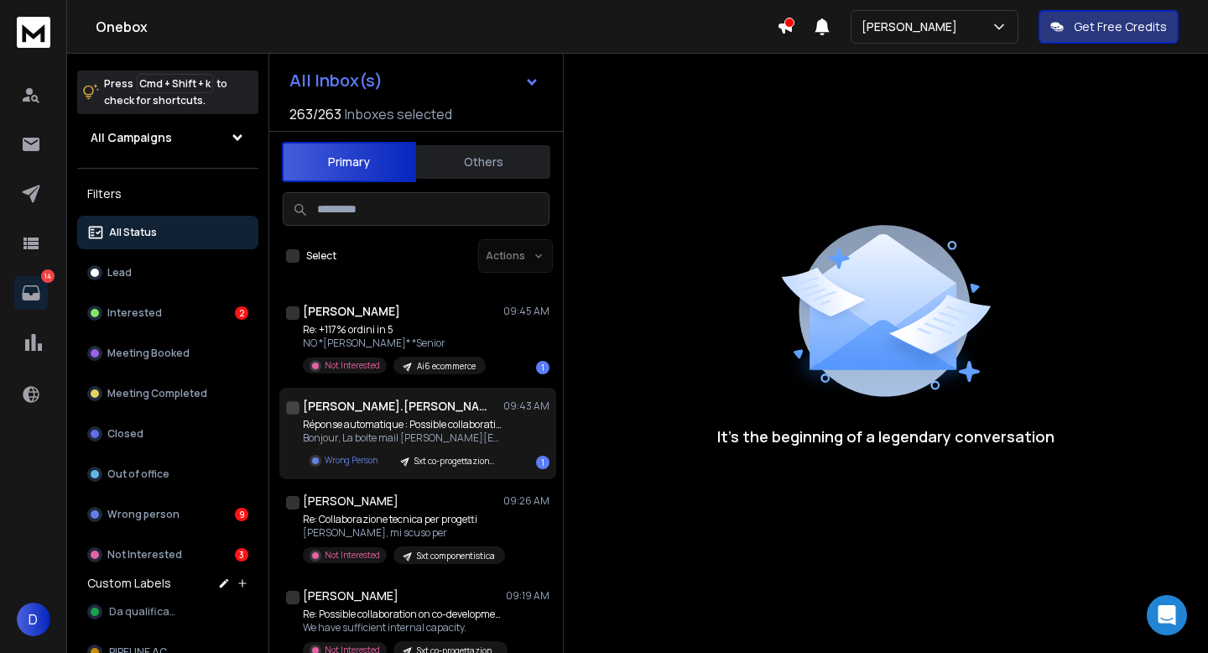
click at [505, 425] on div "Réponse automatique : Possible collaboration on Bonjour, La boite mail simons.j…" at bounding box center [404, 443] width 202 height 51
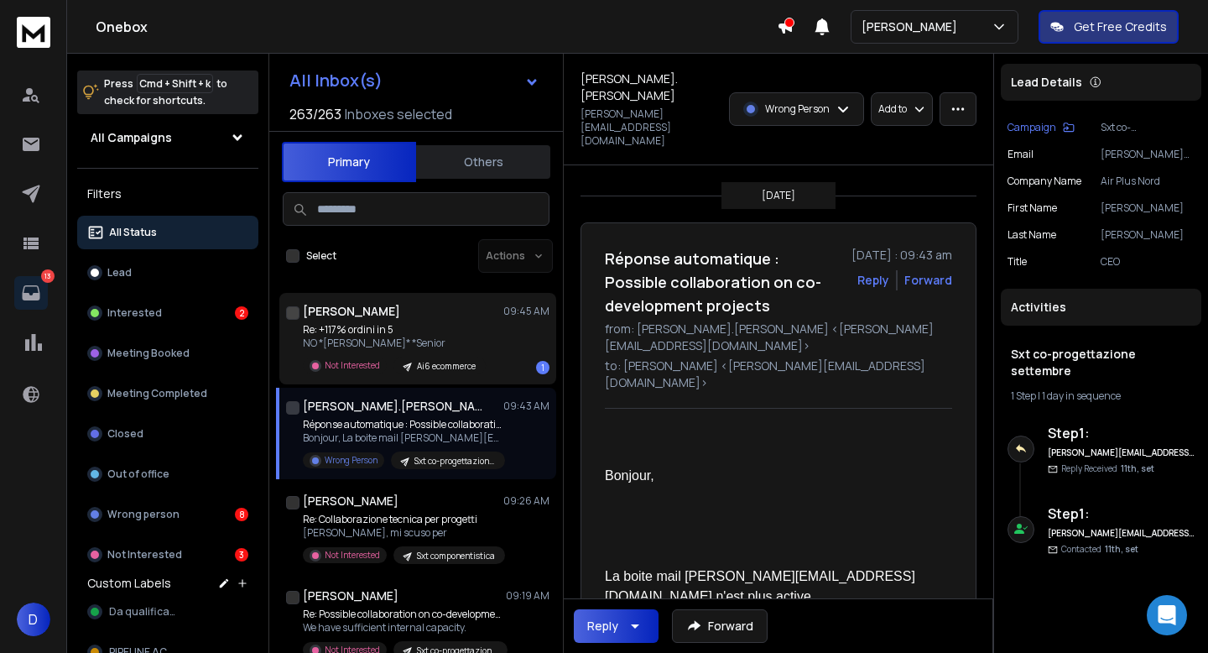
click at [512, 320] on div "Nicolò Cambiaso Erizzo 09:45 AM Re: +117% ordini in 5 NO *Nicolò Cambiaso Erizz…" at bounding box center [426, 338] width 247 height 71
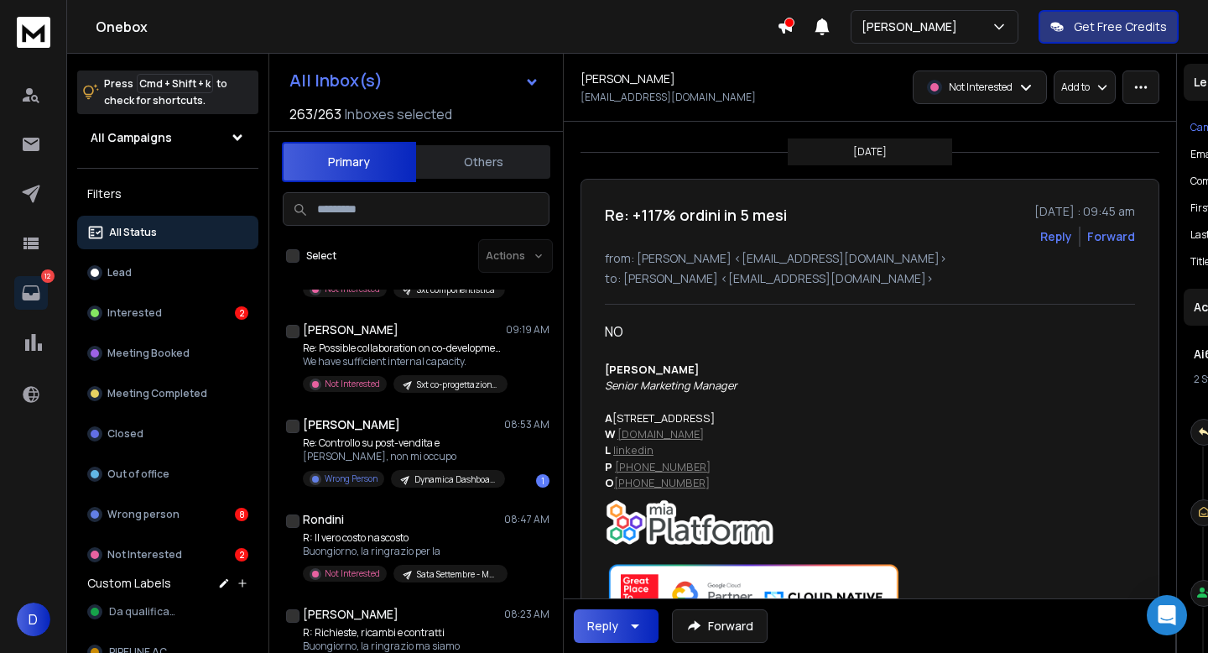
scroll to position [269, 0]
